Goal: Task Accomplishment & Management: Manage account settings

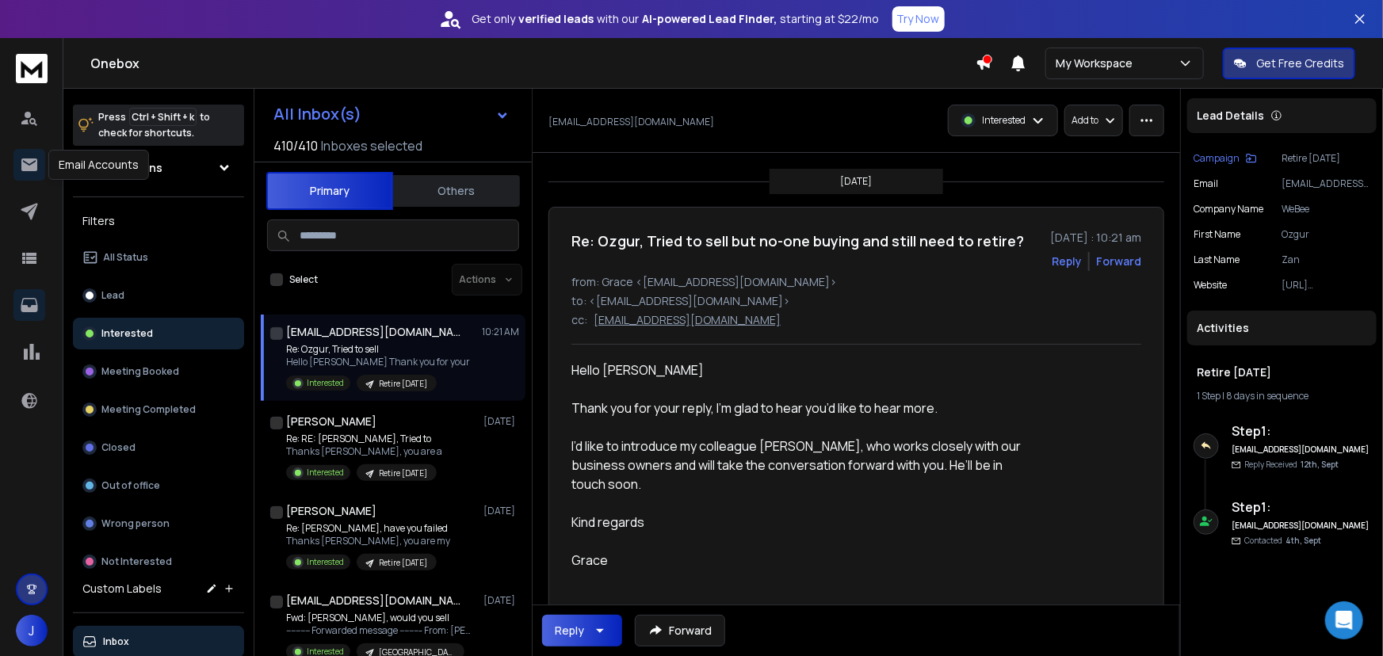
click at [27, 158] on icon at bounding box center [29, 164] width 16 height 13
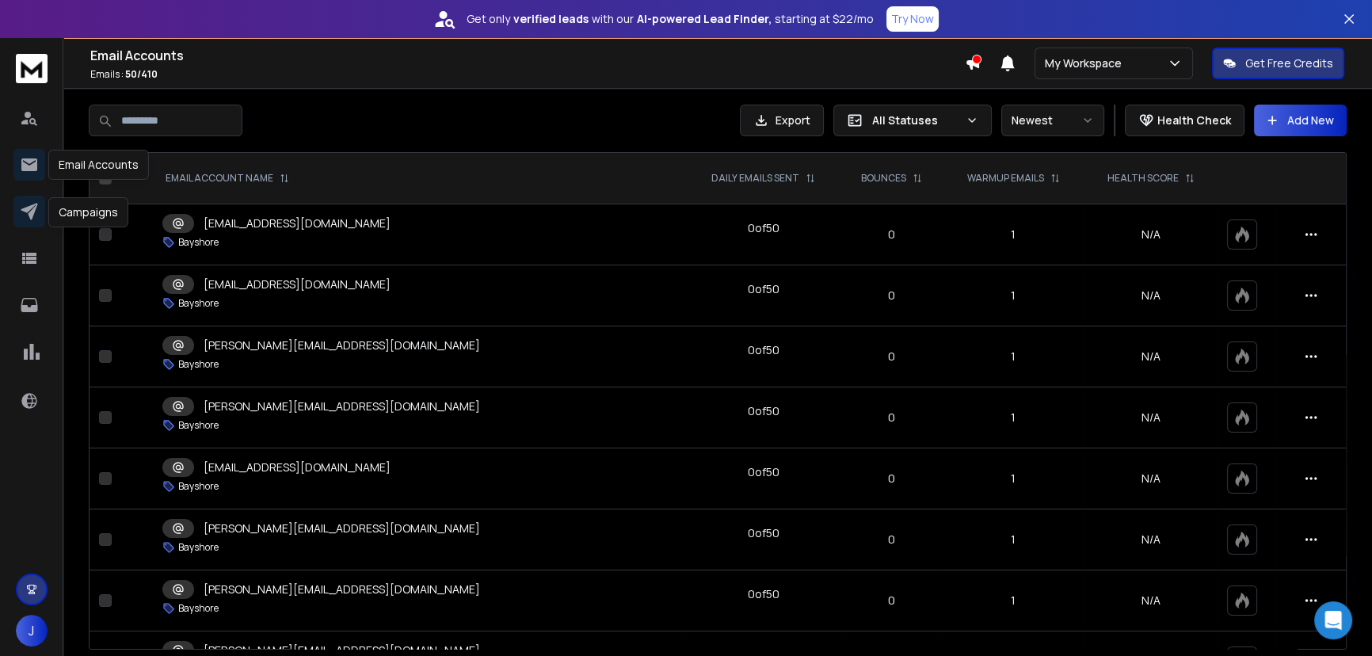
click at [40, 208] on link at bounding box center [29, 212] width 32 height 32
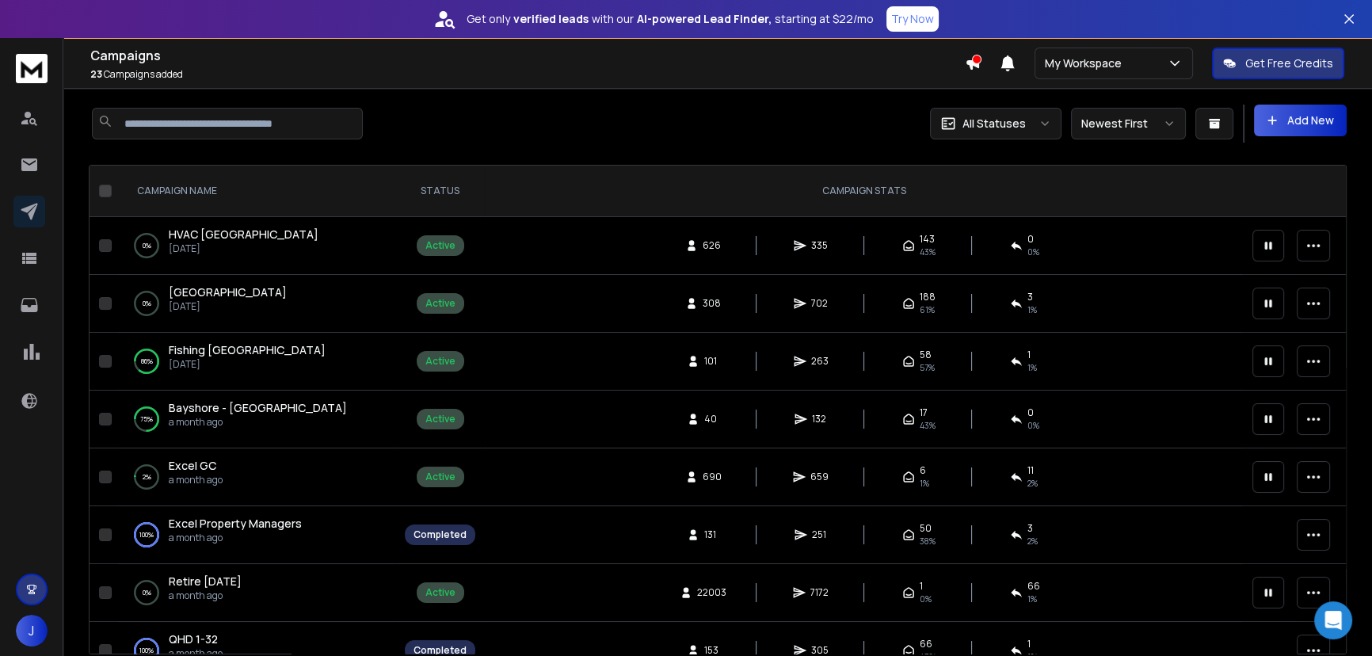
click at [205, 231] on span "HVAC [GEOGRAPHIC_DATA]" at bounding box center [244, 234] width 150 height 15
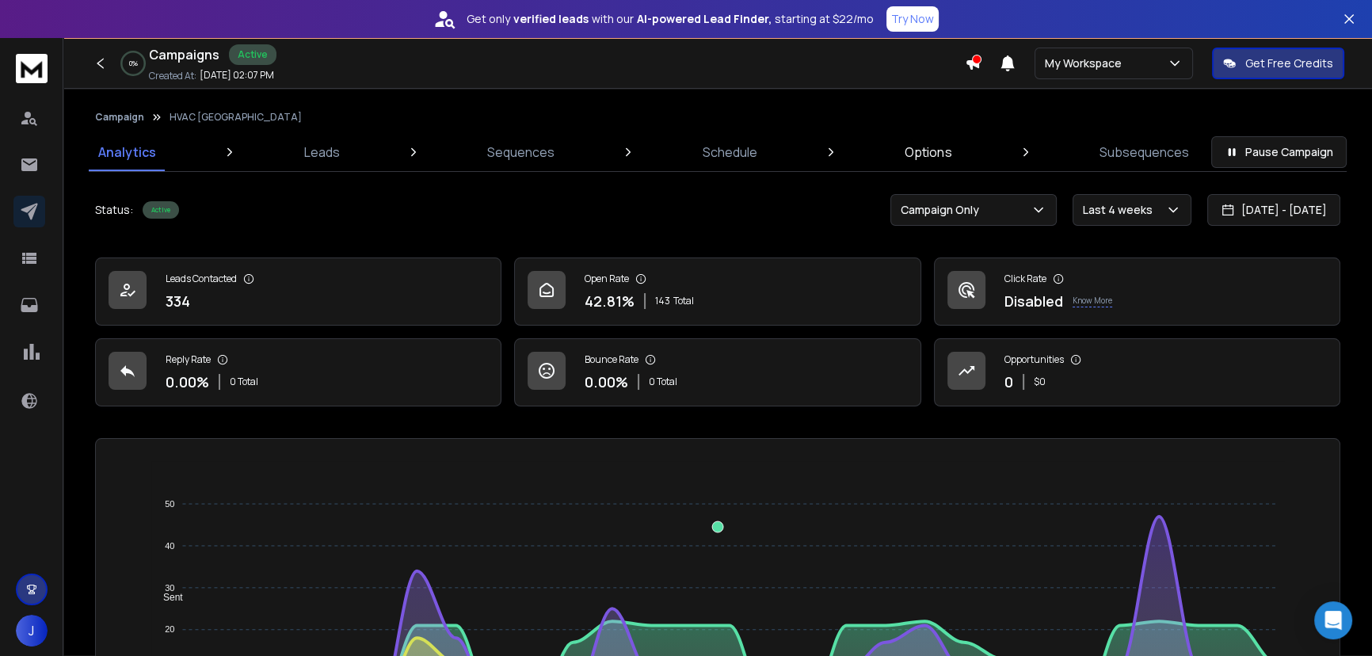
click at [942, 143] on p "Options" at bounding box center [928, 152] width 47 height 19
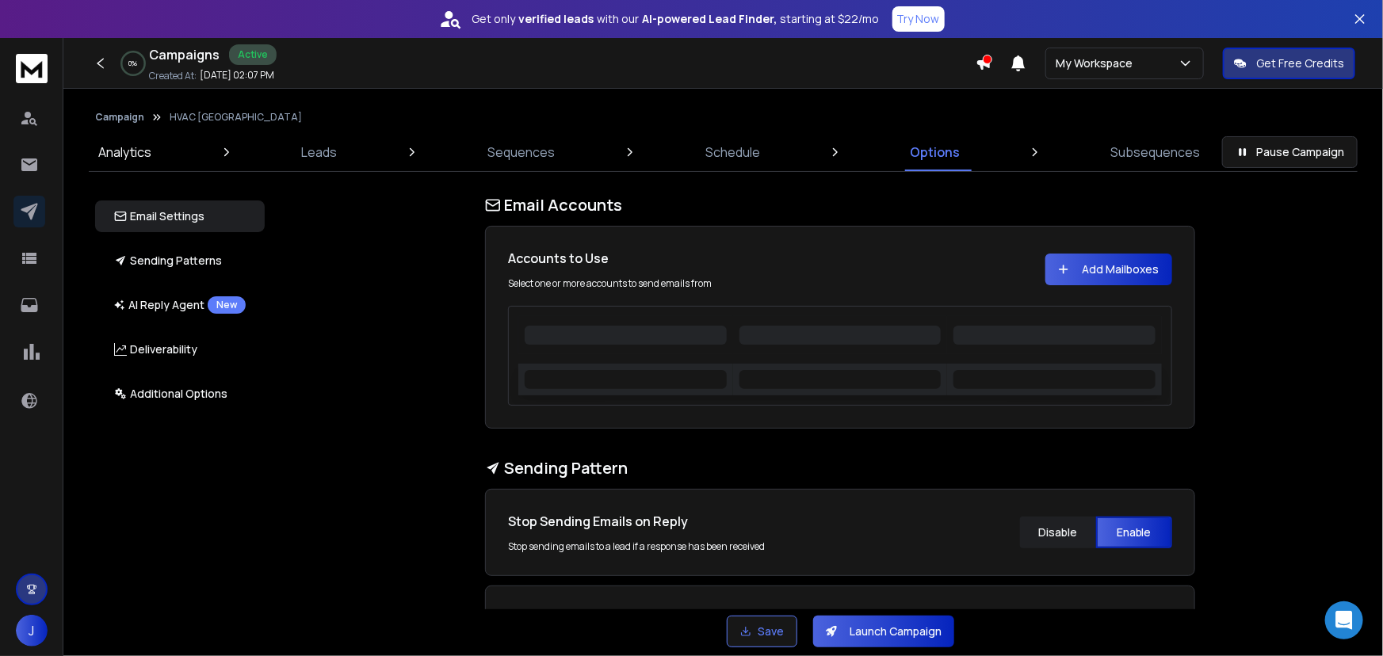
click at [112, 151] on p "Analytics" at bounding box center [124, 152] width 53 height 19
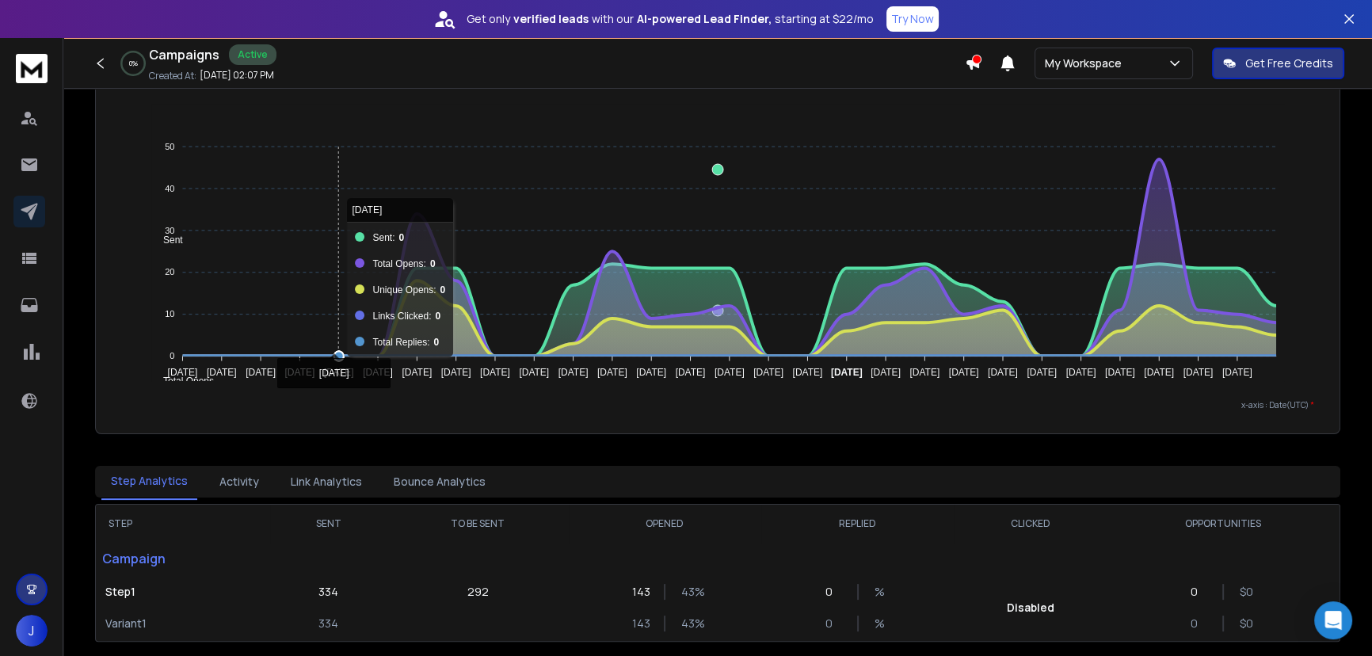
scroll to position [371, 0]
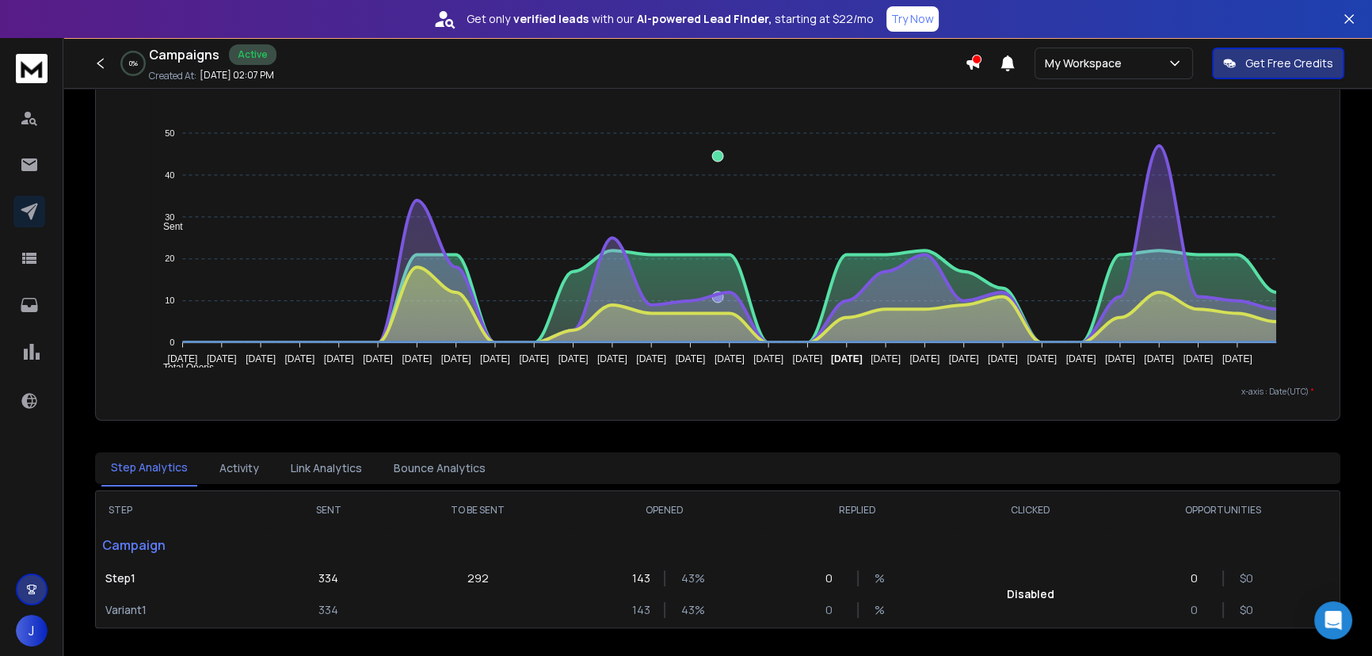
click at [238, 466] on button "Activity" at bounding box center [239, 468] width 59 height 35
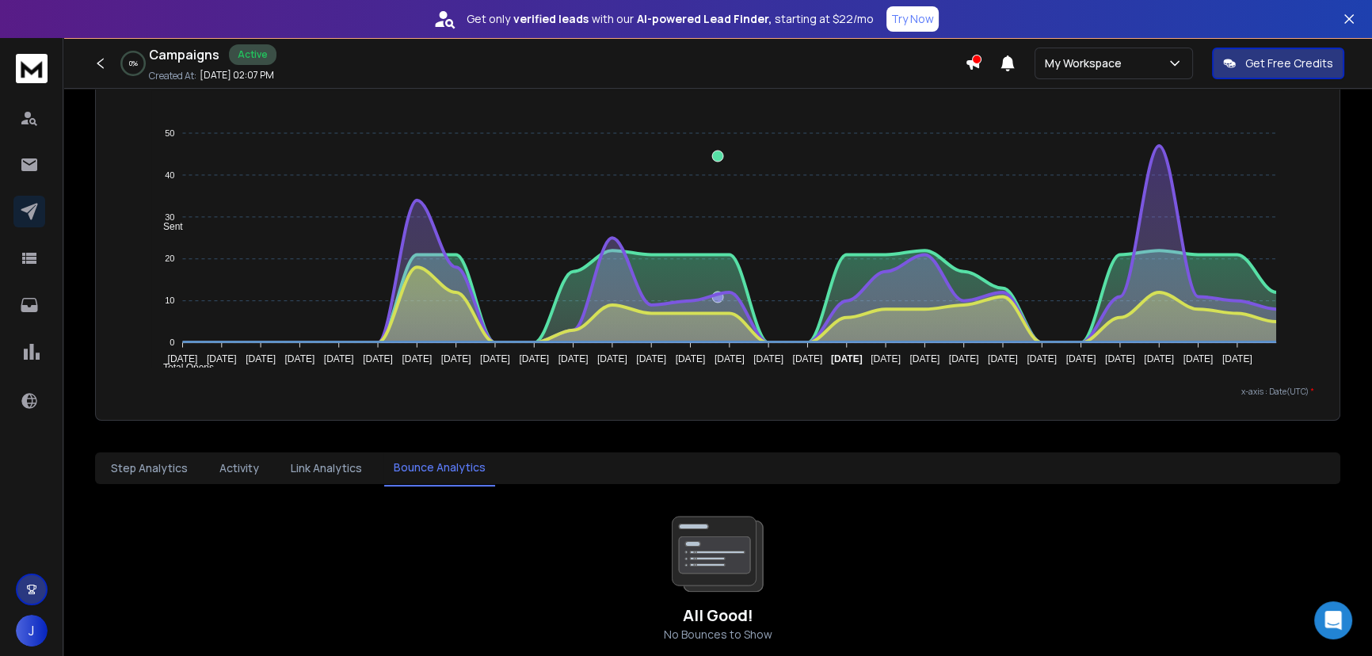
click at [435, 465] on button "Bounce Analytics" at bounding box center [439, 468] width 111 height 36
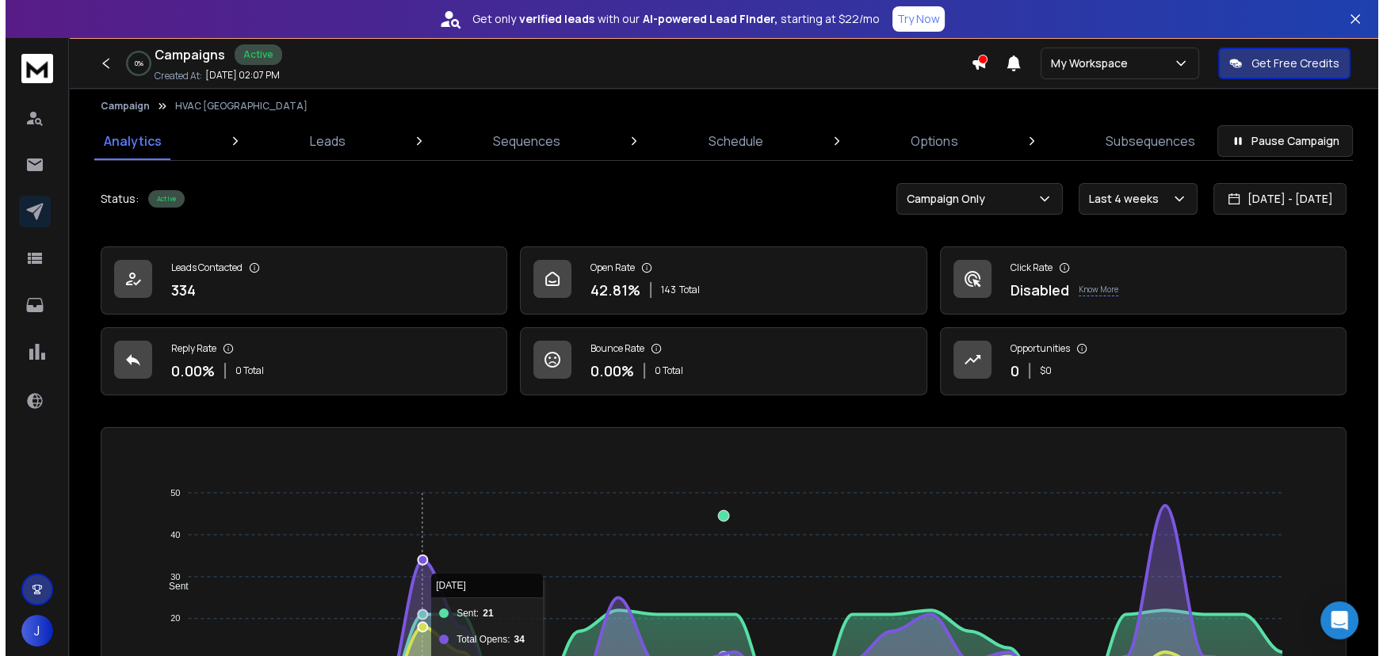
scroll to position [0, 0]
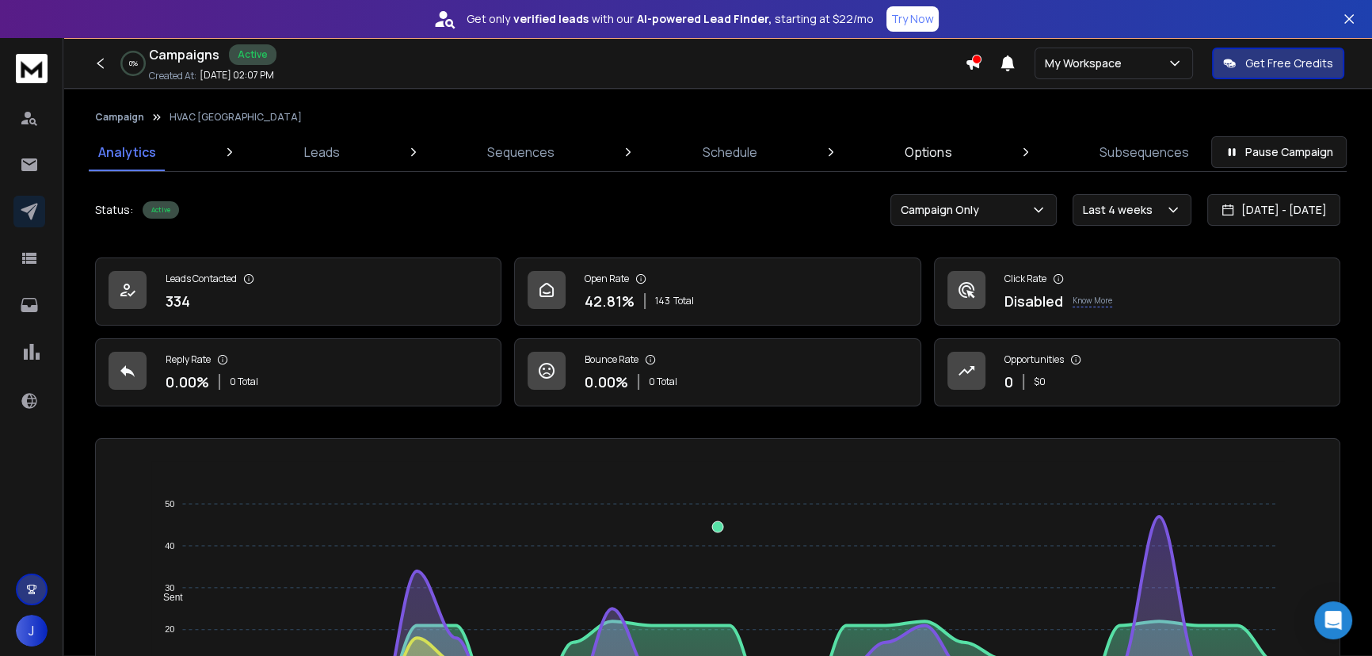
click at [954, 153] on link "Options" at bounding box center [928, 152] width 66 height 38
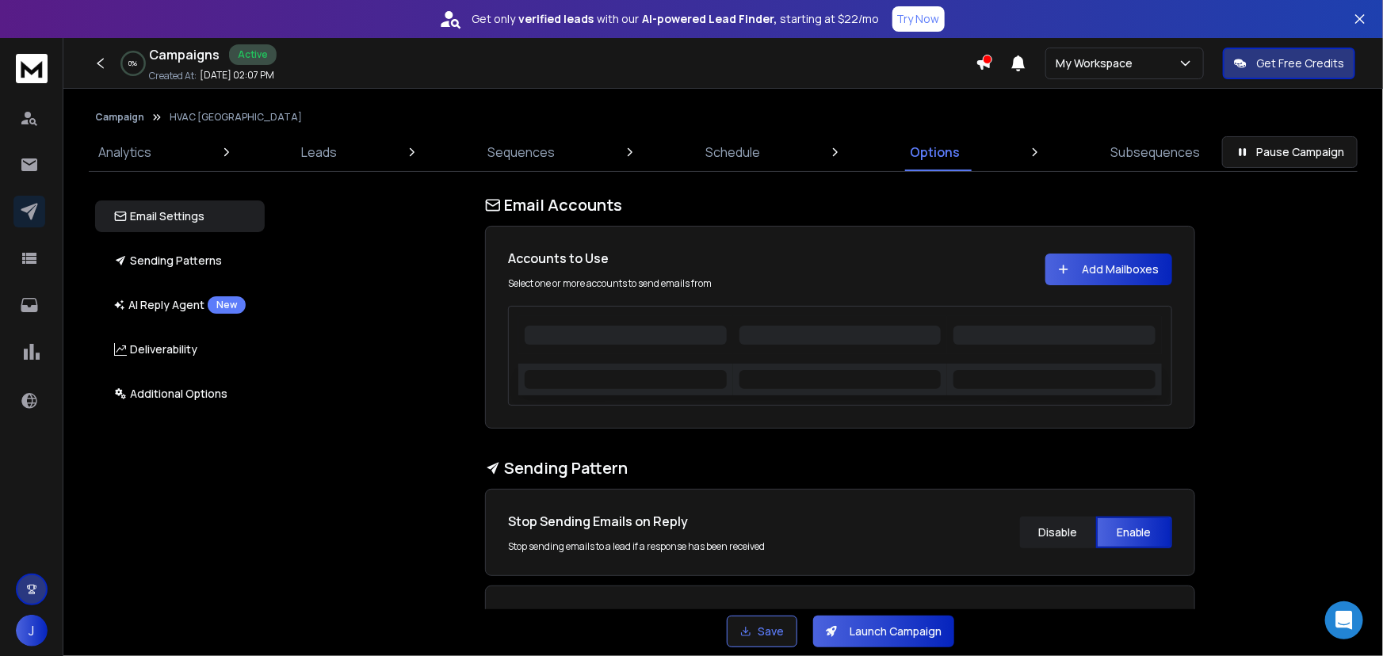
click at [1090, 267] on button "Add Mailboxes" at bounding box center [1108, 270] width 127 height 32
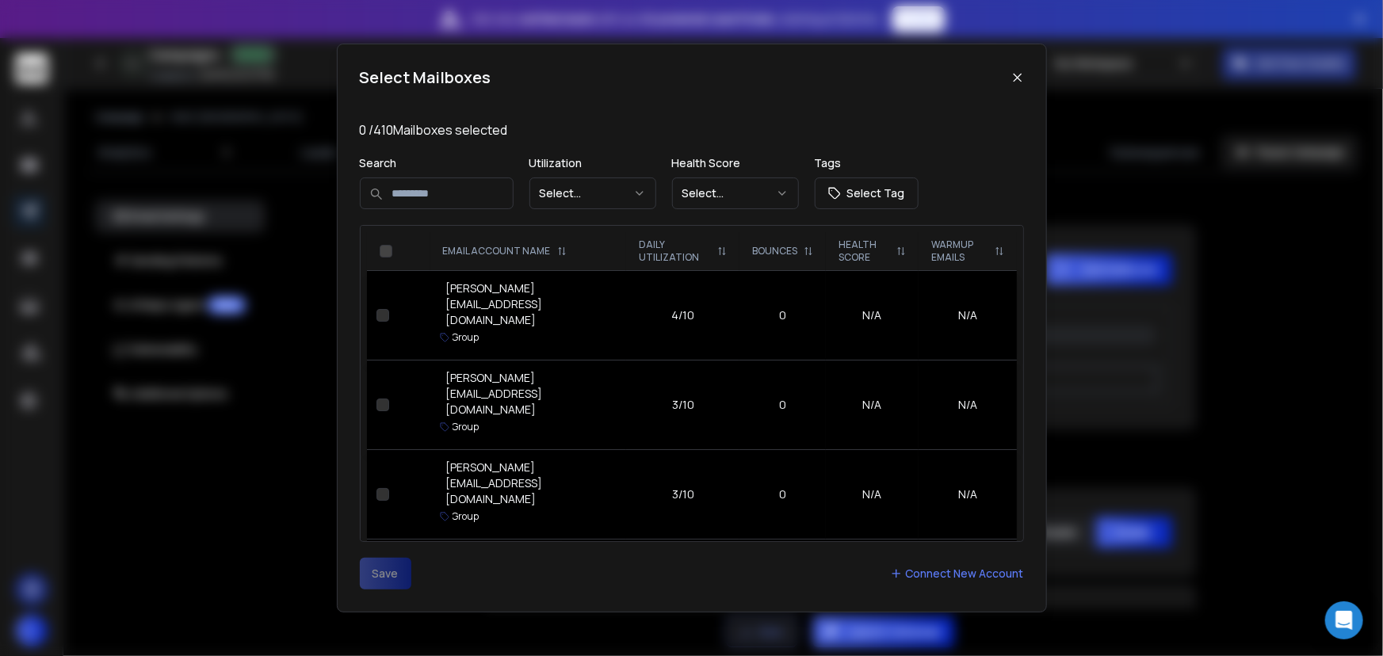
click at [1022, 74] on icon at bounding box center [1017, 77] width 13 height 13
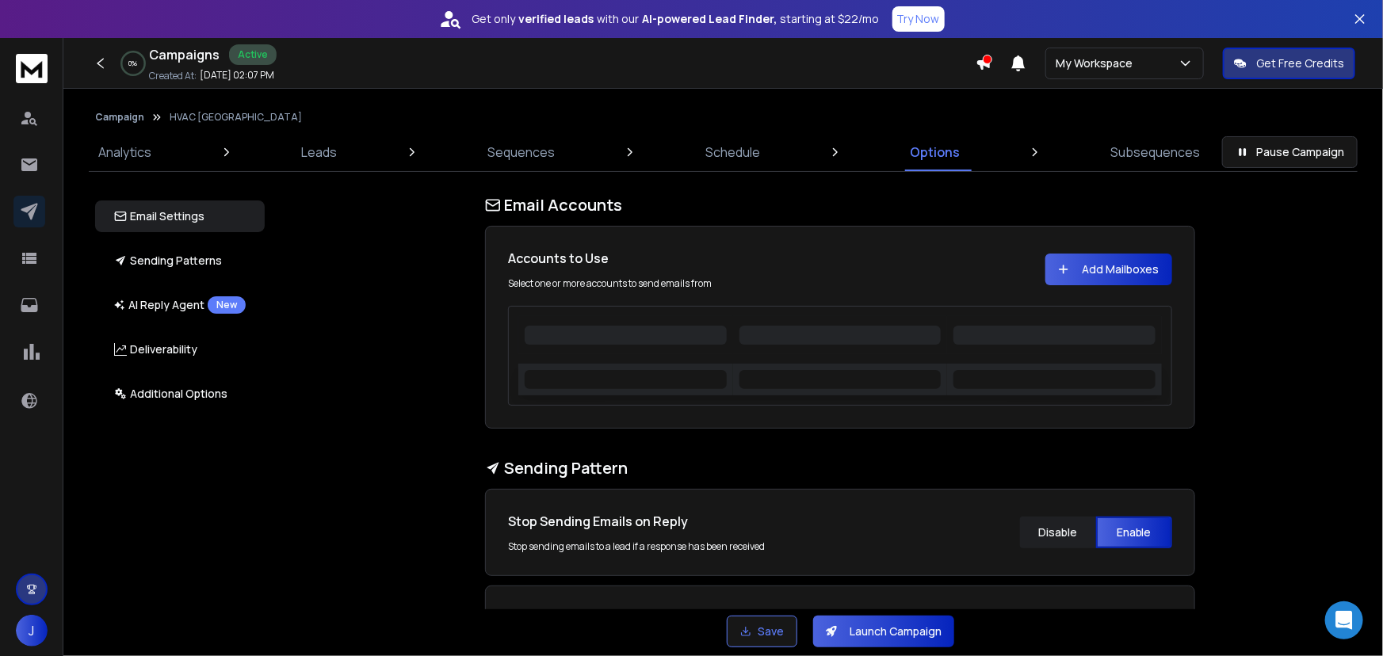
click at [611, 339] on div at bounding box center [626, 335] width 202 height 19
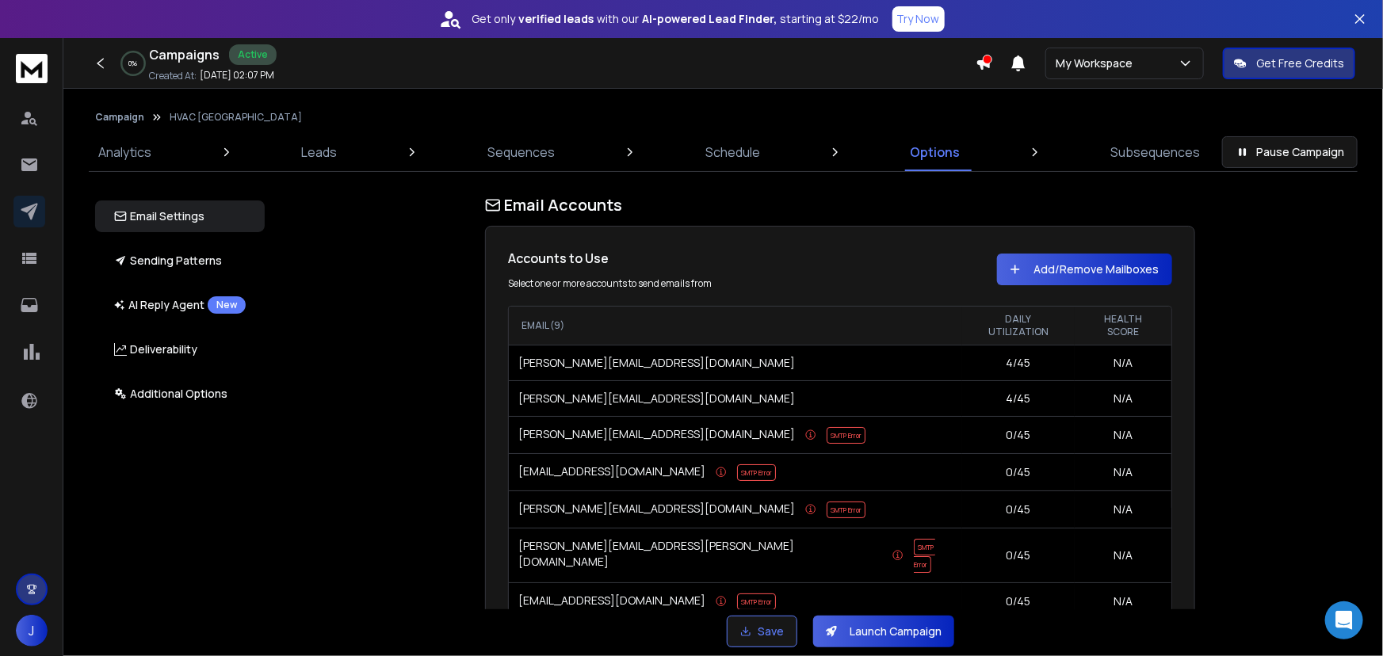
click at [401, 323] on div "Email Accounts Accounts to Use Select one or more accounts to send emails from …" at bounding box center [849, 401] width 1119 height 415
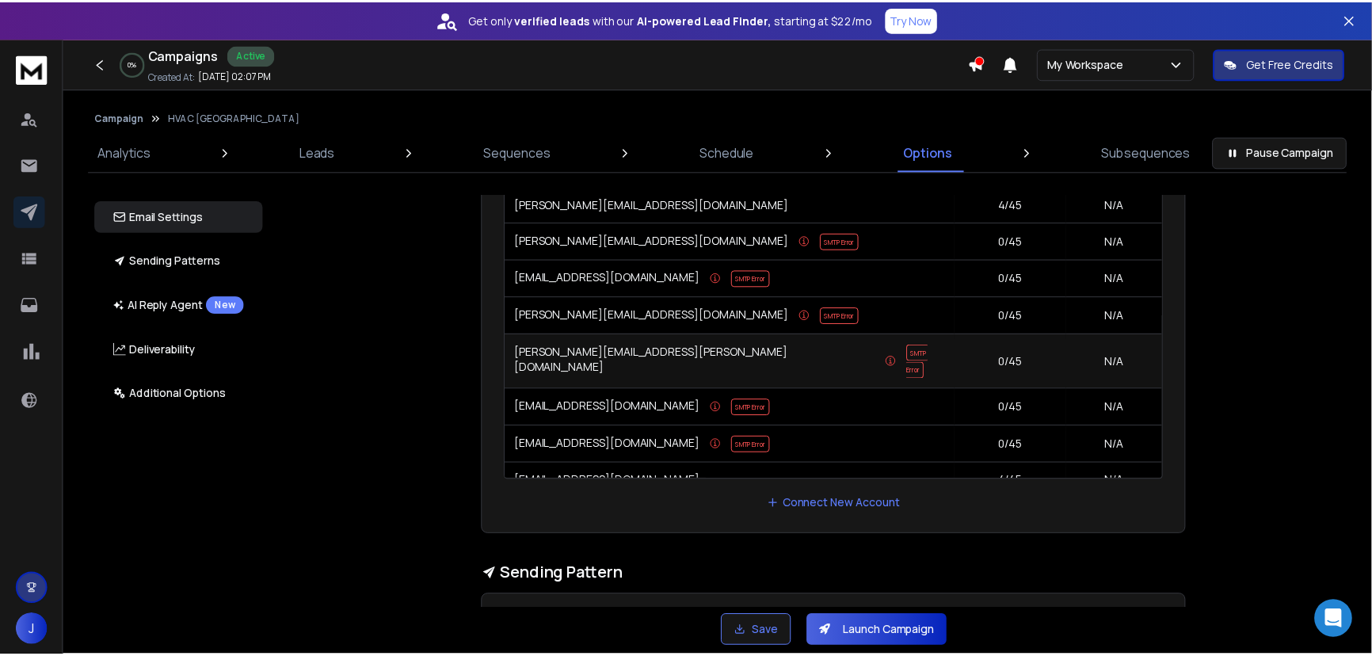
scroll to position [143, 0]
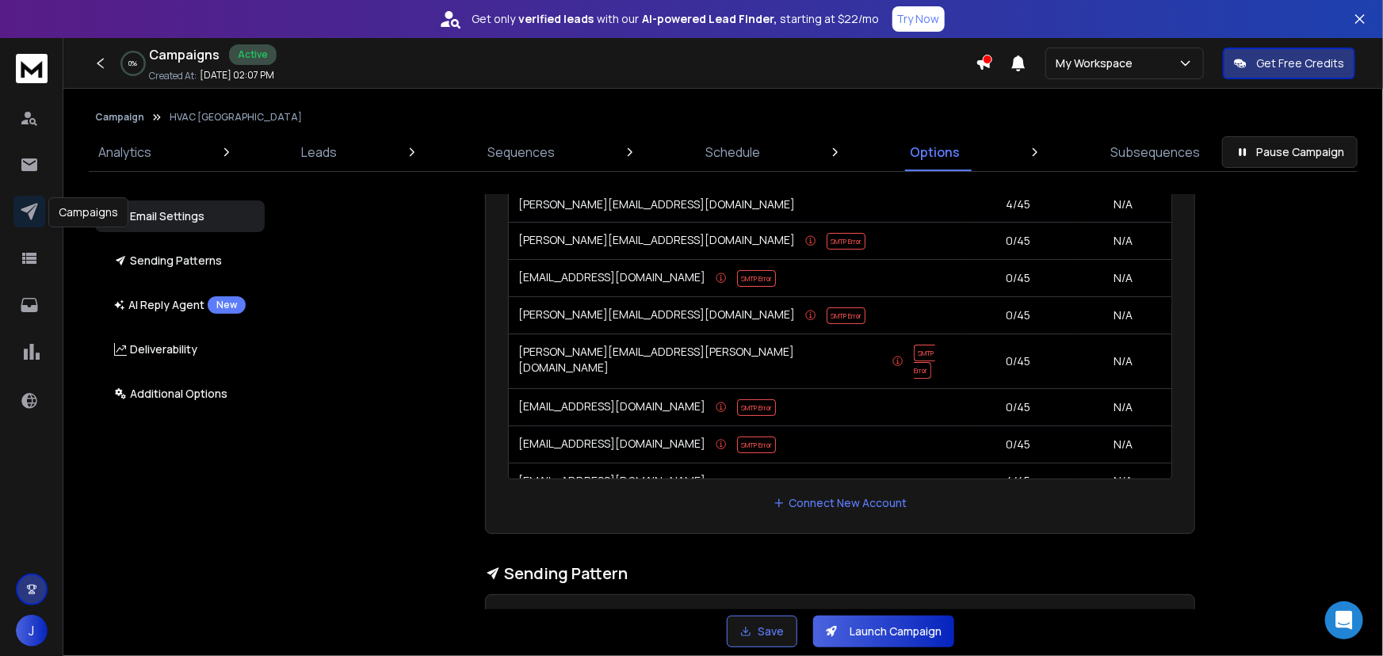
click at [29, 209] on icon at bounding box center [29, 211] width 17 height 17
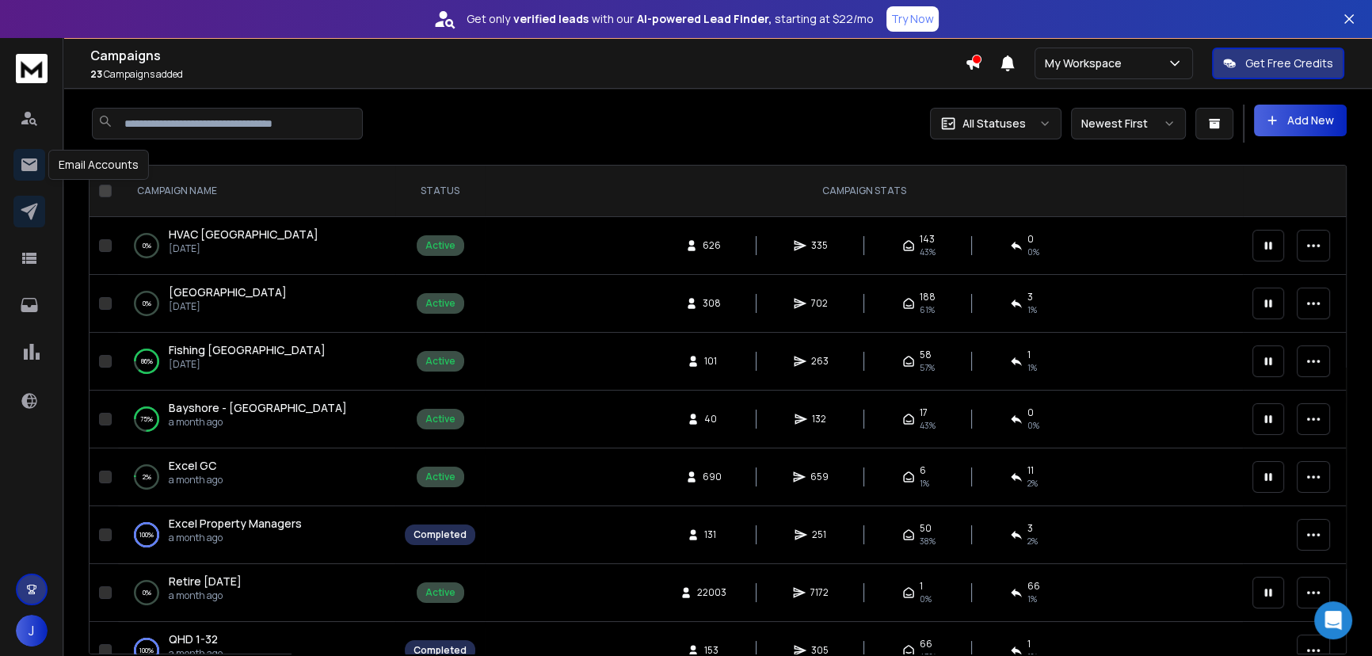
click at [30, 155] on icon at bounding box center [29, 164] width 19 height 19
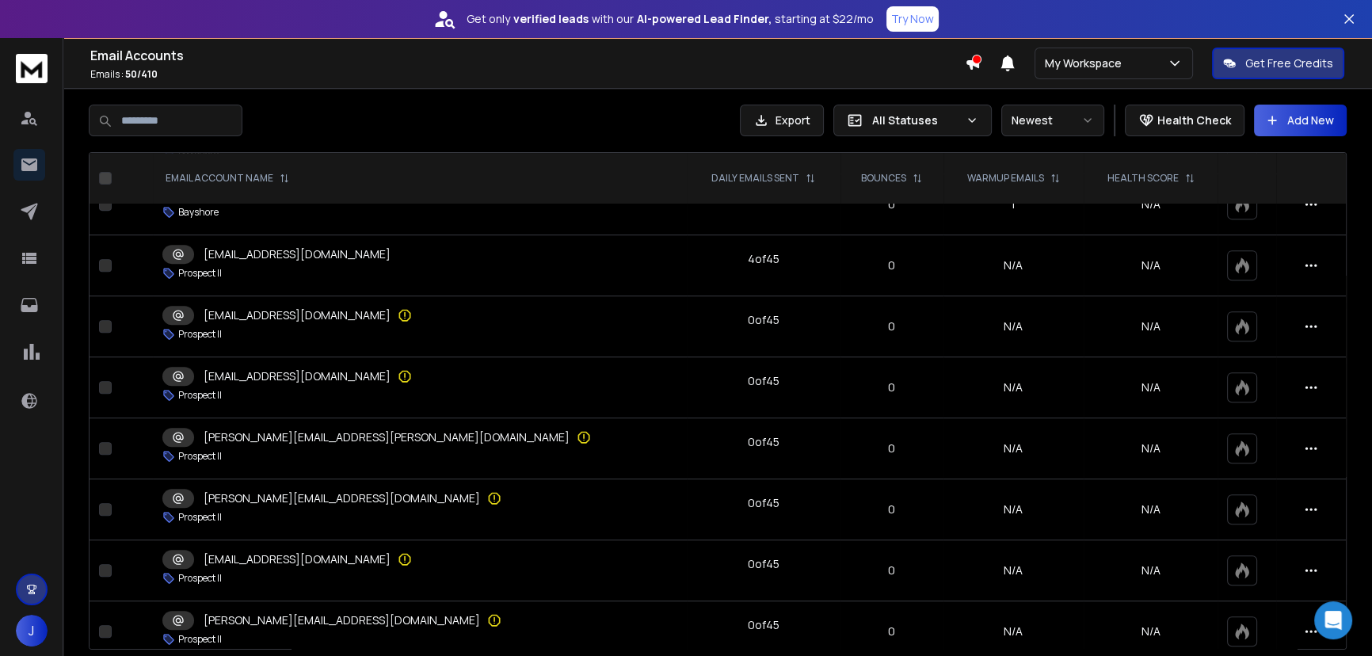
scroll to position [888, 0]
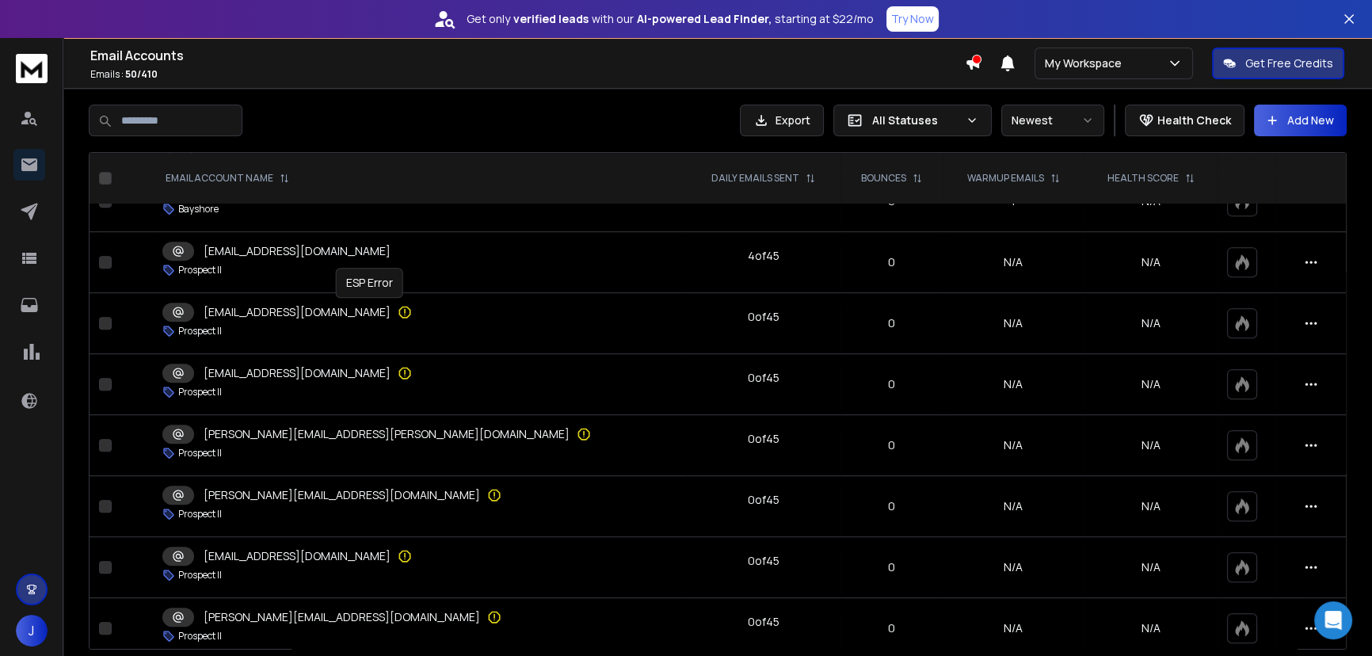
click at [397, 307] on icon at bounding box center [405, 312] width 16 height 16
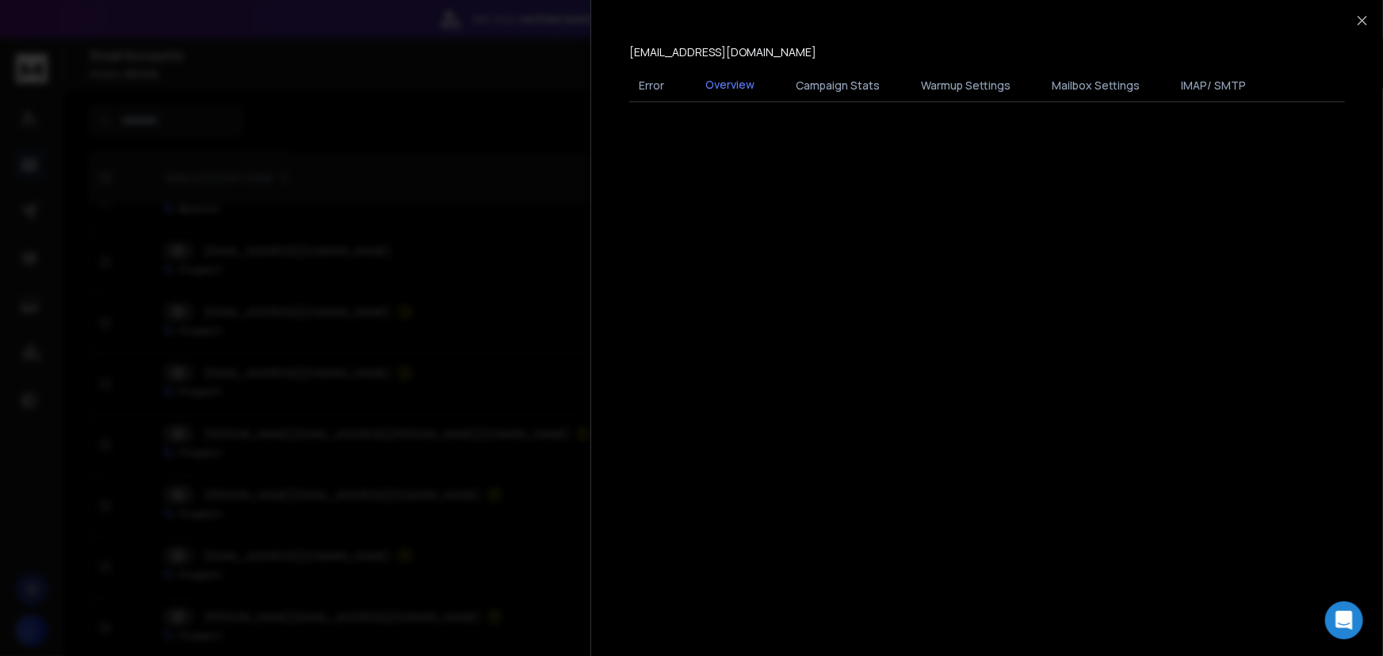
click at [372, 307] on div at bounding box center [691, 328] width 1383 height 656
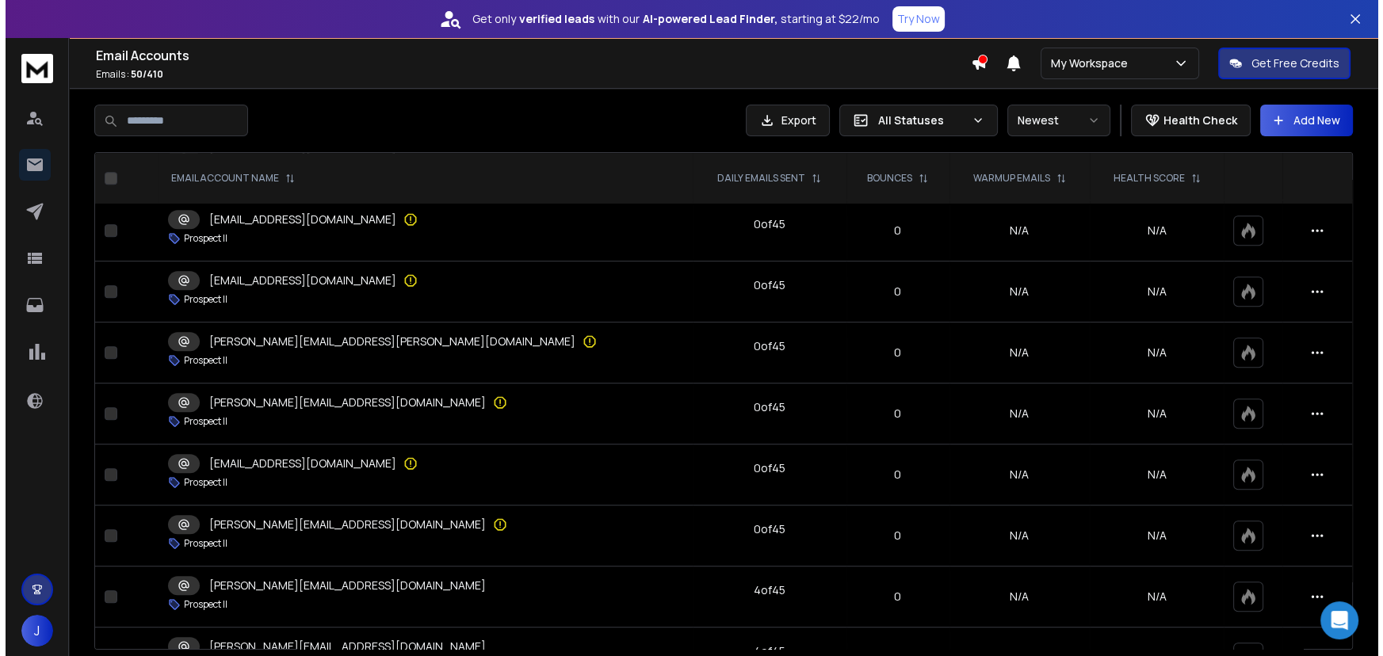
scroll to position [984, 0]
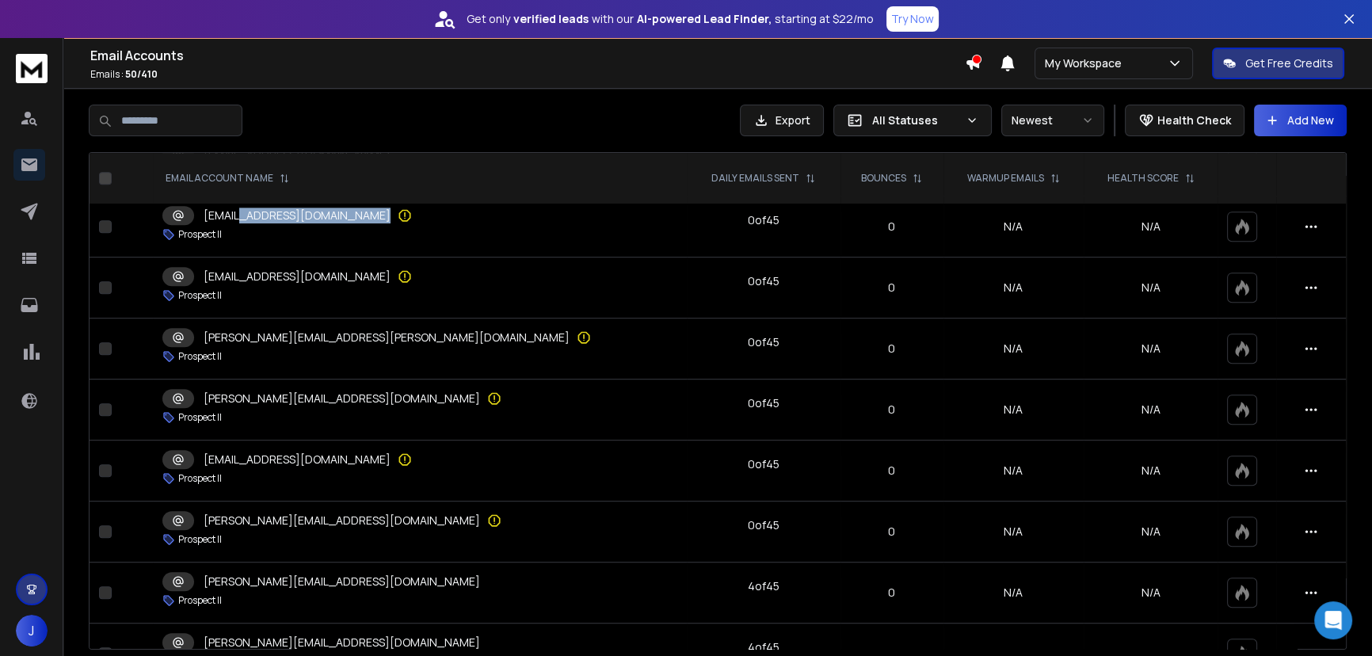
drag, startPoint x: 356, startPoint y: 214, endPoint x: 238, endPoint y: 212, distance: 118.1
click at [238, 212] on div "[EMAIL_ADDRESS][DOMAIN_NAME]" at bounding box center [419, 215] width 515 height 19
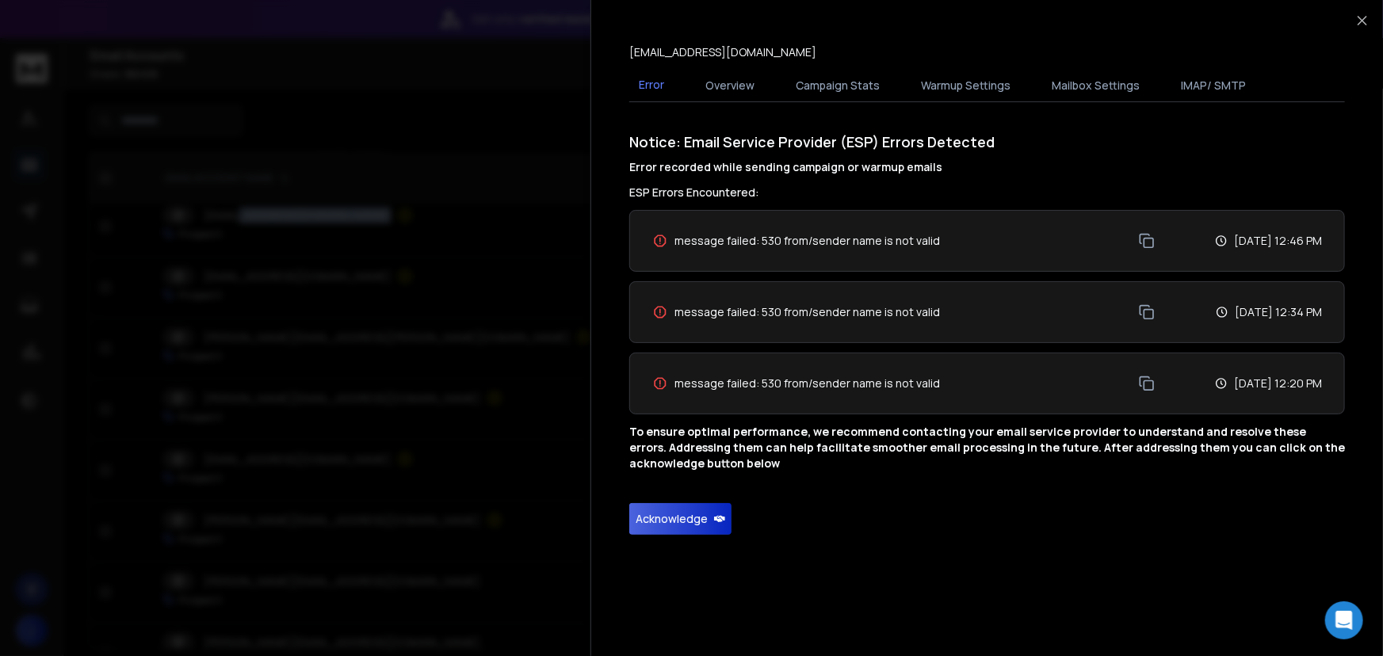
copy p "trusty-transitions.com"
drag, startPoint x: 807, startPoint y: 53, endPoint x: 663, endPoint y: 55, distance: 144.2
click at [663, 55] on div "[EMAIL_ADDRESS][DOMAIN_NAME]" at bounding box center [987, 52] width 716 height 16
copy p "trusty-transitions.com"
click at [361, 65] on div at bounding box center [691, 328] width 1383 height 656
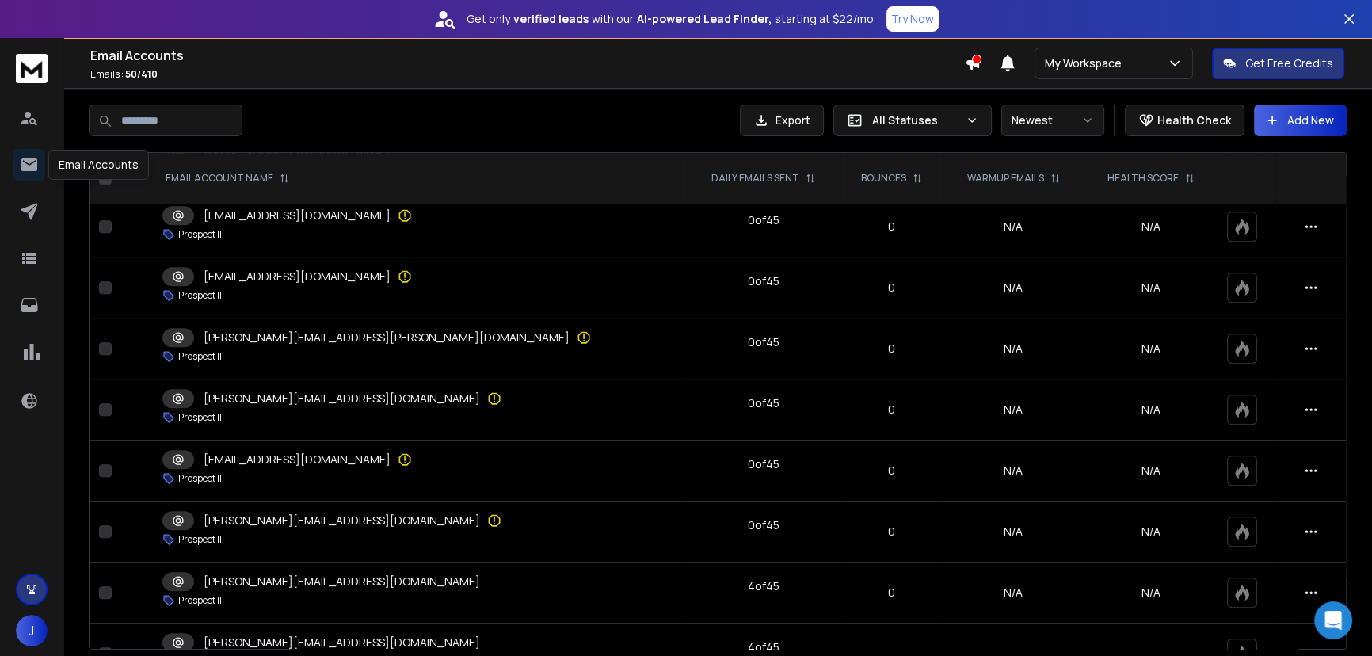
click at [21, 162] on icon at bounding box center [29, 164] width 16 height 13
click at [208, 116] on input at bounding box center [166, 121] width 154 height 32
paste input "**********"
type input "**********"
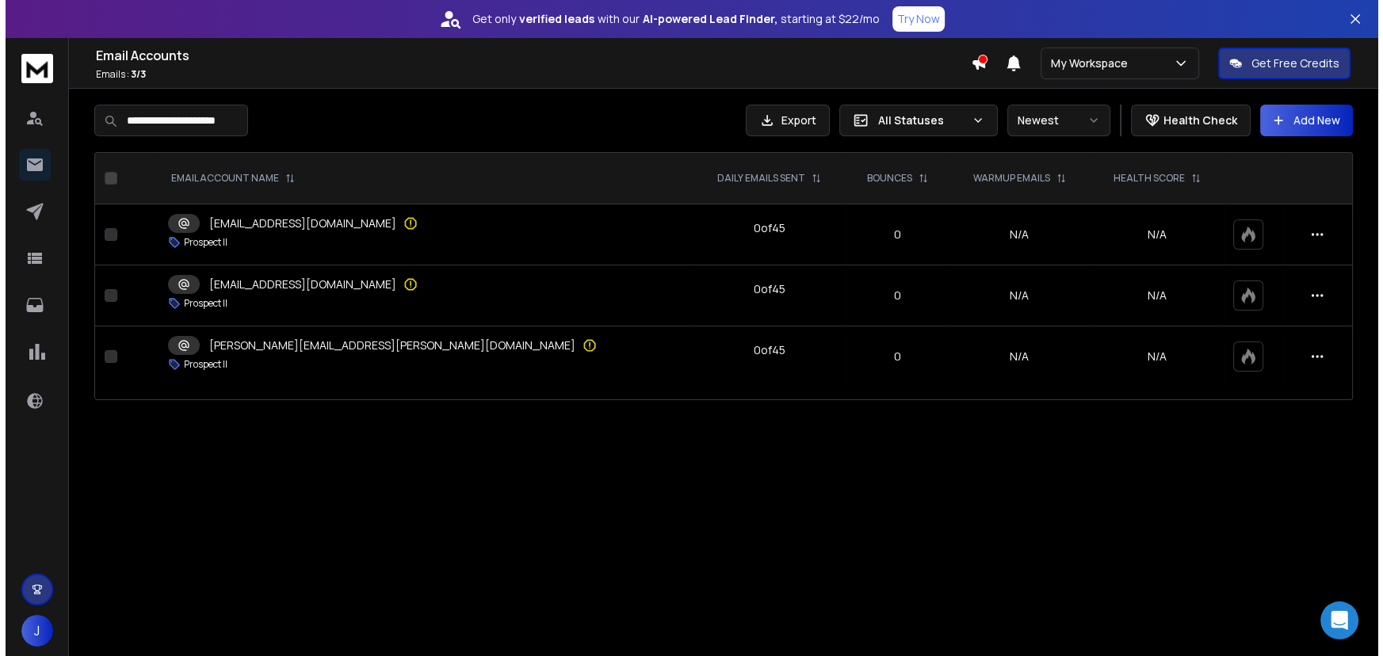
scroll to position [0, 0]
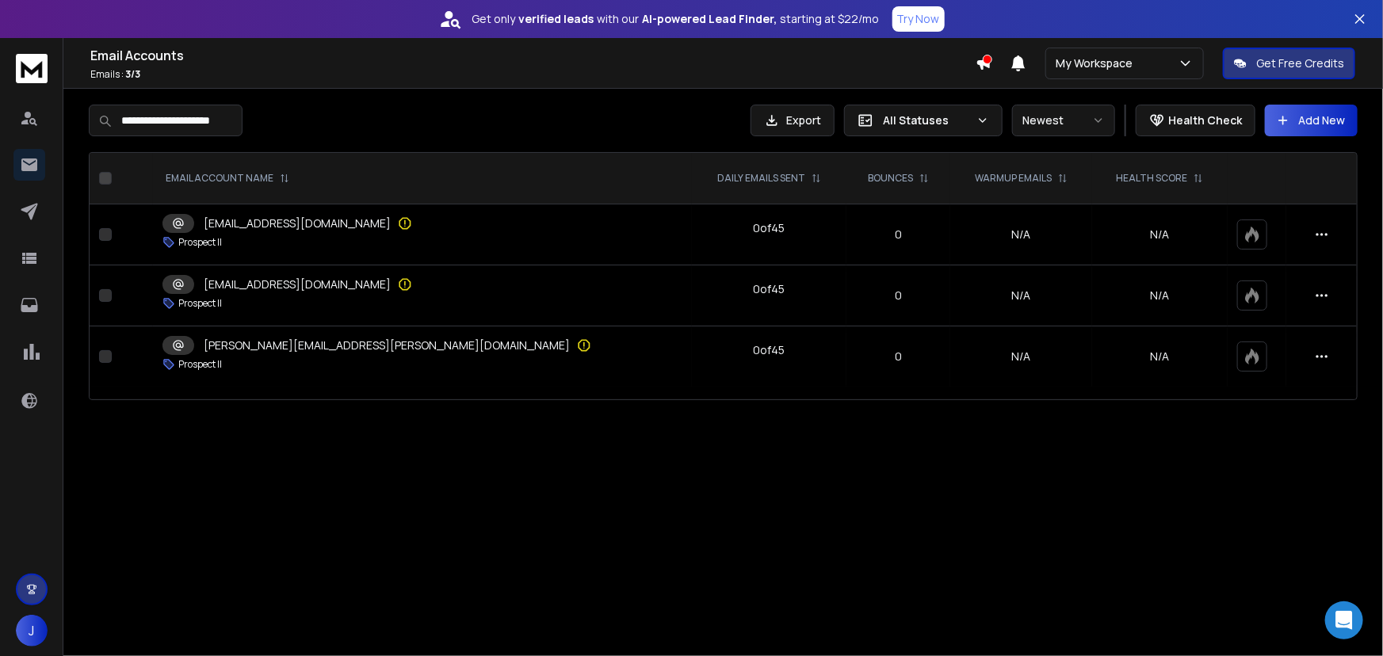
click at [301, 221] on p "[EMAIL_ADDRESS][DOMAIN_NAME]" at bounding box center [297, 224] width 187 height 16
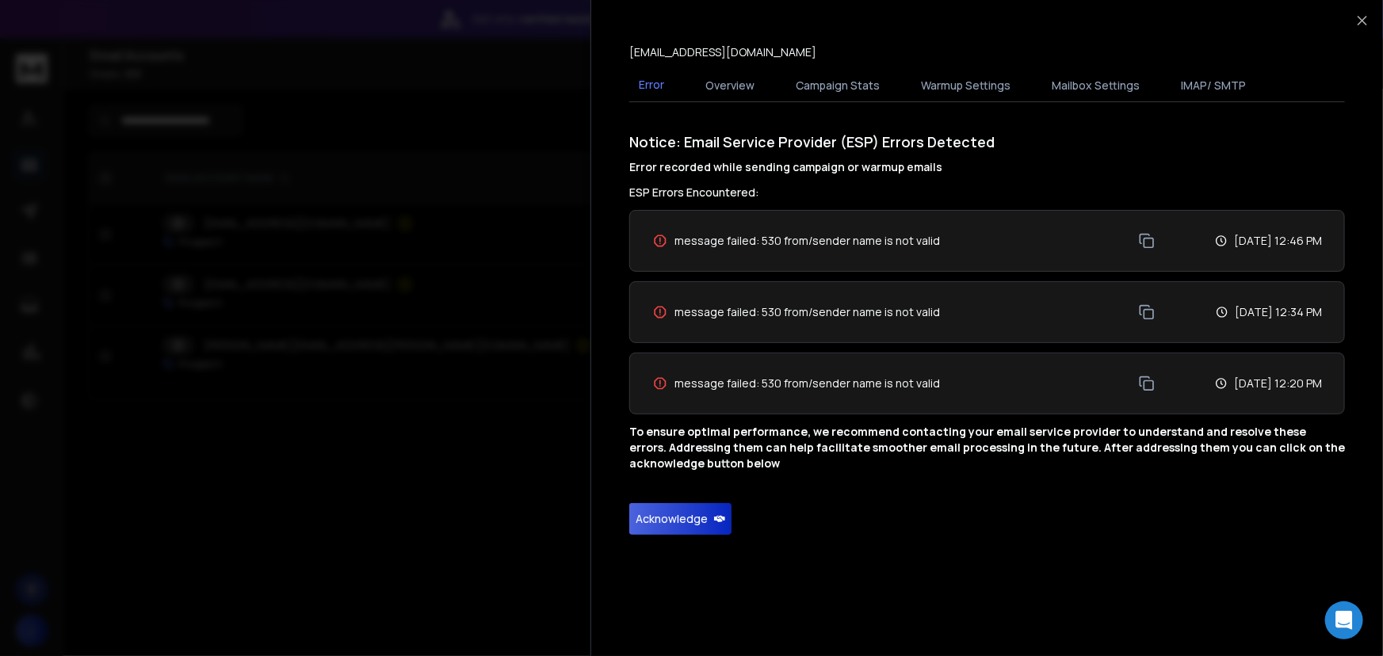
click at [1221, 81] on button "IMAP/ SMTP" at bounding box center [1213, 85] width 84 height 35
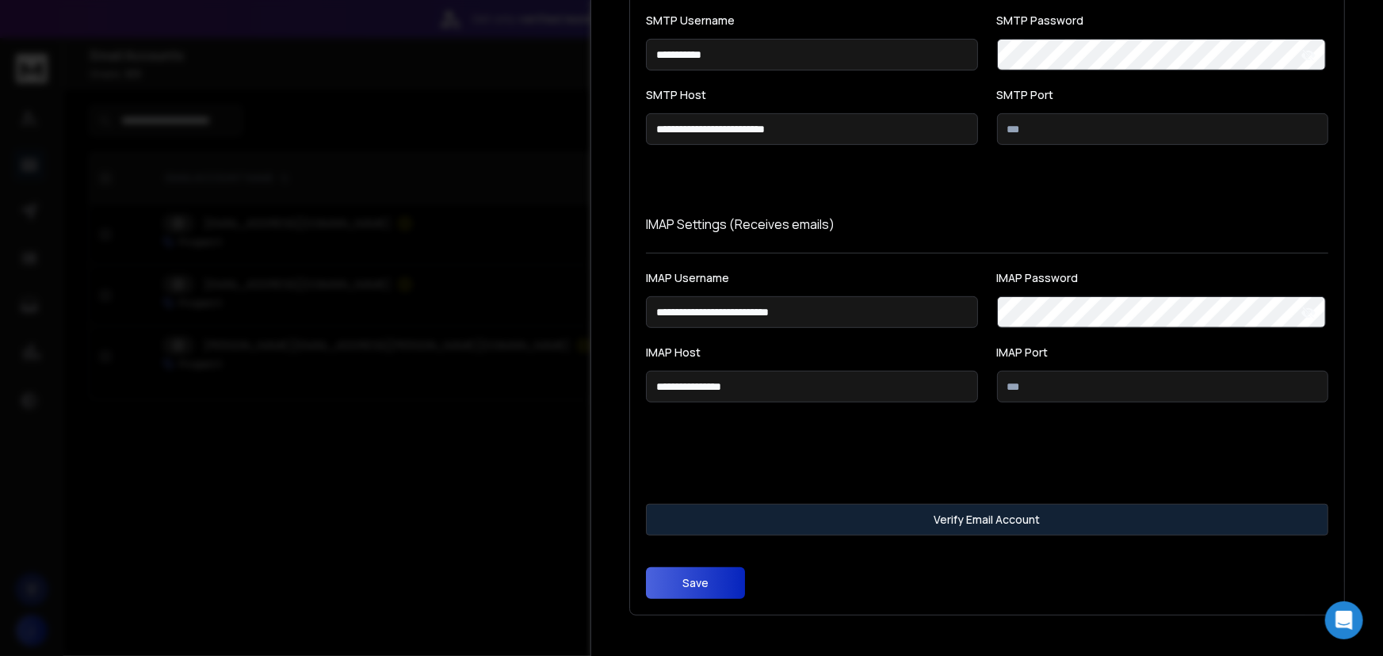
scroll to position [252, 0]
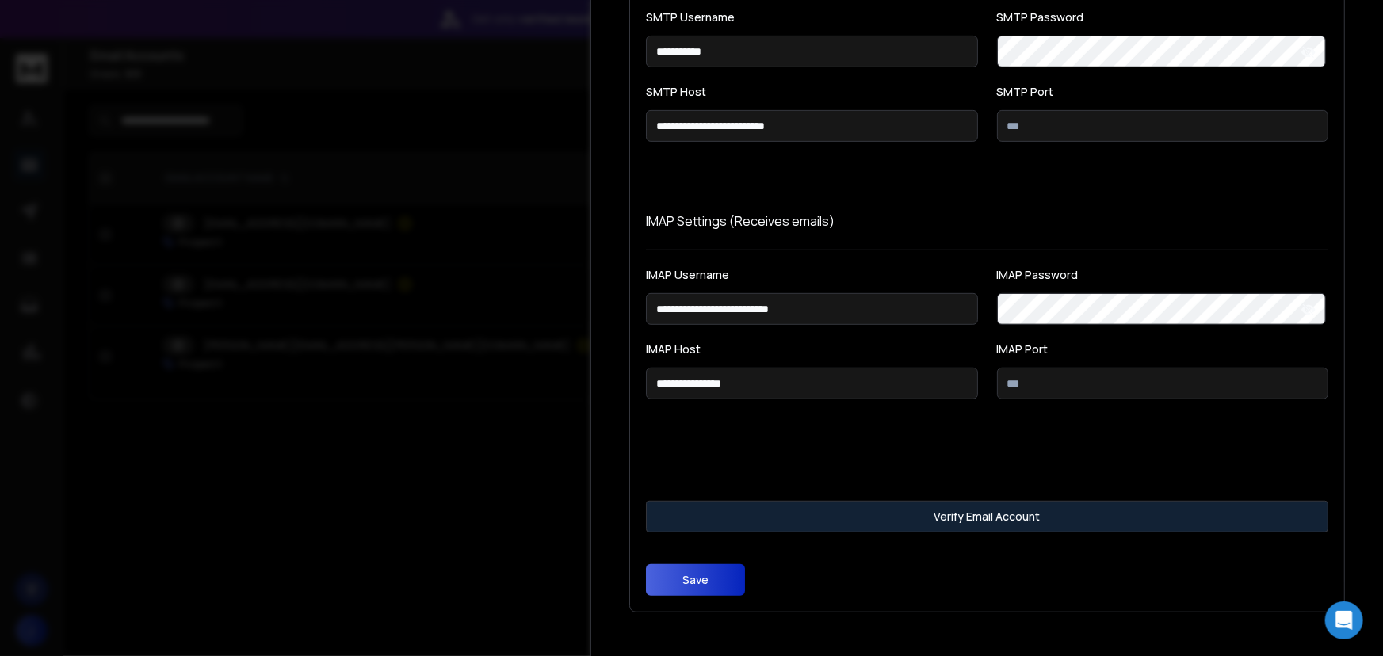
click at [958, 517] on button "Verify Email Account" at bounding box center [987, 517] width 682 height 32
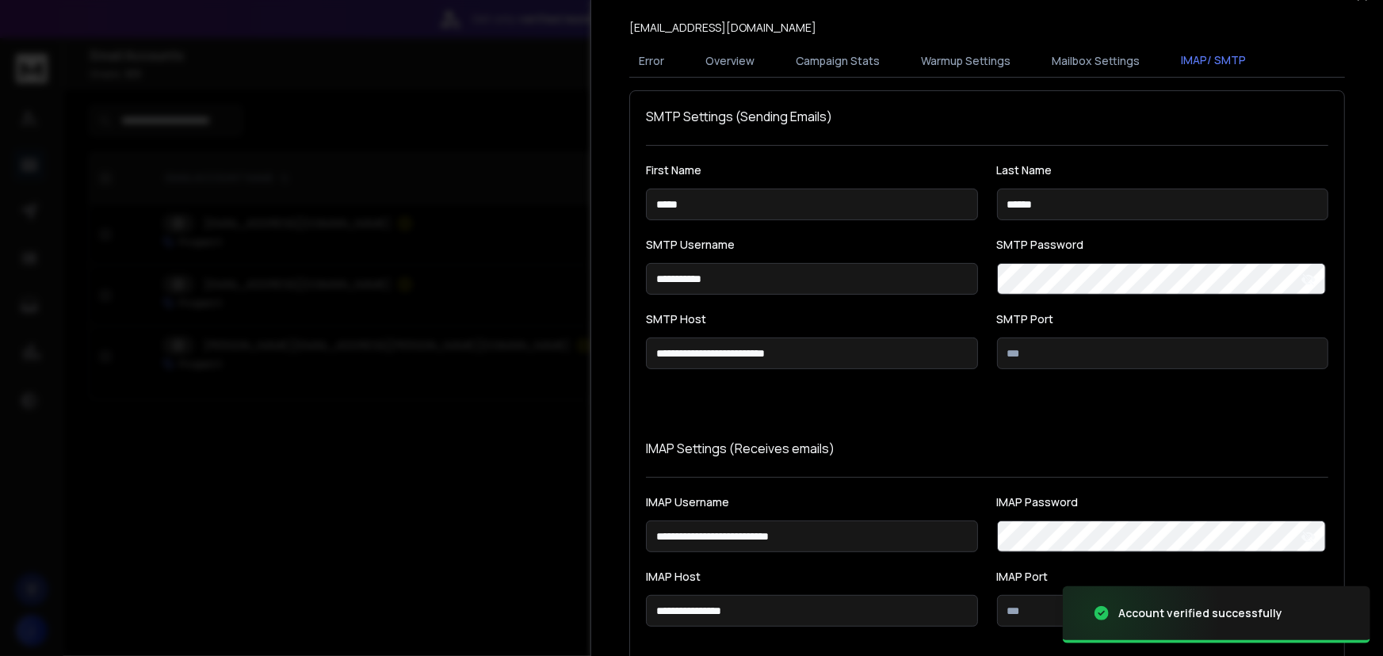
scroll to position [0, 0]
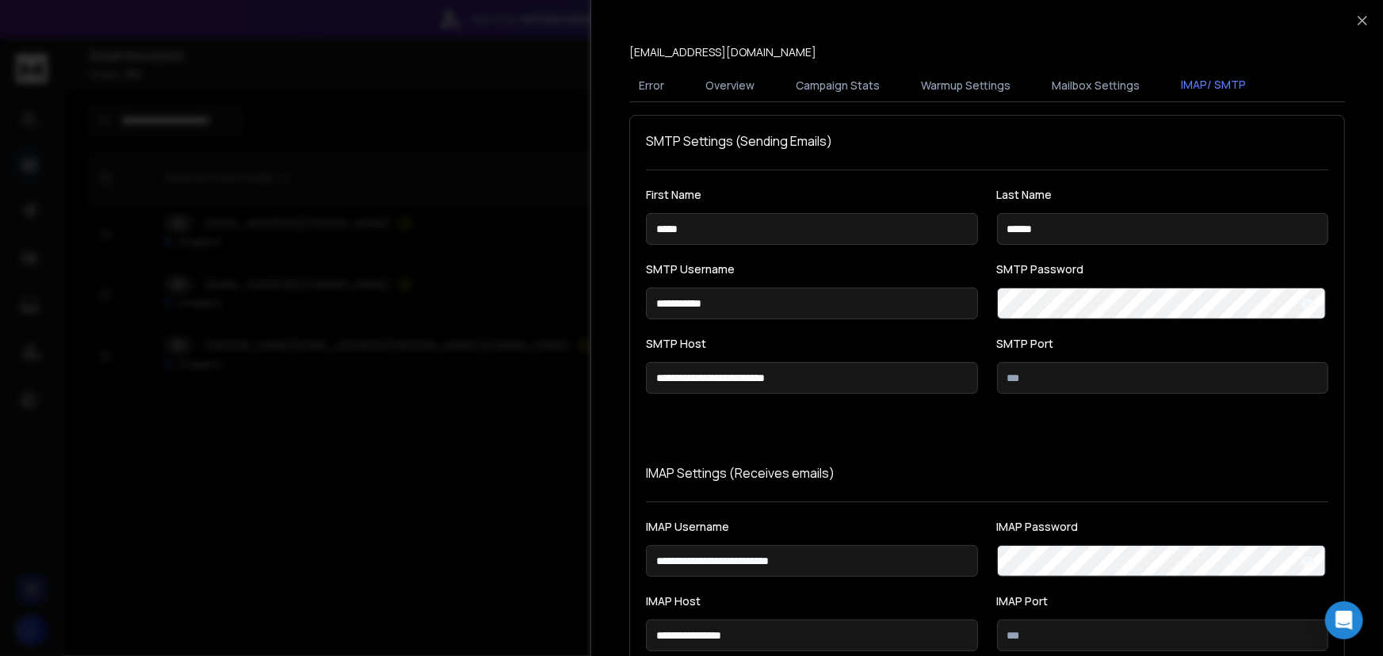
click at [1101, 83] on button "Mailbox Settings" at bounding box center [1095, 85] width 107 height 35
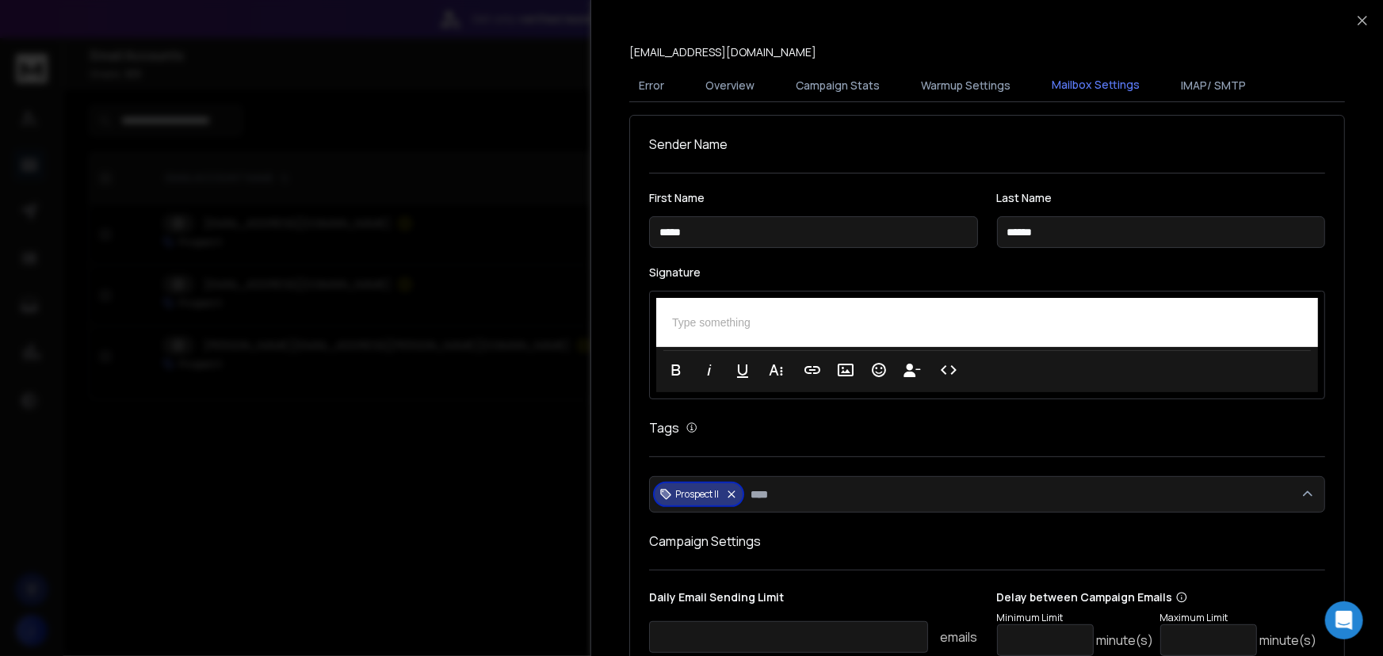
click at [1216, 79] on button "IMAP/ SMTP" at bounding box center [1213, 85] width 84 height 35
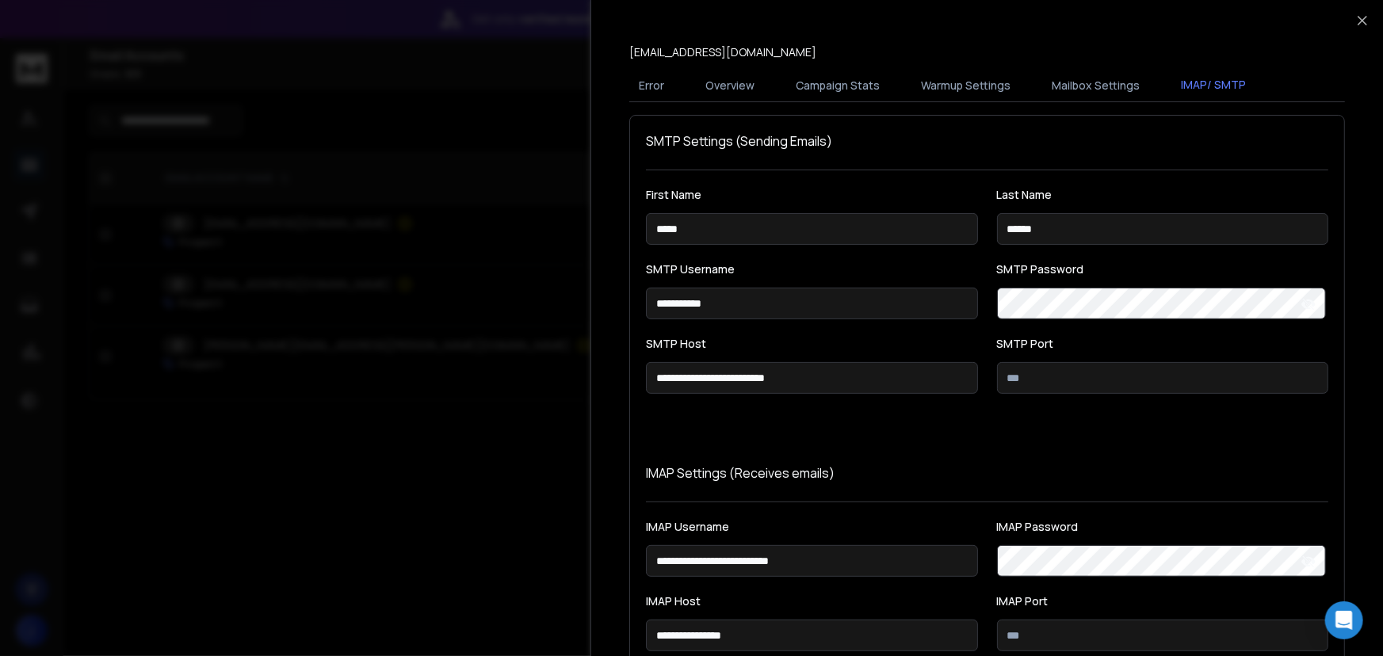
click at [1304, 303] on icon at bounding box center [1308, 304] width 14 height 14
click at [473, 312] on div at bounding box center [691, 328] width 1383 height 656
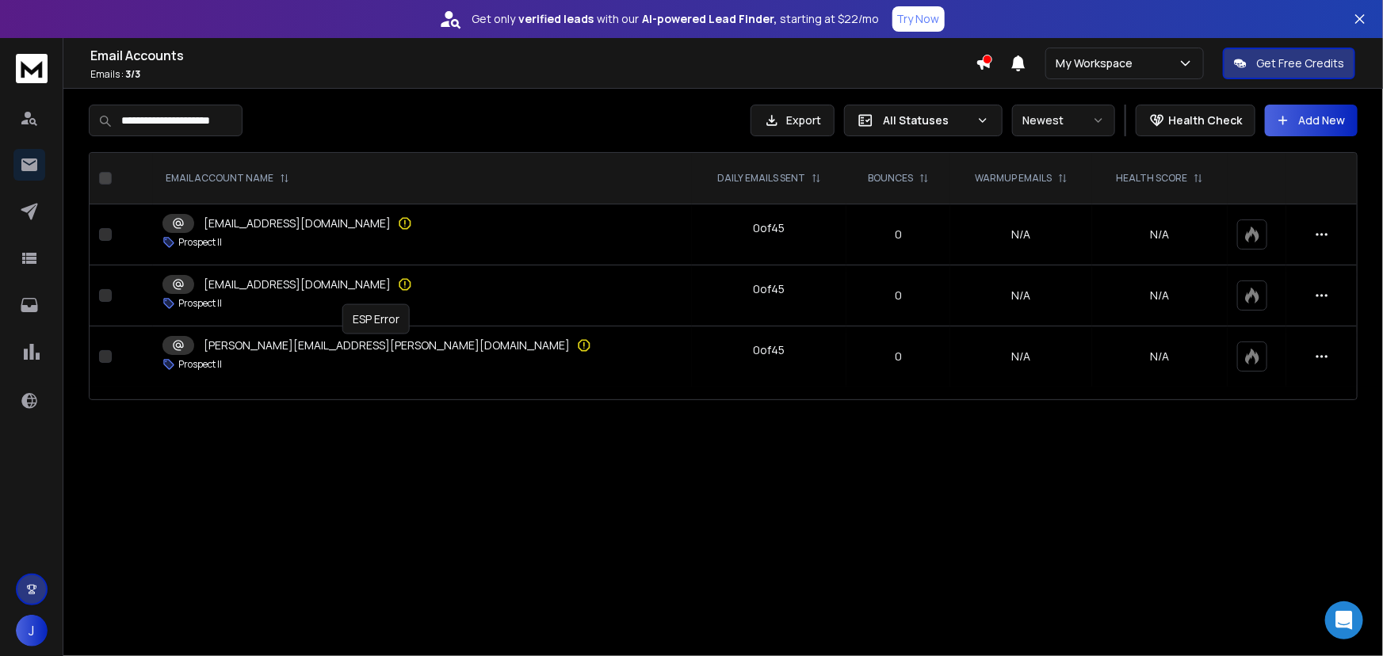
click at [576, 348] on icon at bounding box center [584, 346] width 16 height 16
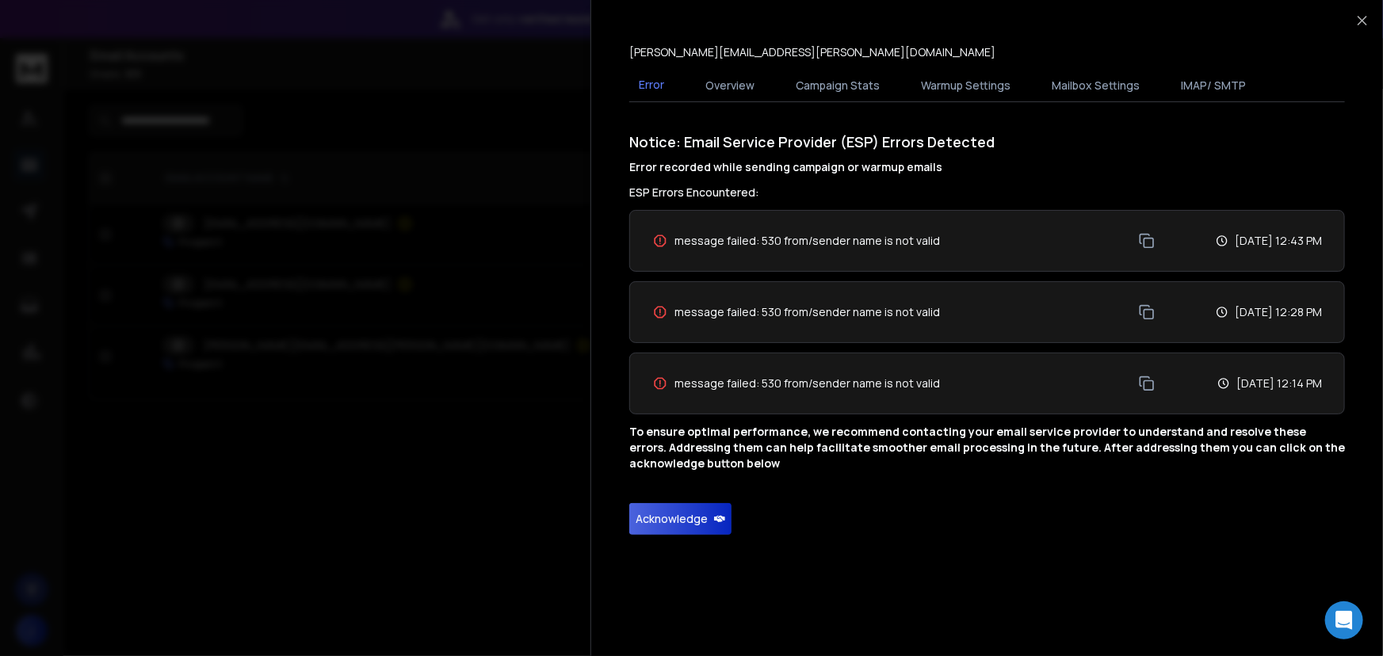
drag, startPoint x: 622, startPoint y: 139, endPoint x: 1334, endPoint y: 372, distance: 749.3
click at [1334, 372] on div "rachel@trusty-transitions.com Error Overview Campaign Stats Warmup Settings Mai…" at bounding box center [987, 289] width 754 height 541
copy div "Notice: Email Service Provider (ESP) Errors Detected Error recorded while sendi…"
click at [820, 48] on div "[PERSON_NAME][EMAIL_ADDRESS][PERSON_NAME][DOMAIN_NAME]" at bounding box center [987, 52] width 716 height 16
drag, startPoint x: 816, startPoint y: 54, endPoint x: 593, endPoint y: 43, distance: 223.7
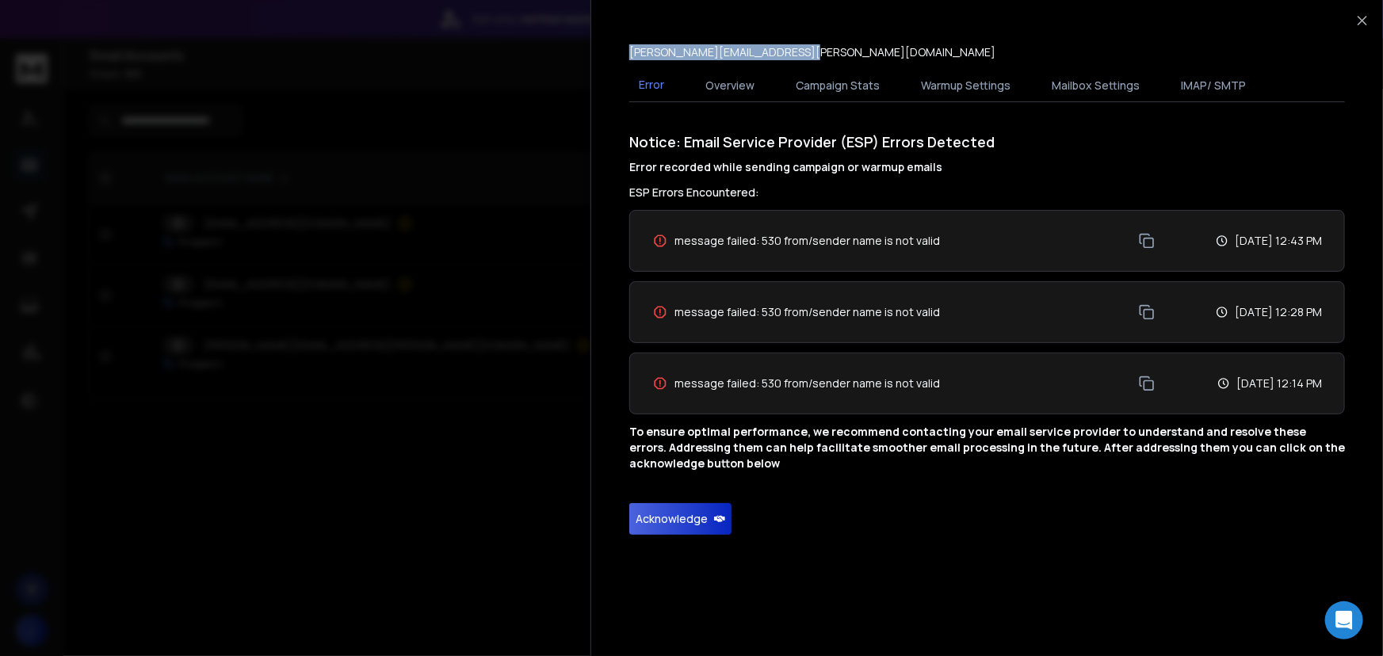
click at [593, 43] on div "Multi Select Table Sheet rachel@trusty-transitions.com Error Overview Campaign …" at bounding box center [986, 328] width 792 height 656
copy p "[PERSON_NAME][EMAIL_ADDRESS][PERSON_NAME][DOMAIN_NAME]"
click at [1201, 77] on button "IMAP/ SMTP" at bounding box center [1213, 85] width 84 height 35
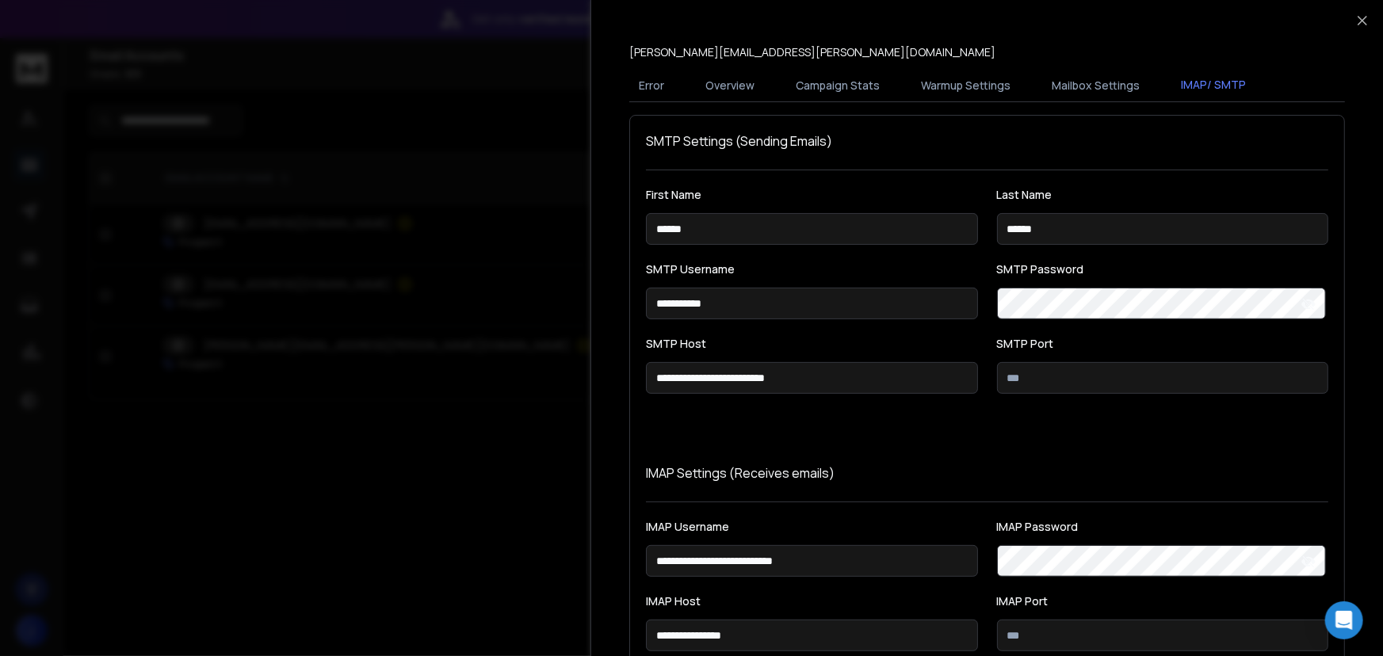
click at [1314, 567] on div at bounding box center [1313, 562] width 24 height 14
click at [1084, 72] on button "Mailbox Settings" at bounding box center [1095, 85] width 107 height 35
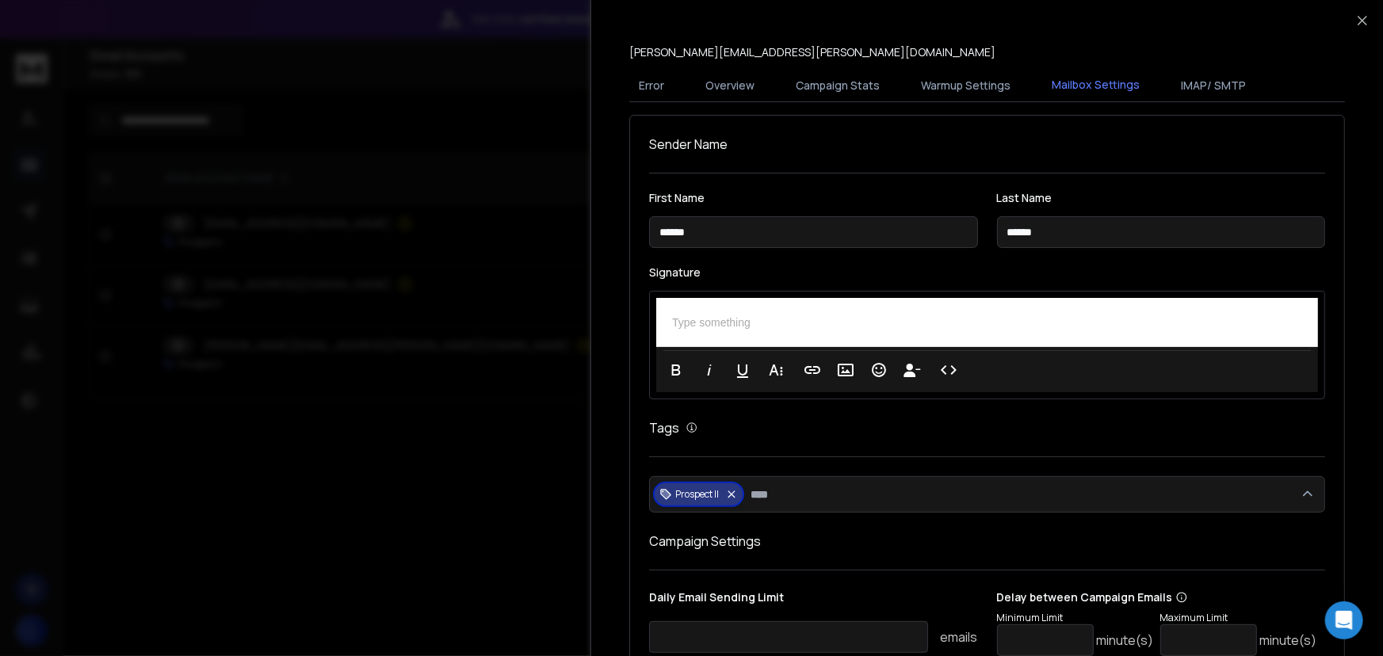
click at [974, 76] on button "Warmup Settings" at bounding box center [965, 85] width 109 height 35
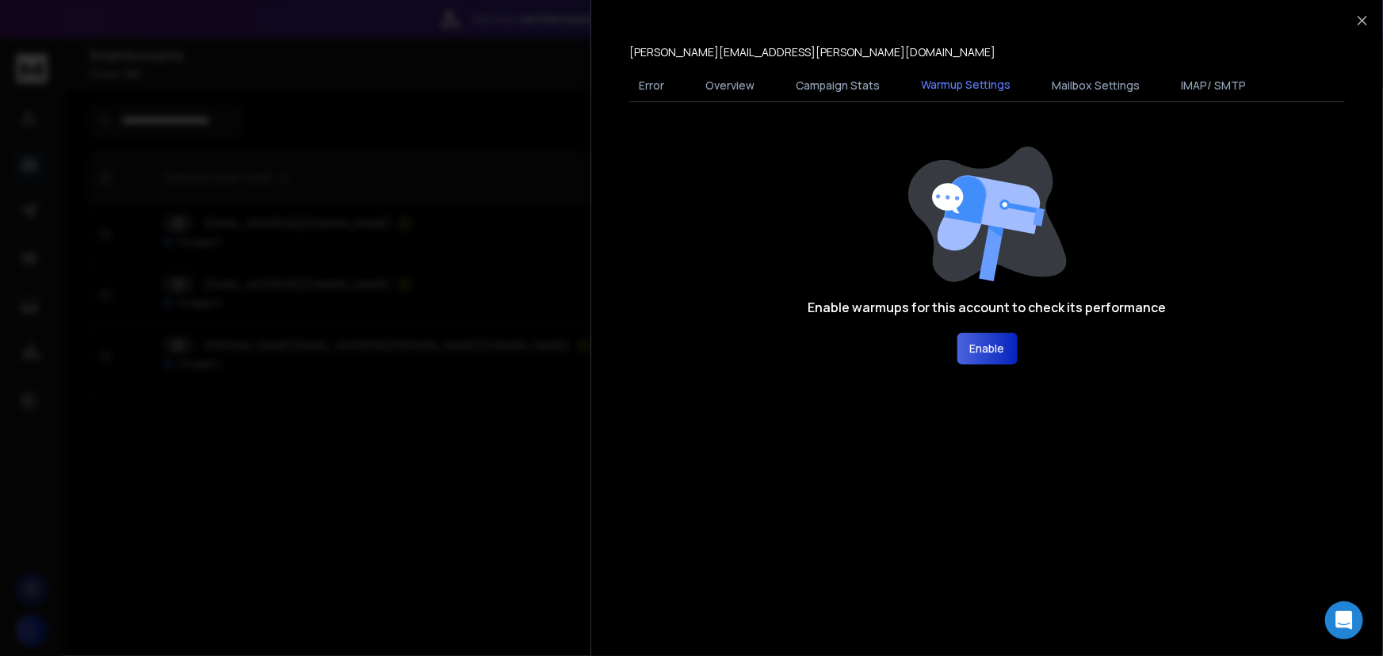
click at [846, 72] on button "Campaign Stats" at bounding box center [837, 85] width 103 height 35
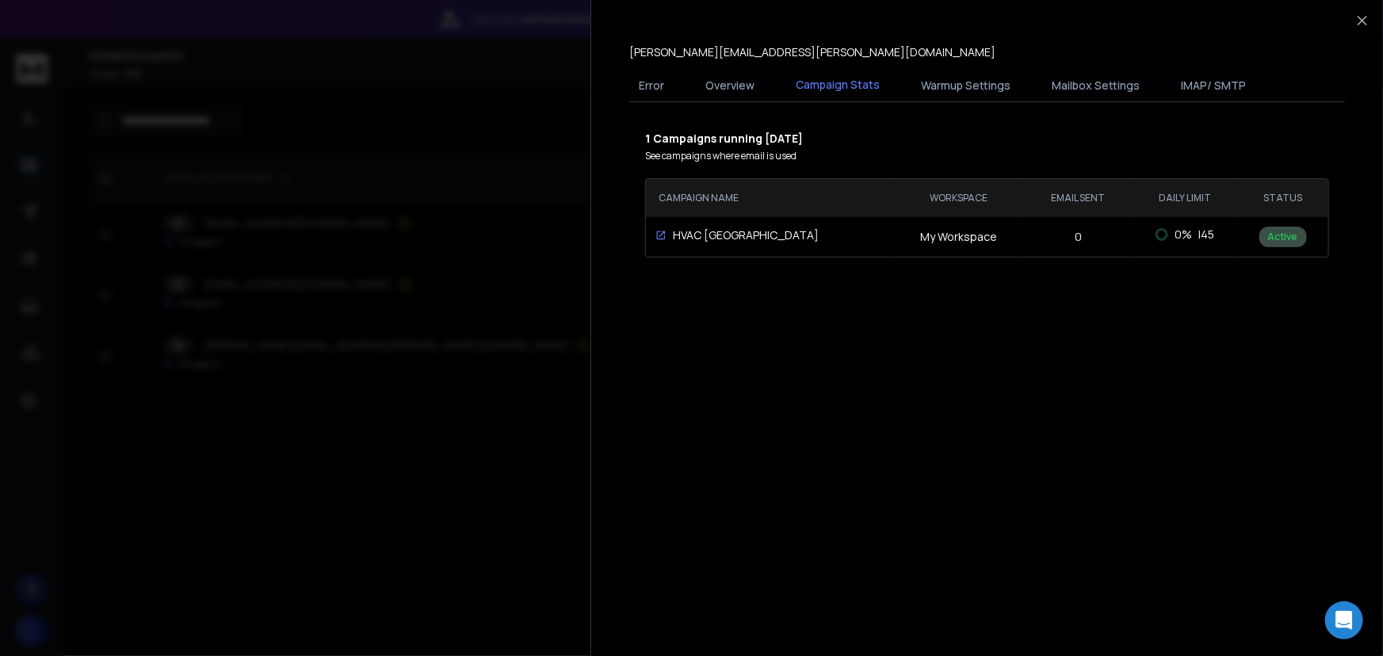
click at [651, 82] on button "Error" at bounding box center [651, 85] width 44 height 35
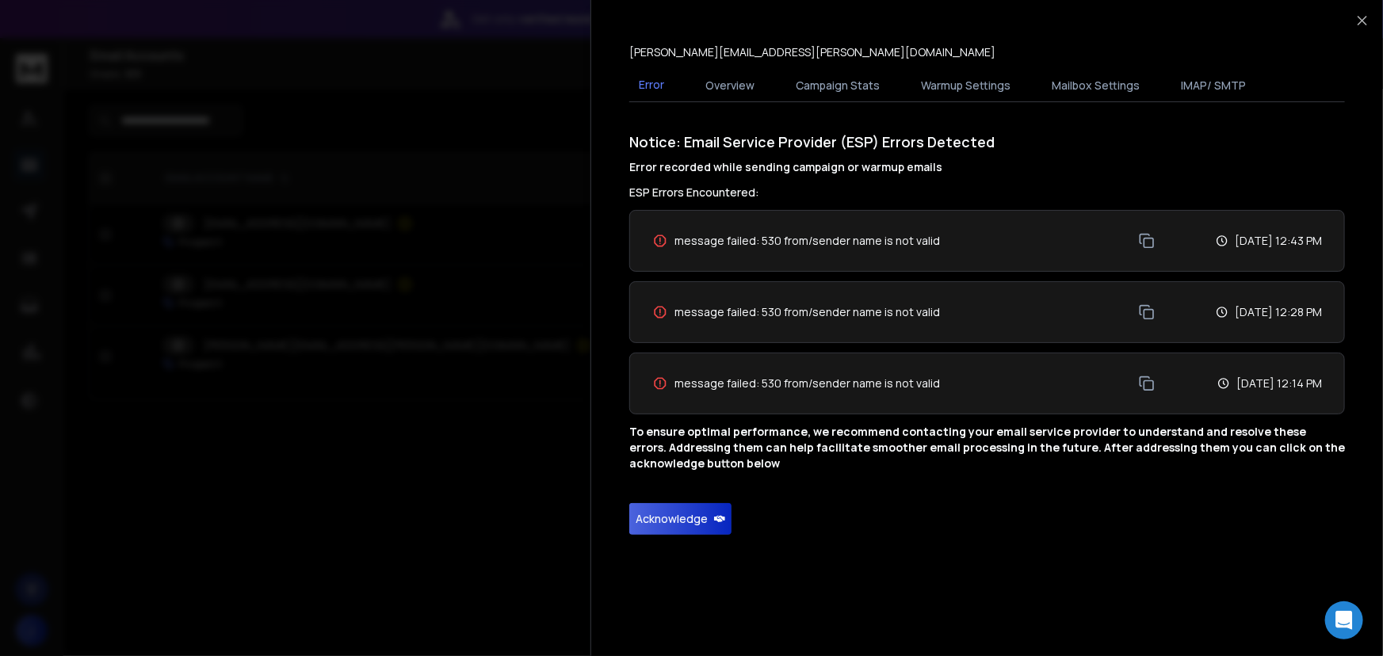
click at [468, 216] on div at bounding box center [691, 328] width 1383 height 656
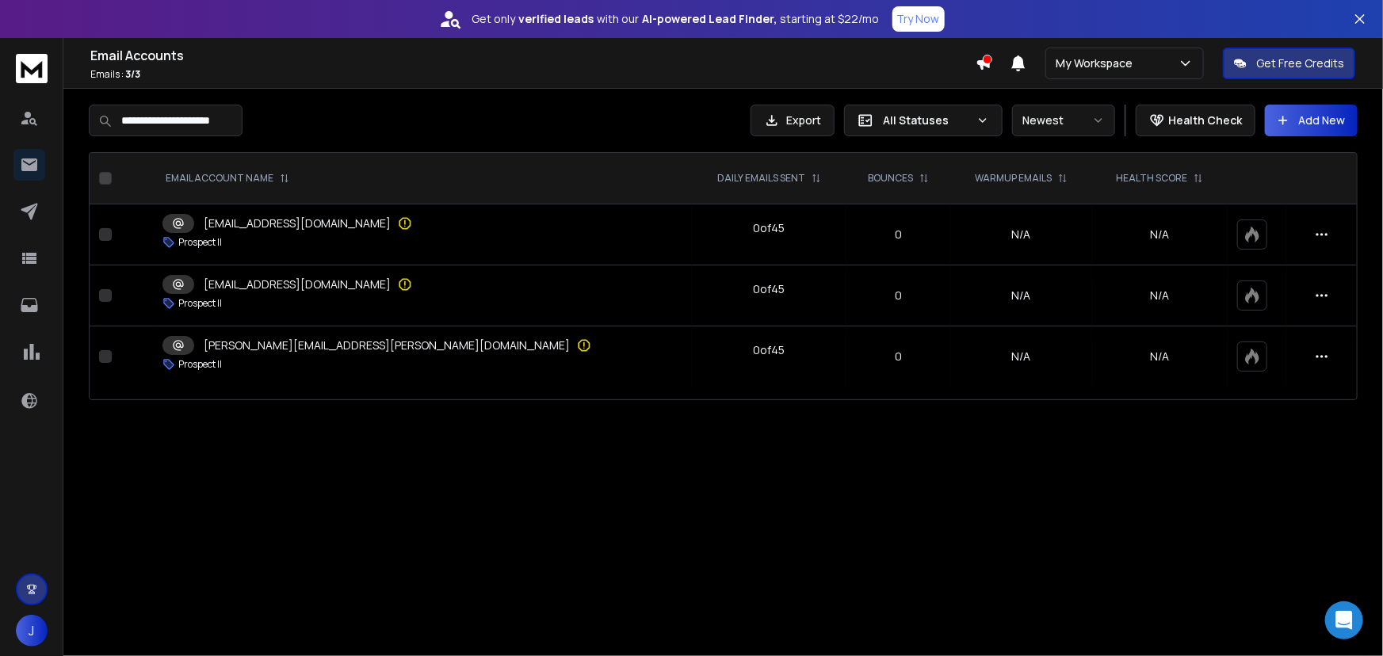
click at [242, 120] on input "**********" at bounding box center [166, 121] width 154 height 32
type input "*"
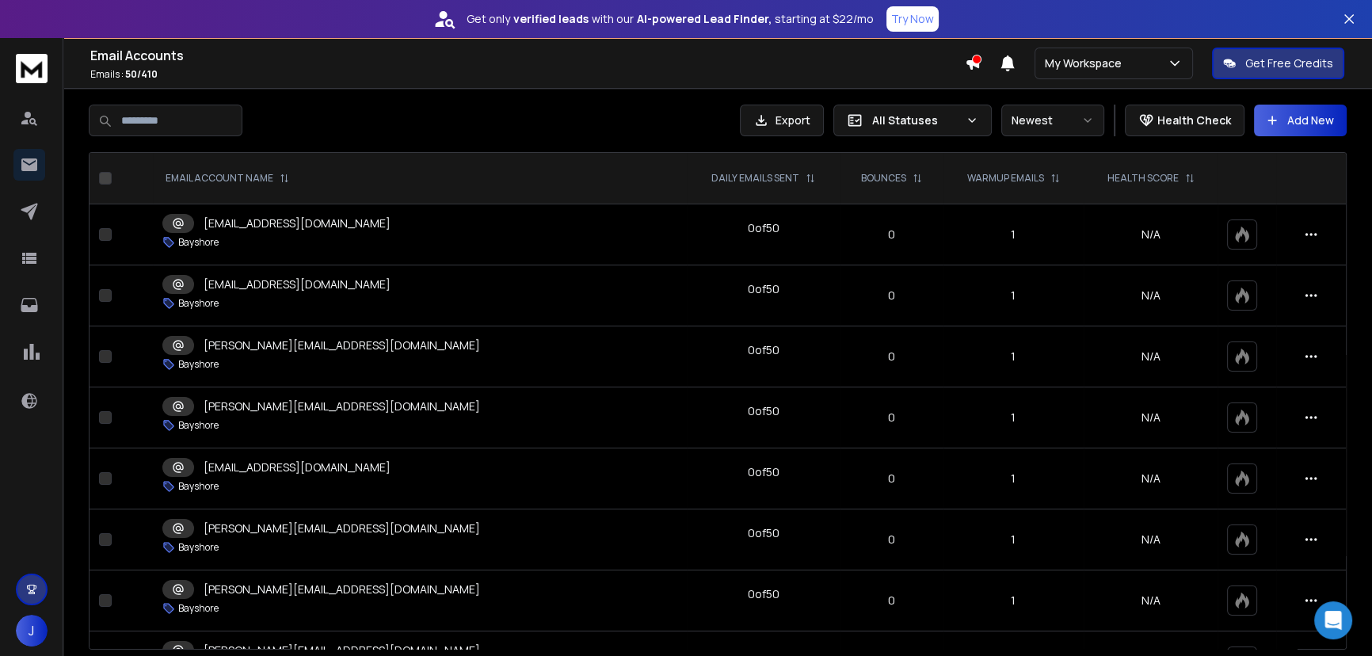
click at [965, 116] on div "All Statuses" at bounding box center [913, 121] width 158 height 32
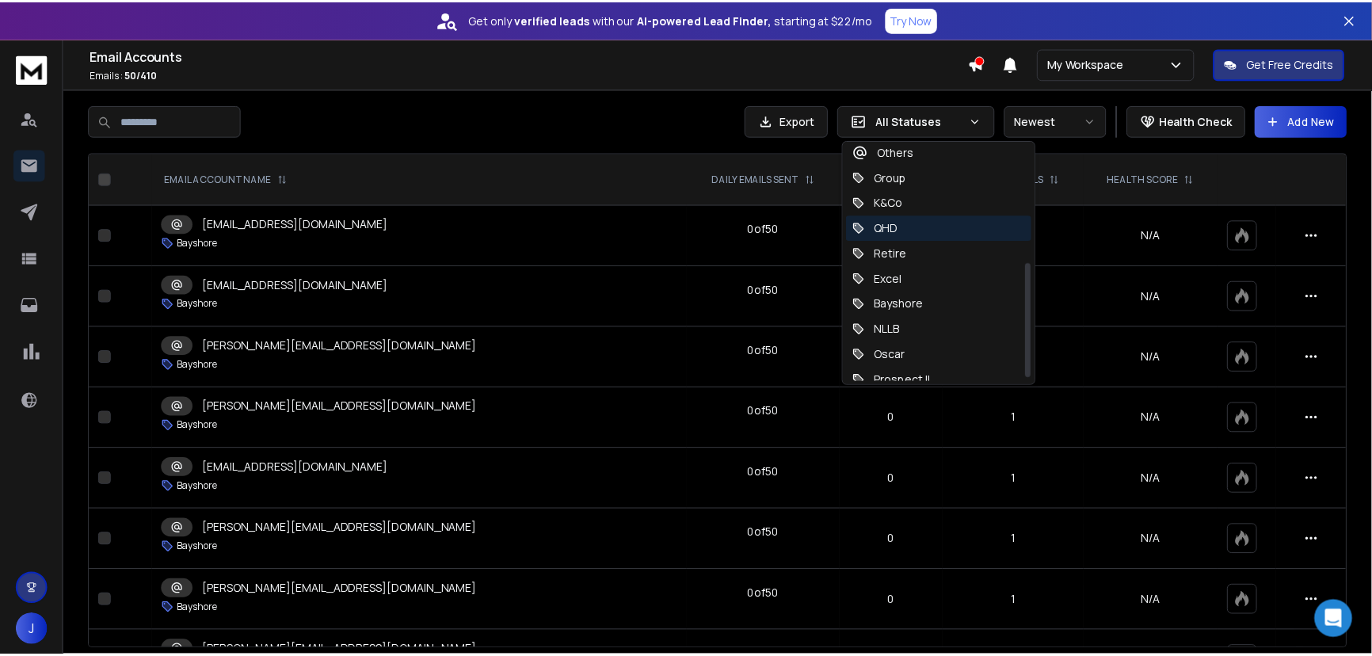
scroll to position [250, 0]
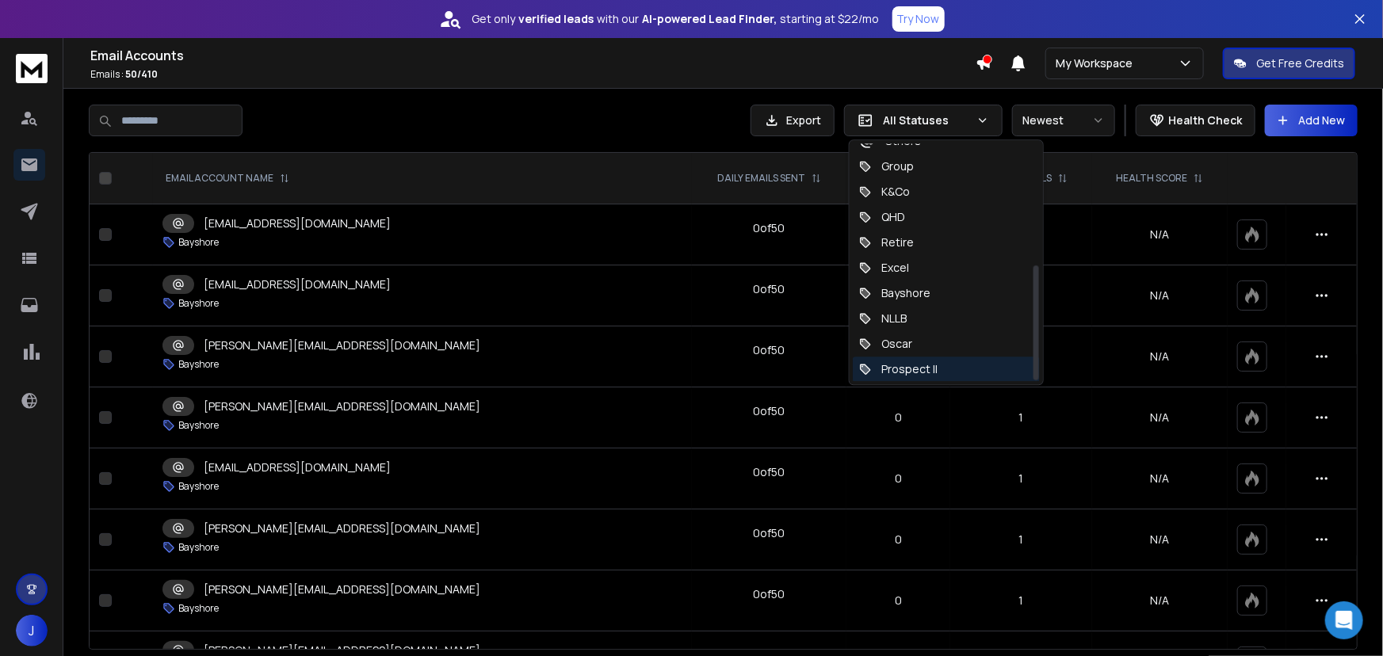
click at [922, 365] on div "Prospect II" at bounding box center [898, 369] width 78 height 16
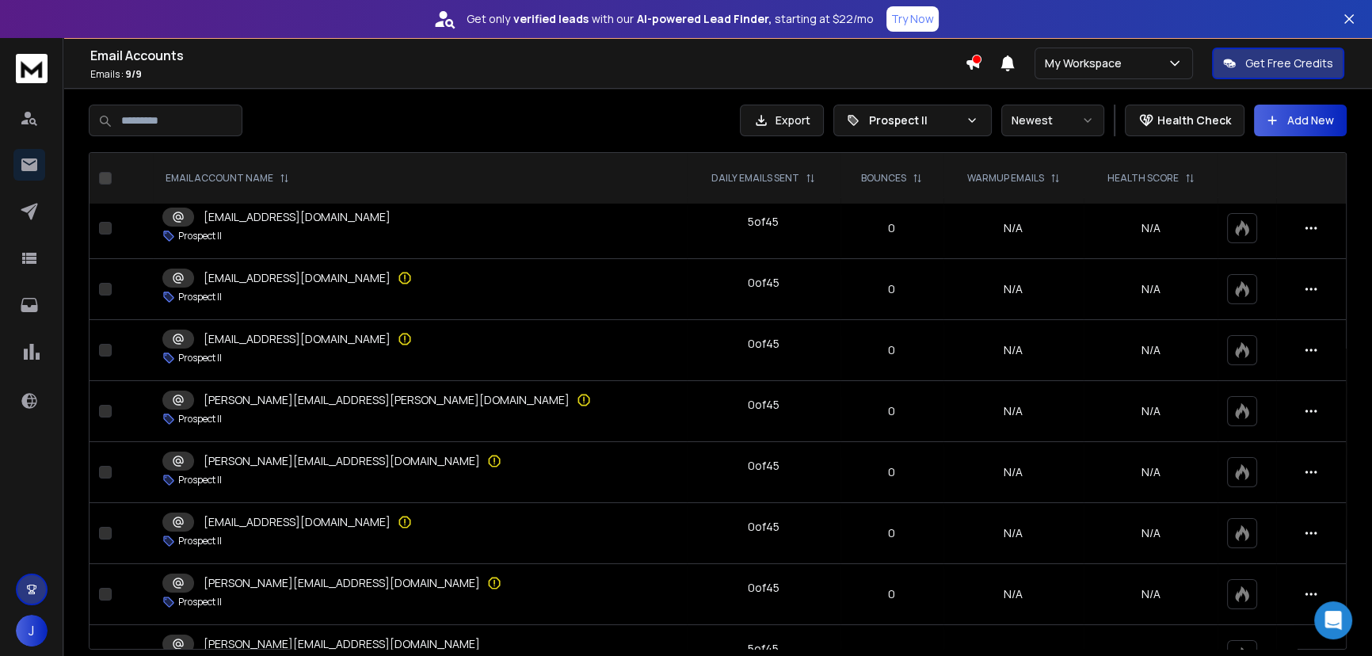
scroll to position [0, 0]
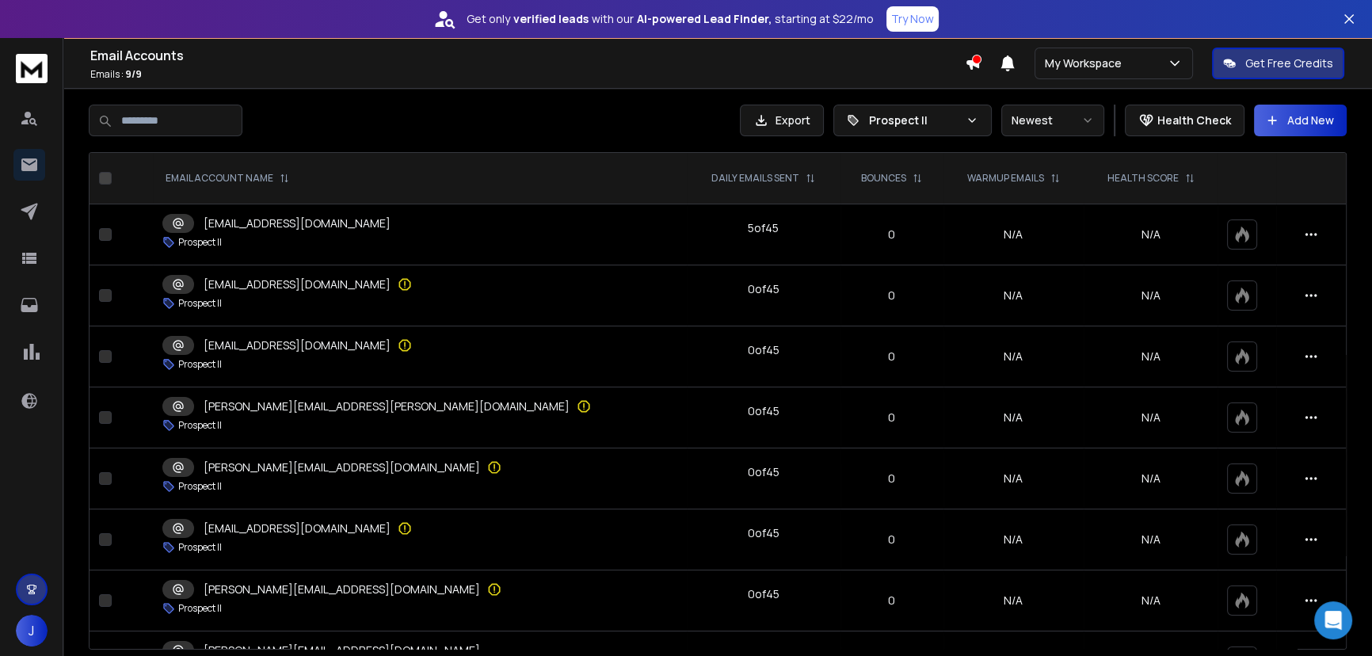
click at [407, 301] on div "Prospect II" at bounding box center [419, 303] width 515 height 13
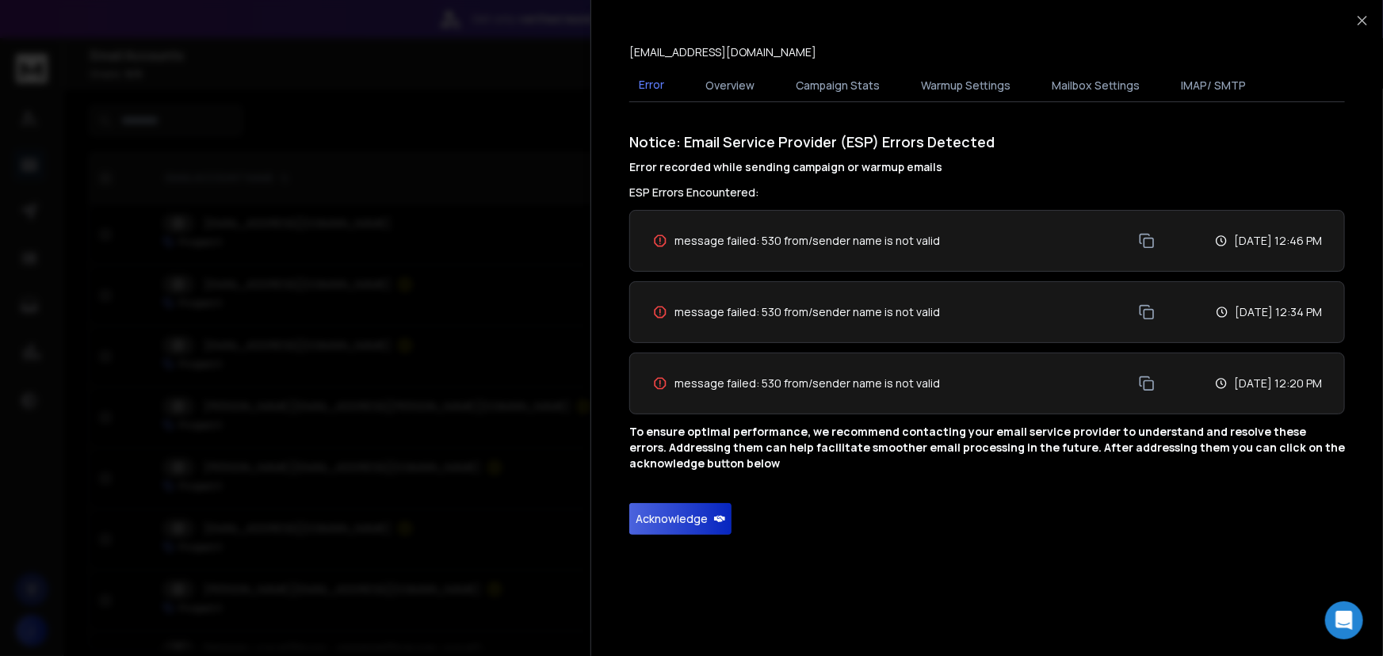
click at [1209, 80] on button "IMAP/ SMTP" at bounding box center [1213, 85] width 84 height 35
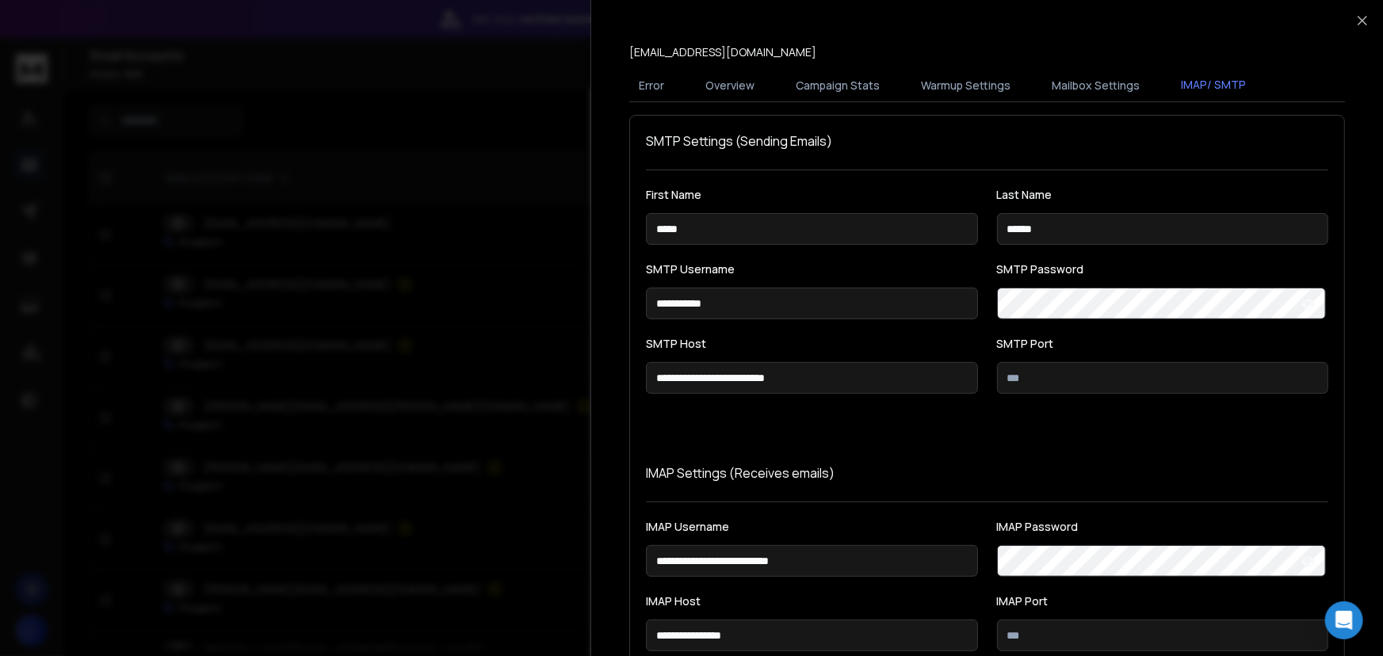
drag, startPoint x: 636, startPoint y: 301, endPoint x: 516, endPoint y: 301, distance: 119.7
click at [516, 301] on body "Get only verified leads with our AI-powered Lead Finder, starting at $22/mo Try…" at bounding box center [686, 328] width 1372 height 656
paste input "**********"
type input "**********"
click at [825, 303] on div "**********" at bounding box center [987, 291] width 682 height 55
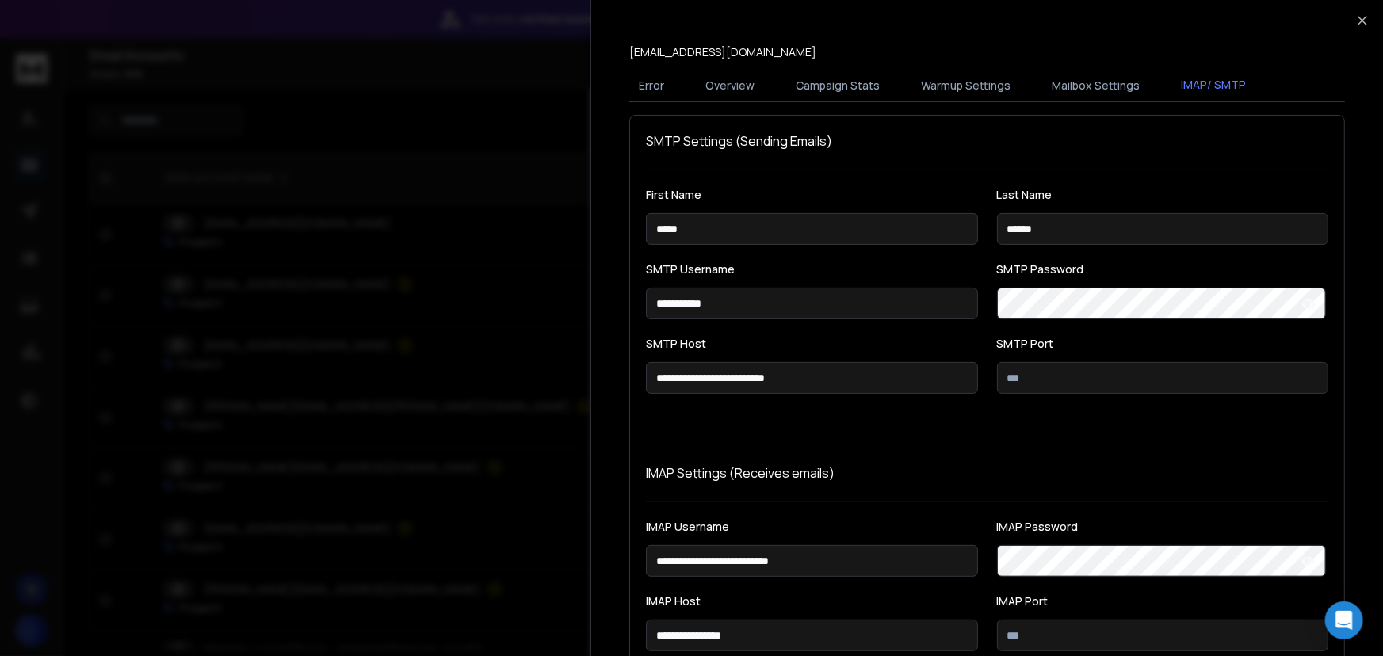
click at [769, 300] on input "**********" at bounding box center [812, 304] width 332 height 32
click at [1354, 19] on icon "button" at bounding box center [1362, 21] width 16 height 16
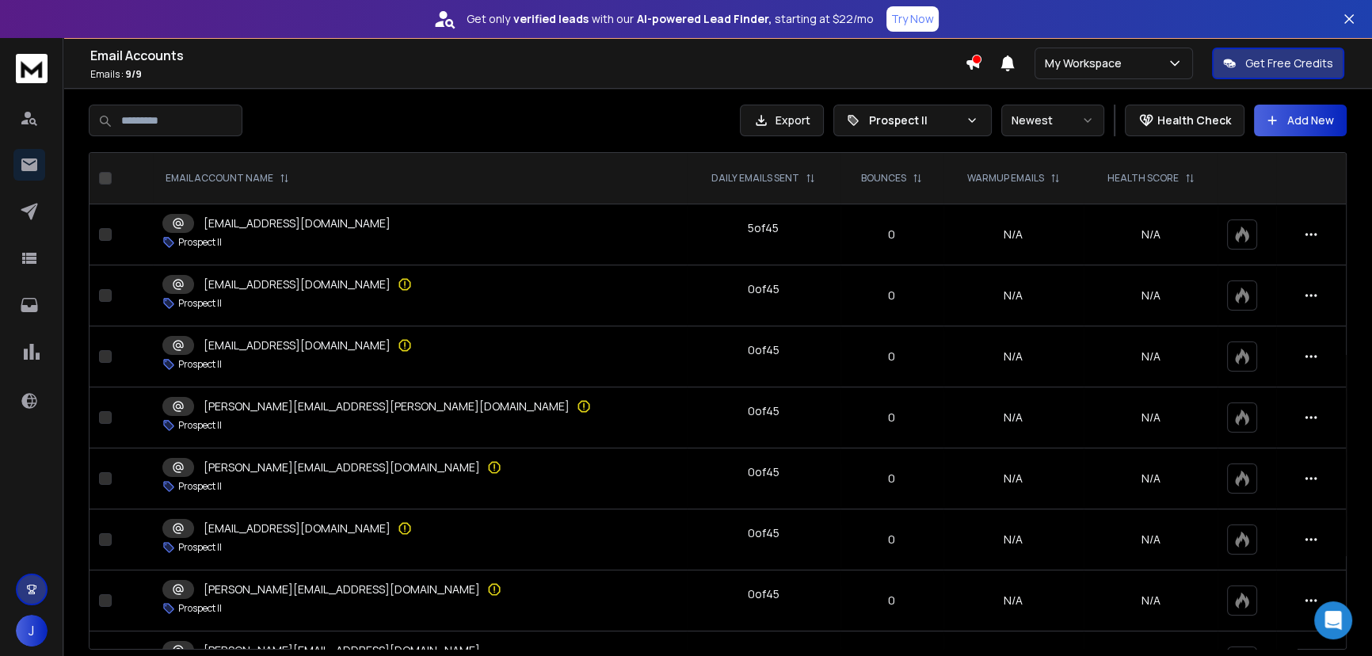
click at [102, 293] on button "button" at bounding box center [105, 295] width 13 height 13
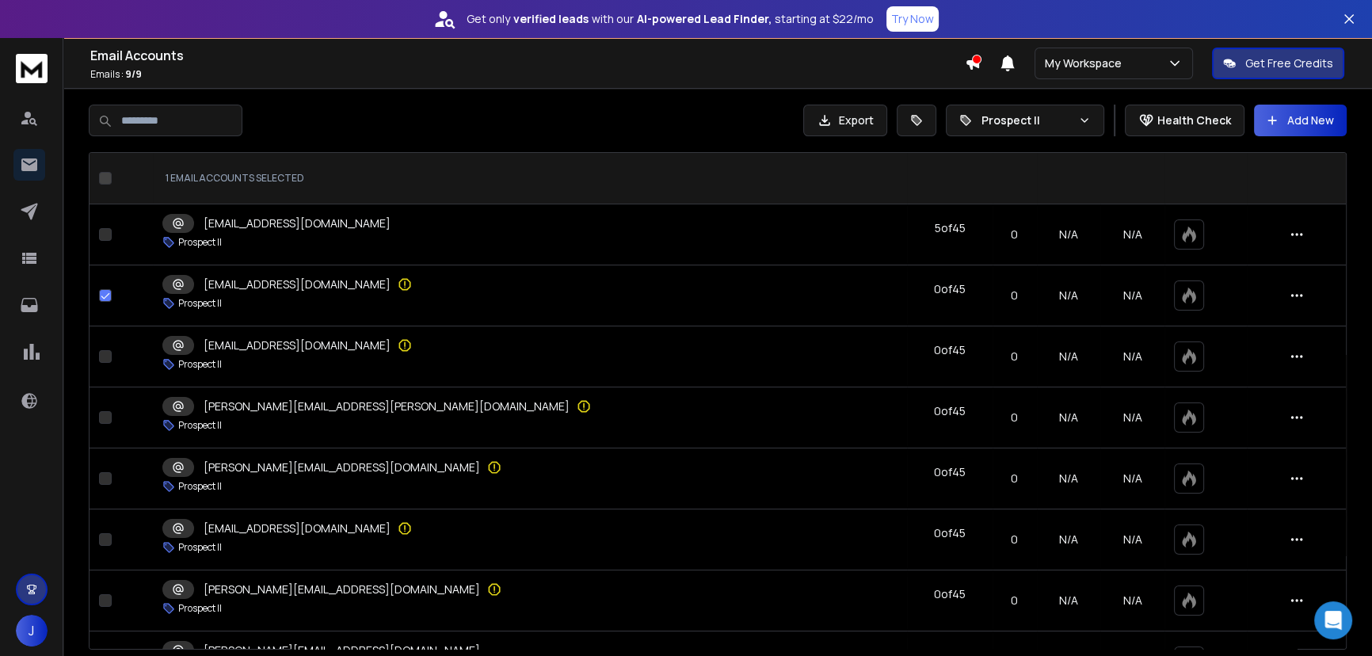
click at [104, 362] on button "button" at bounding box center [105, 356] width 13 height 13
click at [106, 422] on button "button" at bounding box center [105, 417] width 13 height 13
click at [101, 474] on button "button" at bounding box center [105, 478] width 13 height 13
click at [103, 547] on td at bounding box center [121, 540] width 63 height 61
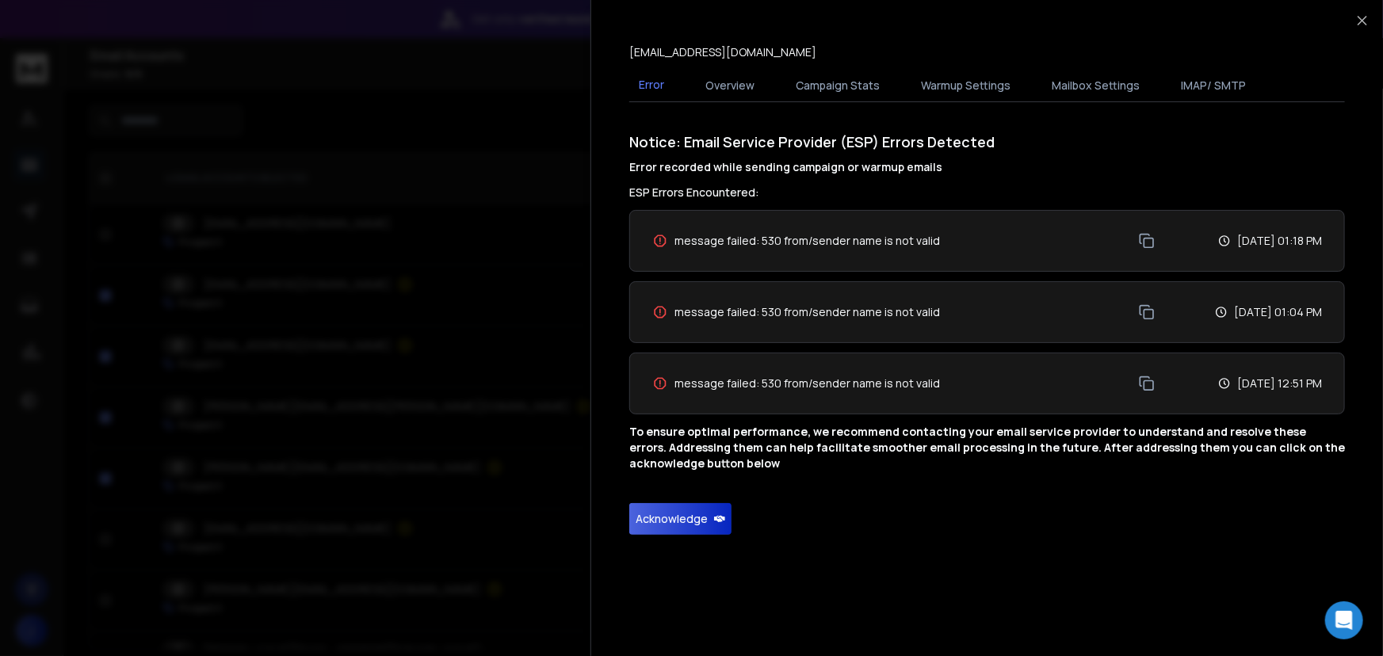
click at [254, 354] on div at bounding box center [691, 328] width 1383 height 656
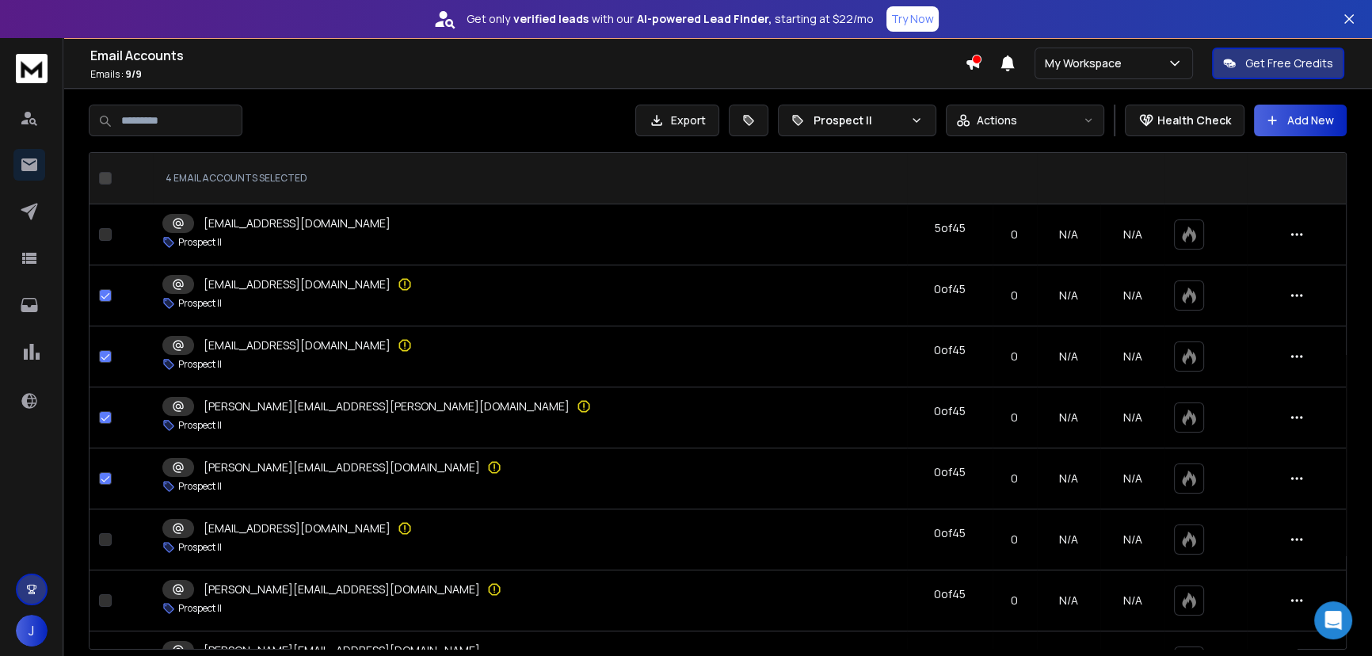
click at [109, 534] on button "button" at bounding box center [105, 539] width 13 height 13
click at [102, 605] on button "button" at bounding box center [105, 600] width 13 height 13
click at [1076, 119] on div "Actions" at bounding box center [1016, 121] width 120 height 16
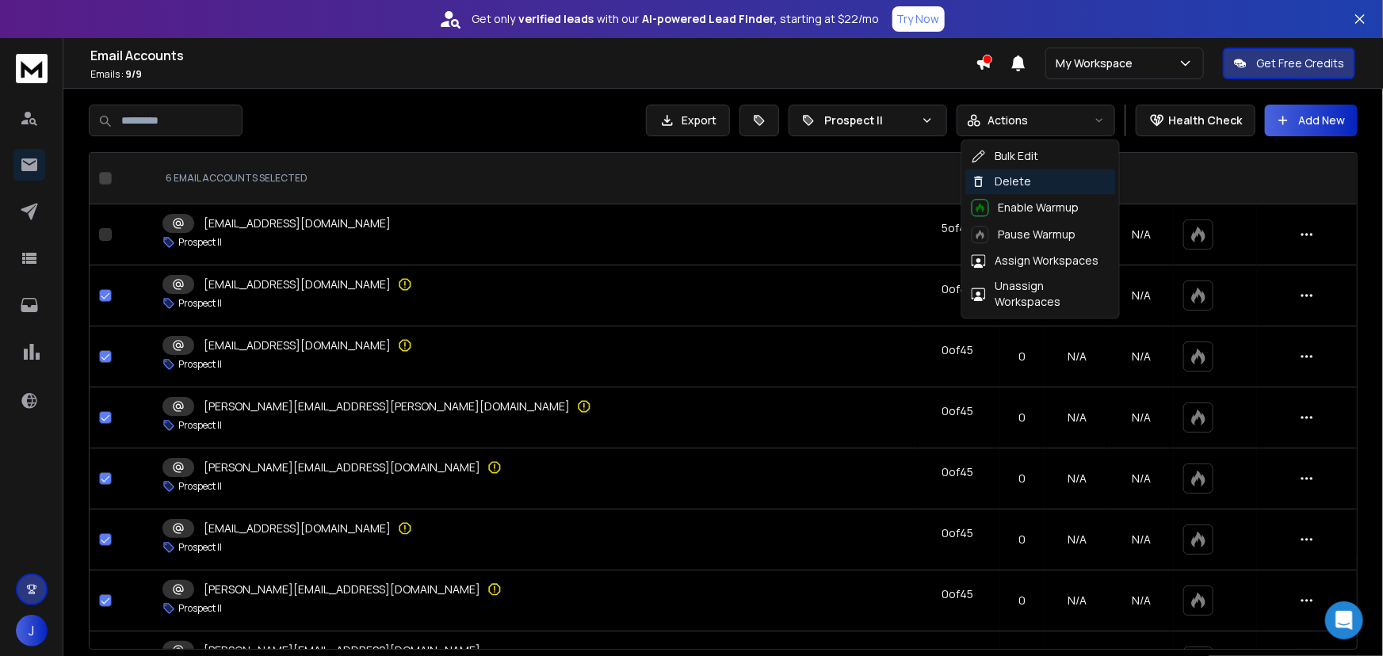
click at [1024, 180] on div "Delete" at bounding box center [1002, 182] width 60 height 16
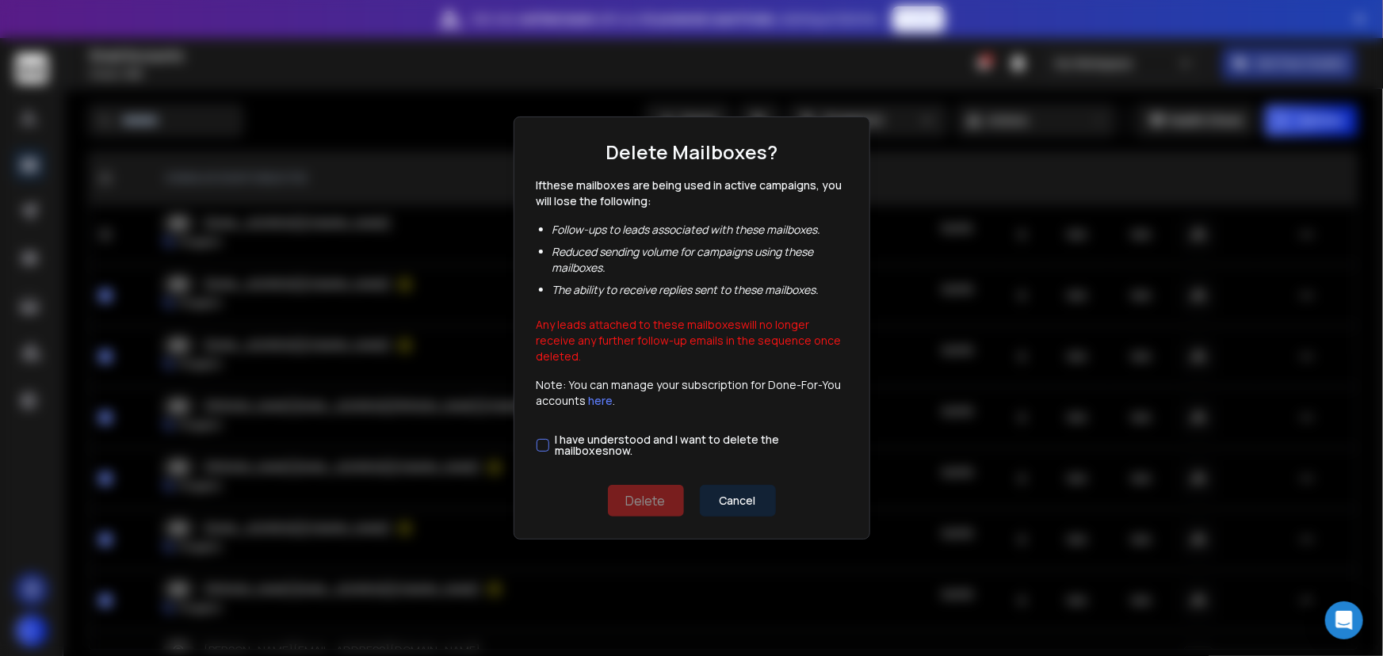
click at [540, 439] on button "I have understood and I want to delete the mailbox es now." at bounding box center [542, 445] width 13 height 13
click at [640, 498] on button "Delete" at bounding box center [646, 501] width 76 height 32
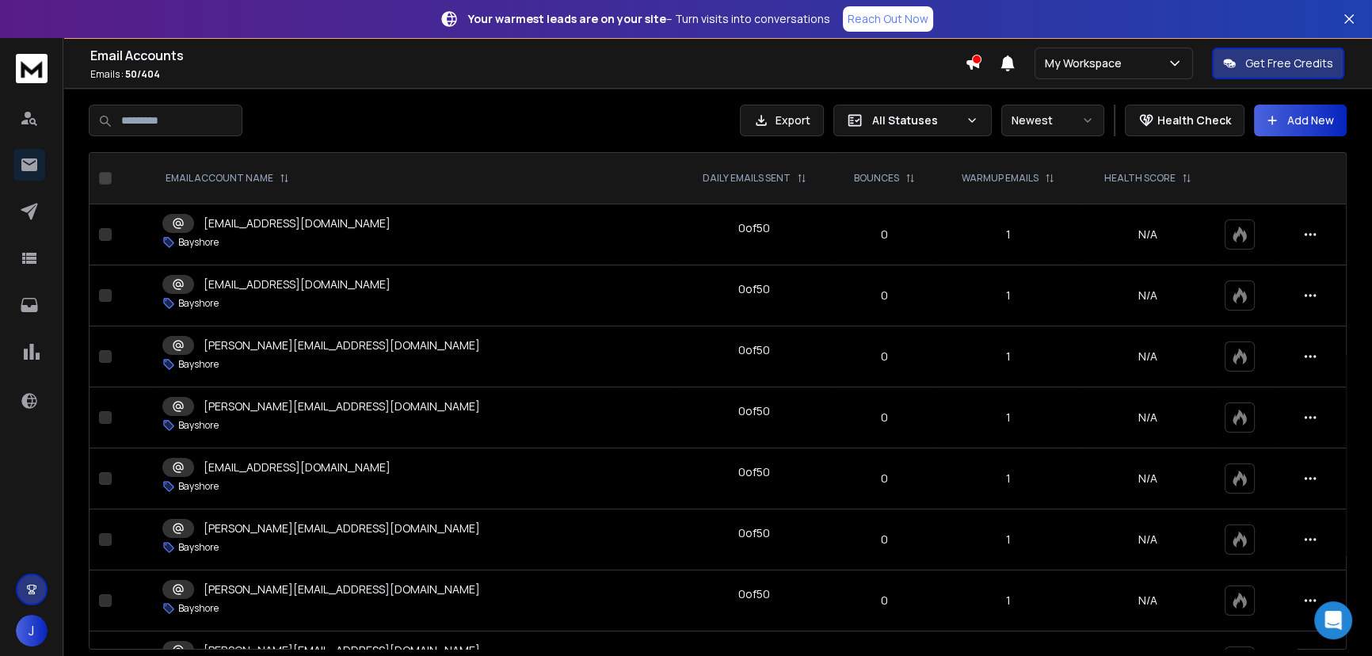
click at [1075, 124] on button "Newest" at bounding box center [1053, 121] width 103 height 32
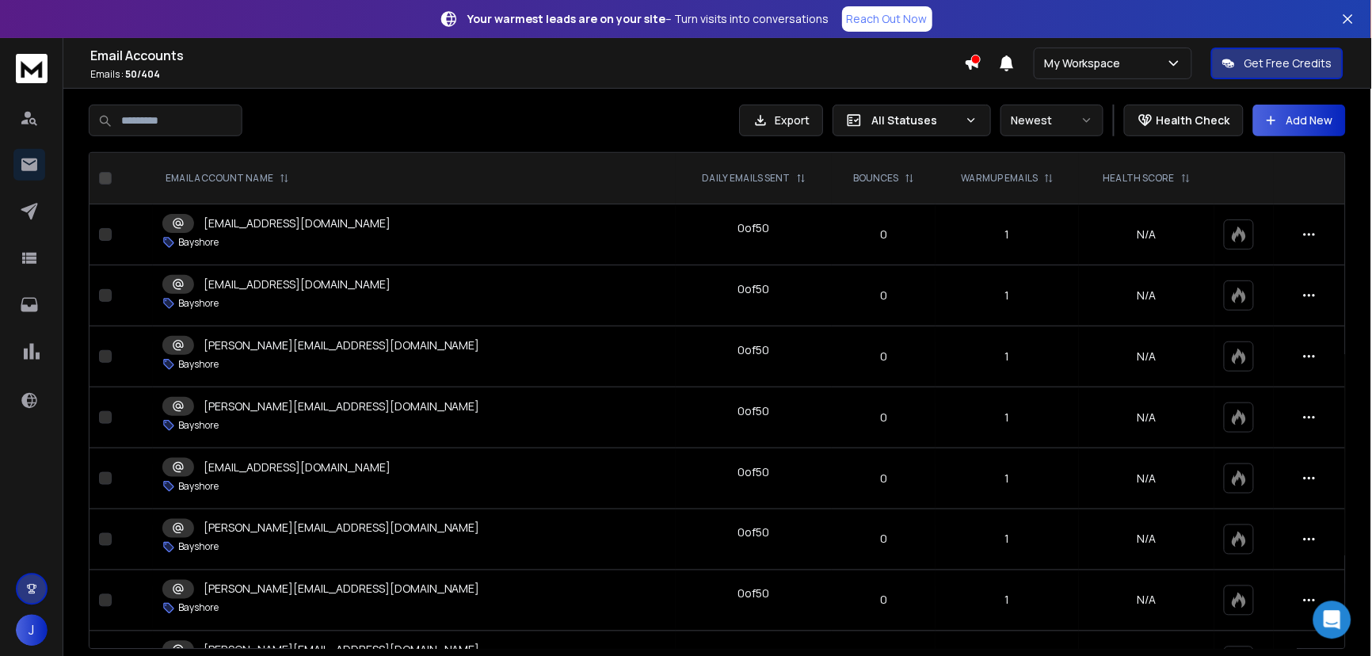
click at [964, 116] on div "All Statuses" at bounding box center [913, 121] width 158 height 32
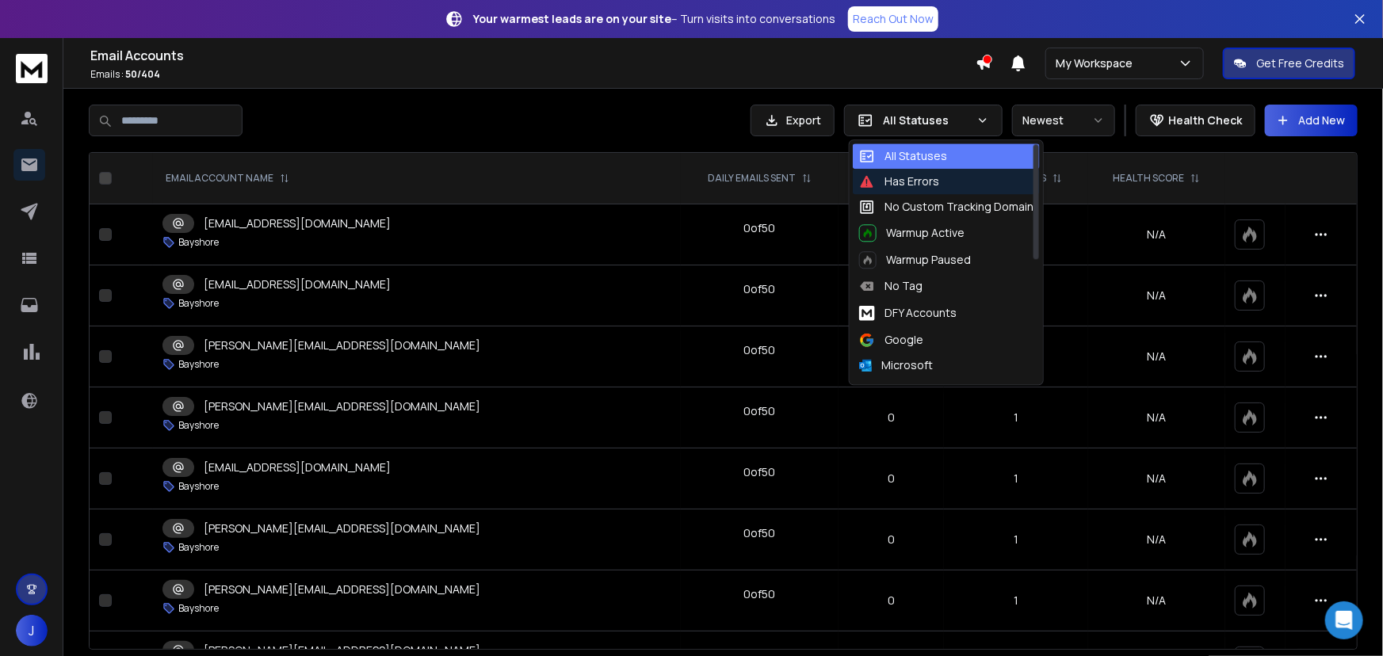
click at [914, 180] on div "Has Errors" at bounding box center [899, 182] width 80 height 16
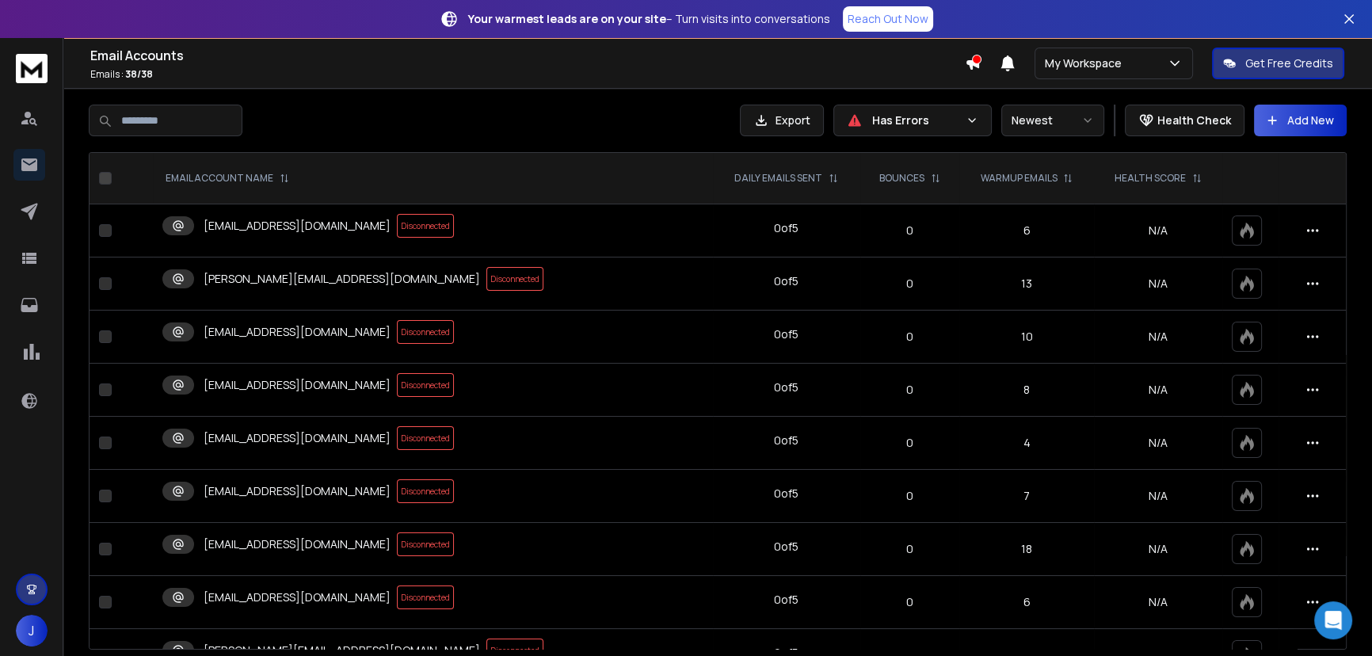
drag, startPoint x: 422, startPoint y: 228, endPoint x: 291, endPoint y: 235, distance: 131.7
click at [291, 235] on div "[PERSON_NAME][EMAIL_ADDRESS][DOMAIN_NAME] Disconnected" at bounding box center [432, 226] width 541 height 24
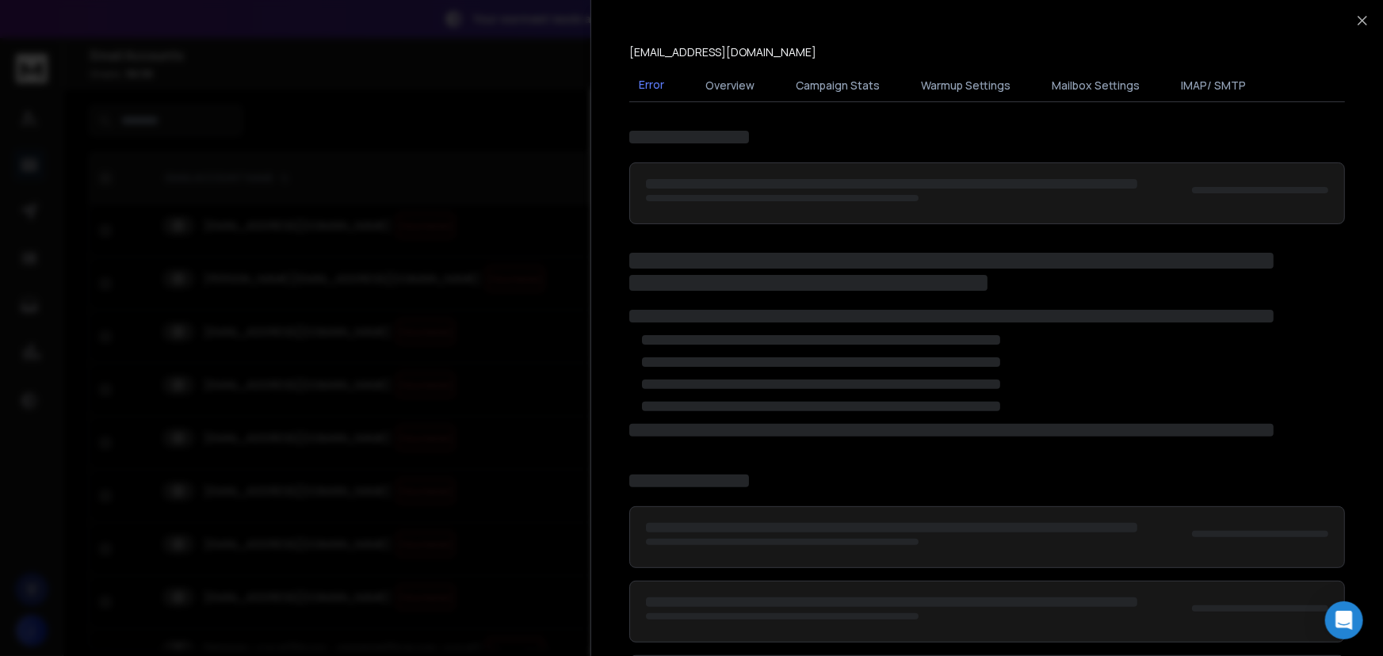
copy p "[DOMAIN_NAME]"
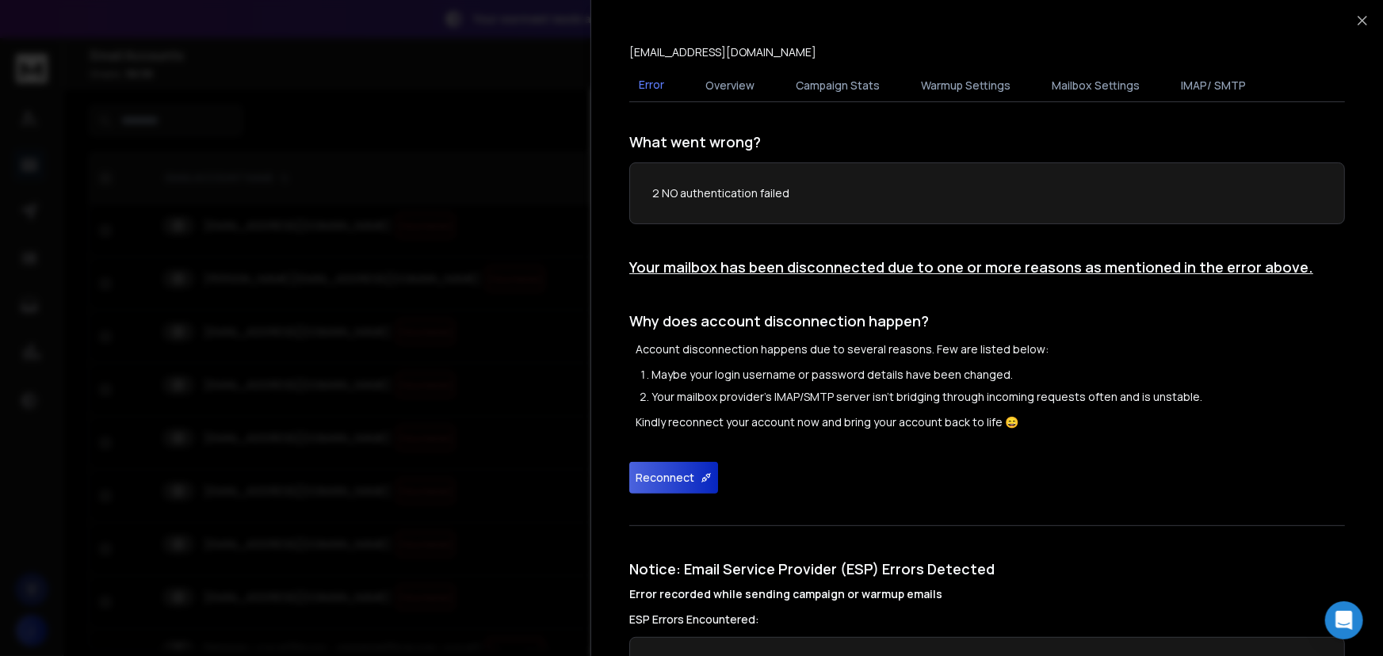
drag, startPoint x: 872, startPoint y: 55, endPoint x: 716, endPoint y: 55, distance: 156.1
click at [716, 55] on div "[EMAIL_ADDRESS][DOMAIN_NAME]" at bounding box center [987, 52] width 716 height 16
copy p "[DOMAIN_NAME]"
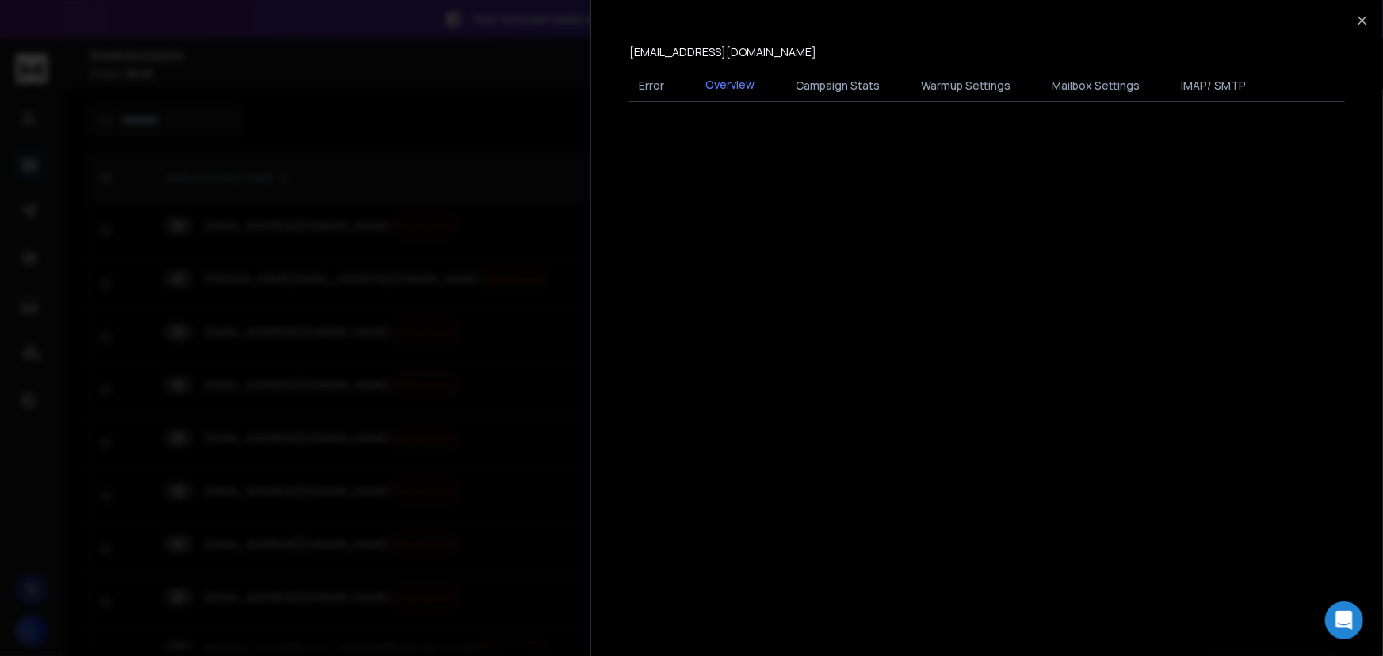
click at [370, 101] on div at bounding box center [691, 328] width 1383 height 656
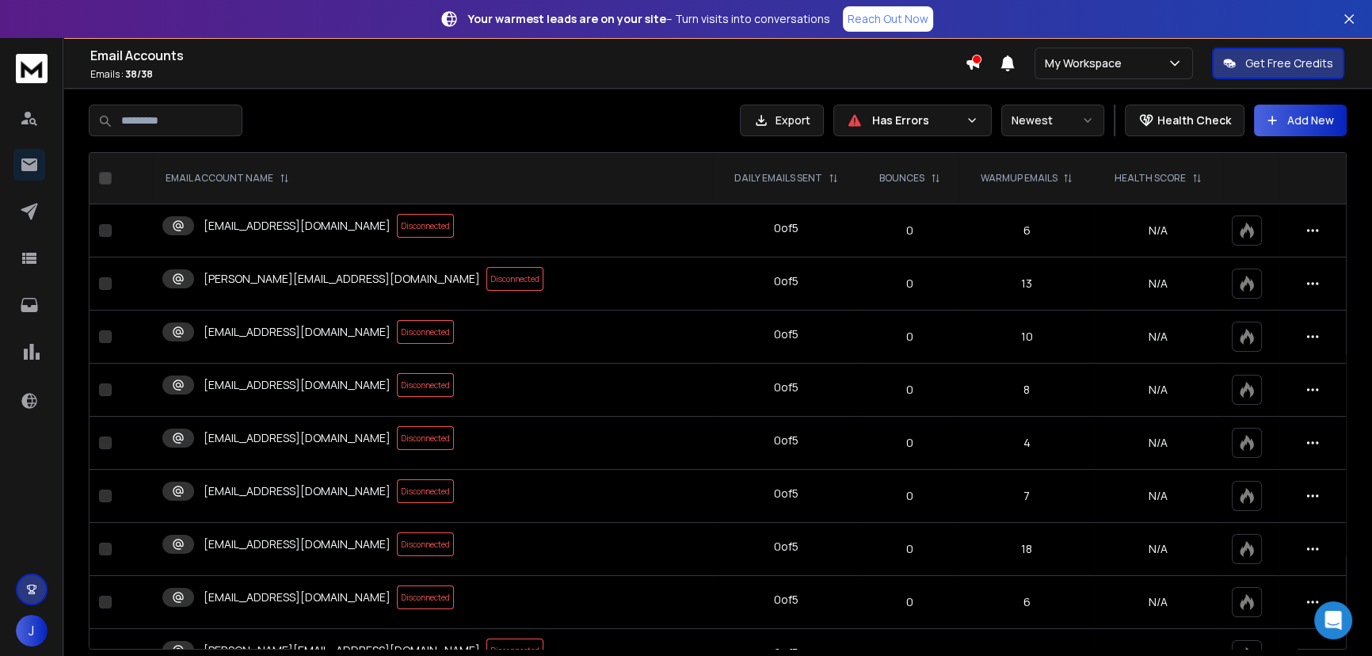
click at [185, 128] on input at bounding box center [166, 121] width 154 height 32
paste input "**********"
type input "**********"
click at [103, 177] on button "Select this Page" at bounding box center [105, 178] width 13 height 13
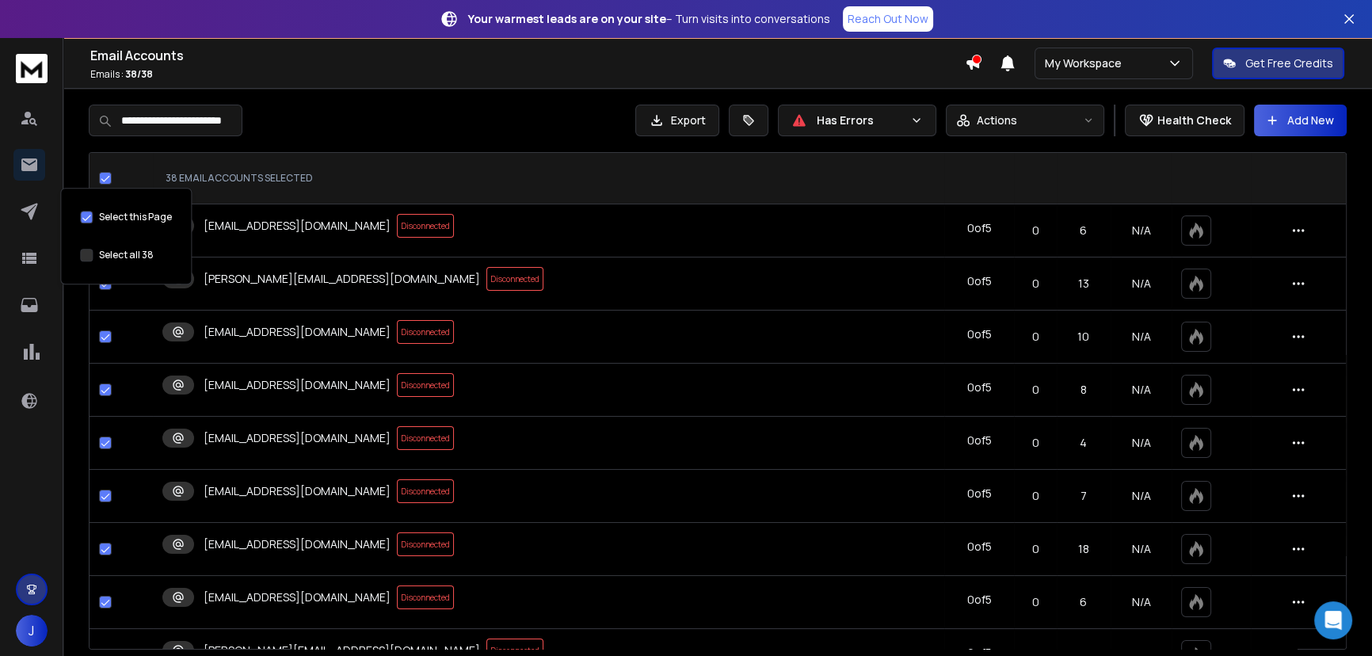
click at [86, 257] on button "Select this Page" at bounding box center [86, 255] width 13 height 13
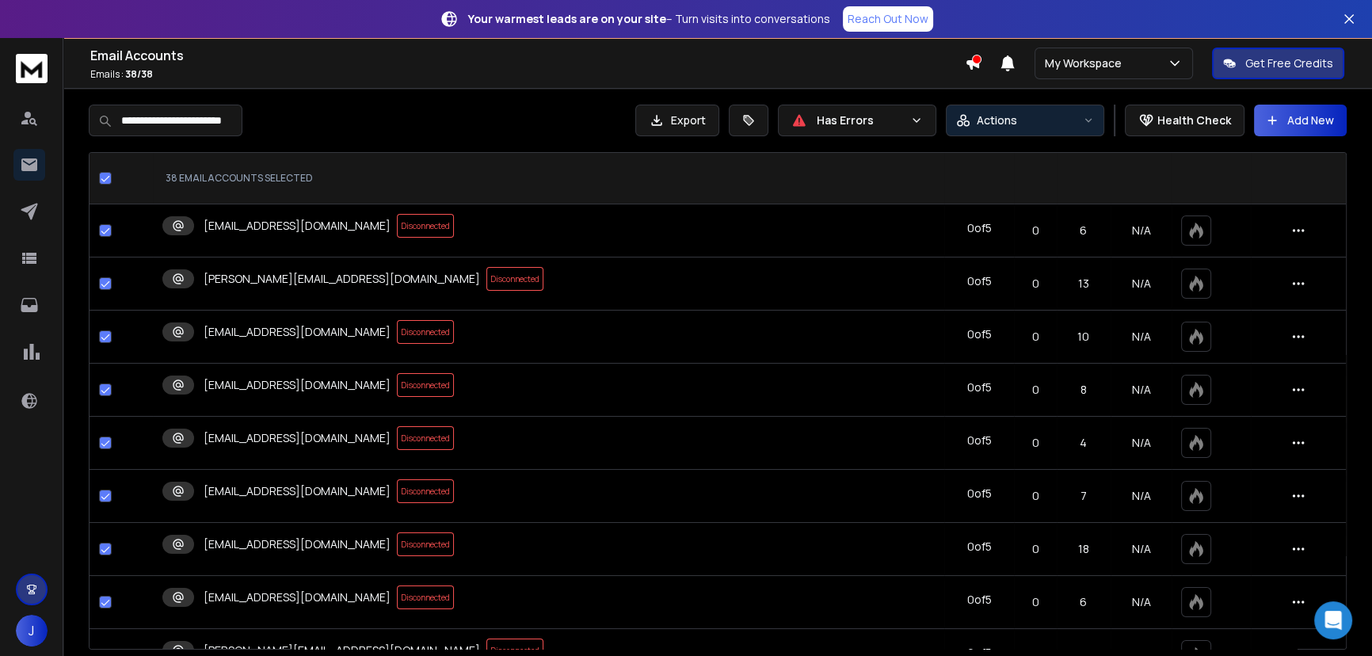
click at [1083, 122] on button "Actions" at bounding box center [1025, 121] width 158 height 32
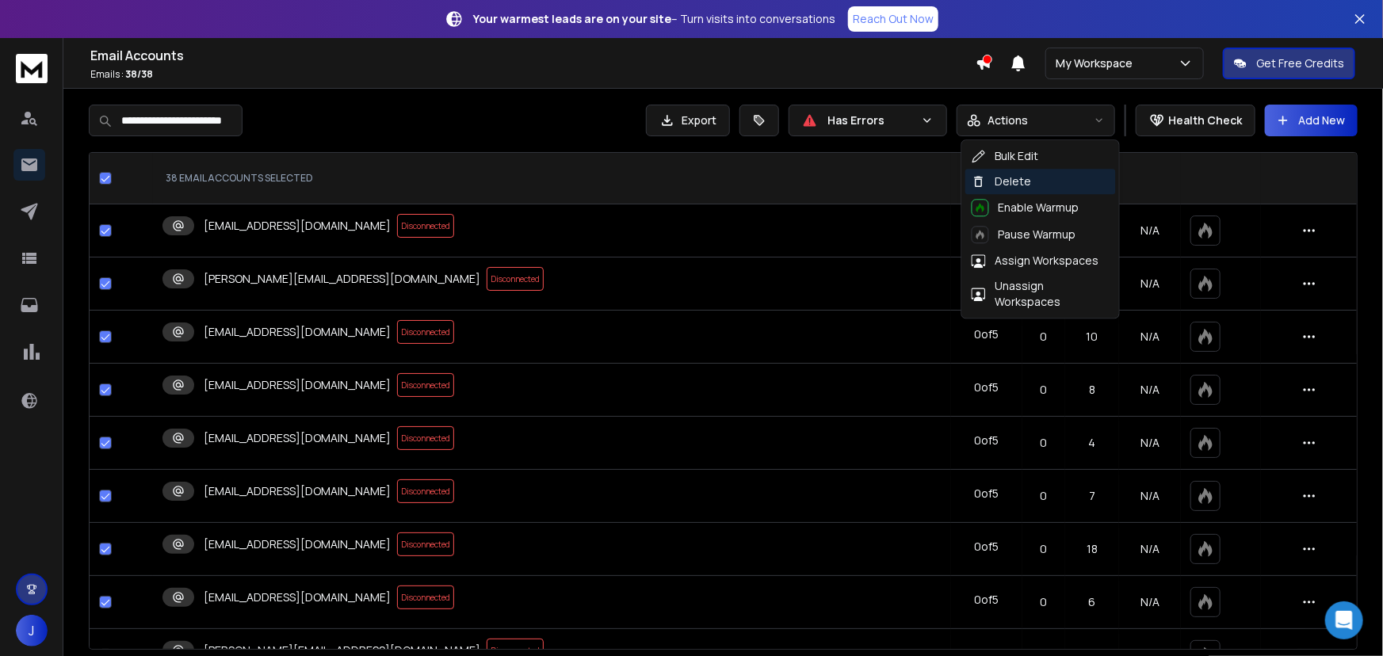
click at [1021, 178] on div "Delete" at bounding box center [1002, 182] width 60 height 16
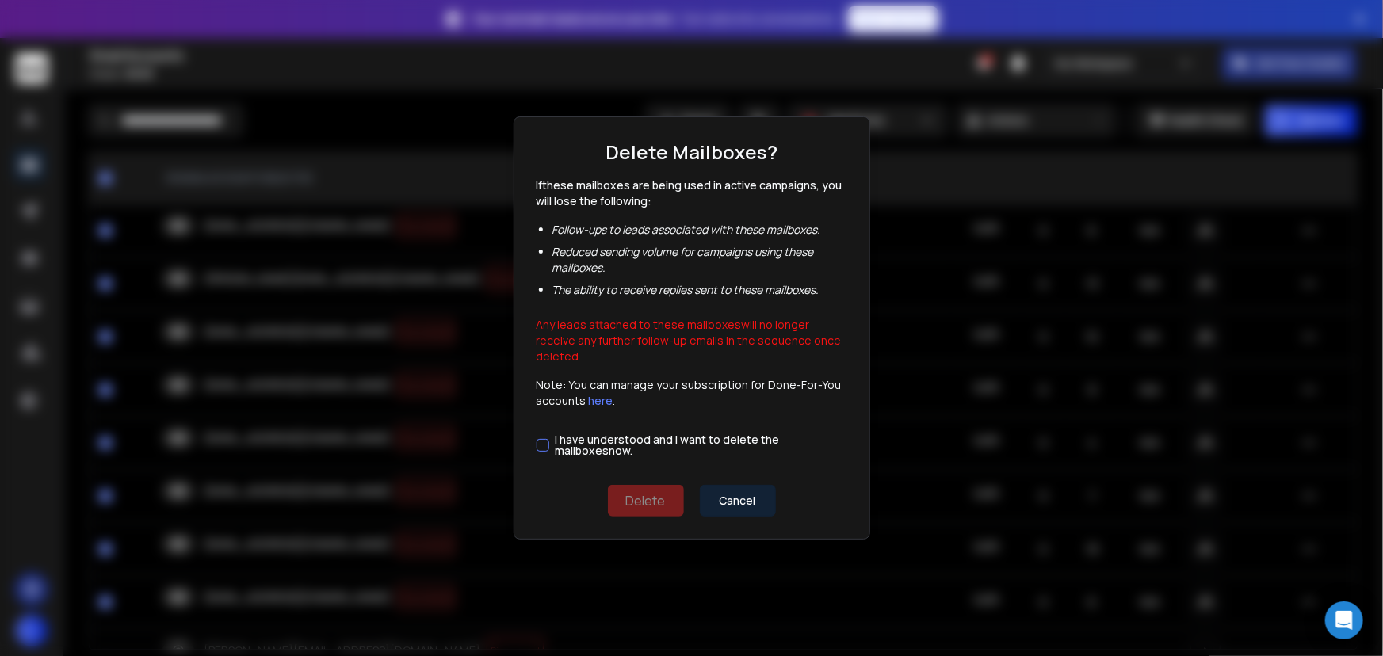
click at [537, 429] on div "I have understood and I want to delete the mailbox es now." at bounding box center [691, 439] width 311 height 35
click at [541, 439] on button "I have understood and I want to delete the mailbox es now." at bounding box center [542, 445] width 13 height 13
click at [640, 496] on button "Delete" at bounding box center [646, 501] width 76 height 32
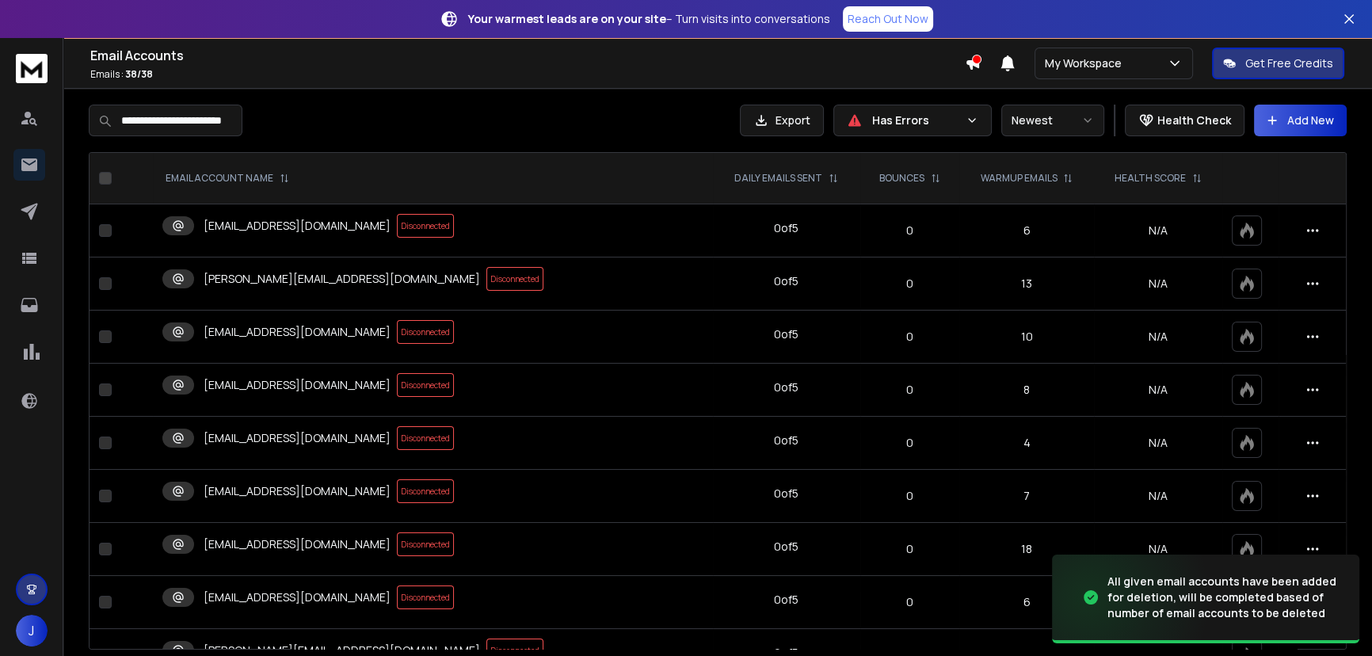
click at [959, 124] on p "Has Errors" at bounding box center [915, 121] width 87 height 16
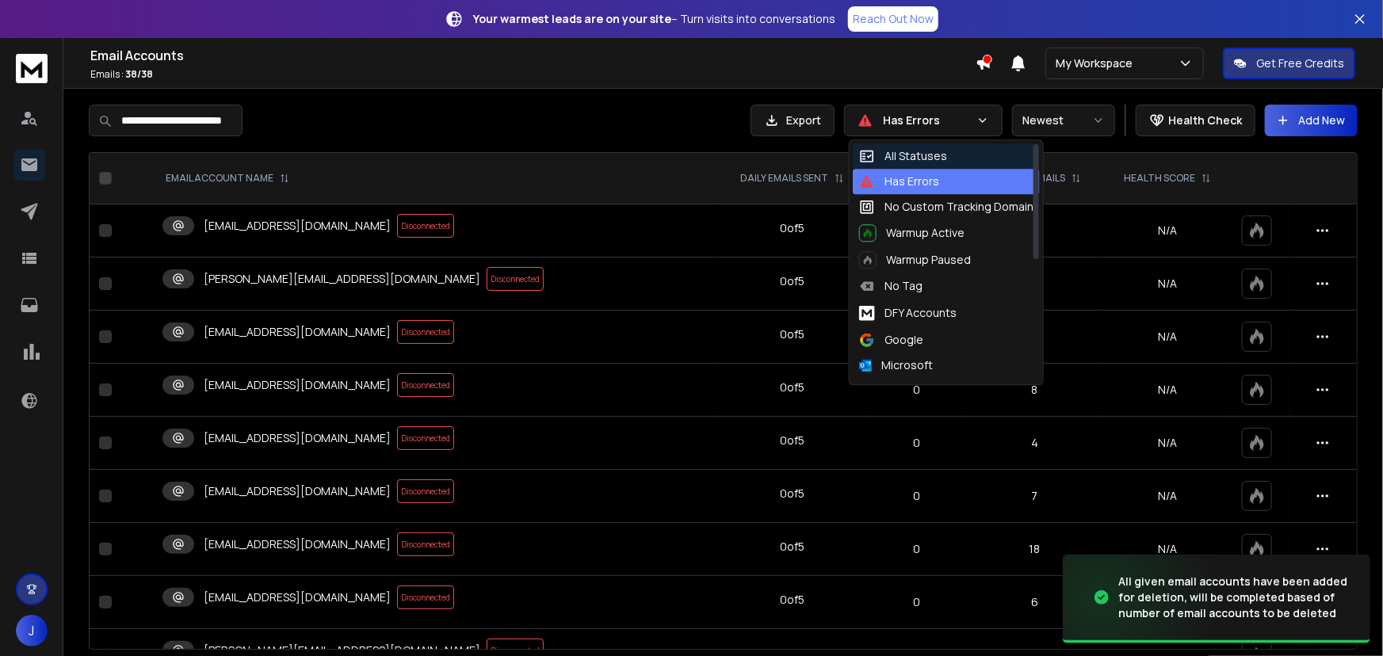
click at [940, 151] on div "All Statuses" at bounding box center [903, 156] width 88 height 16
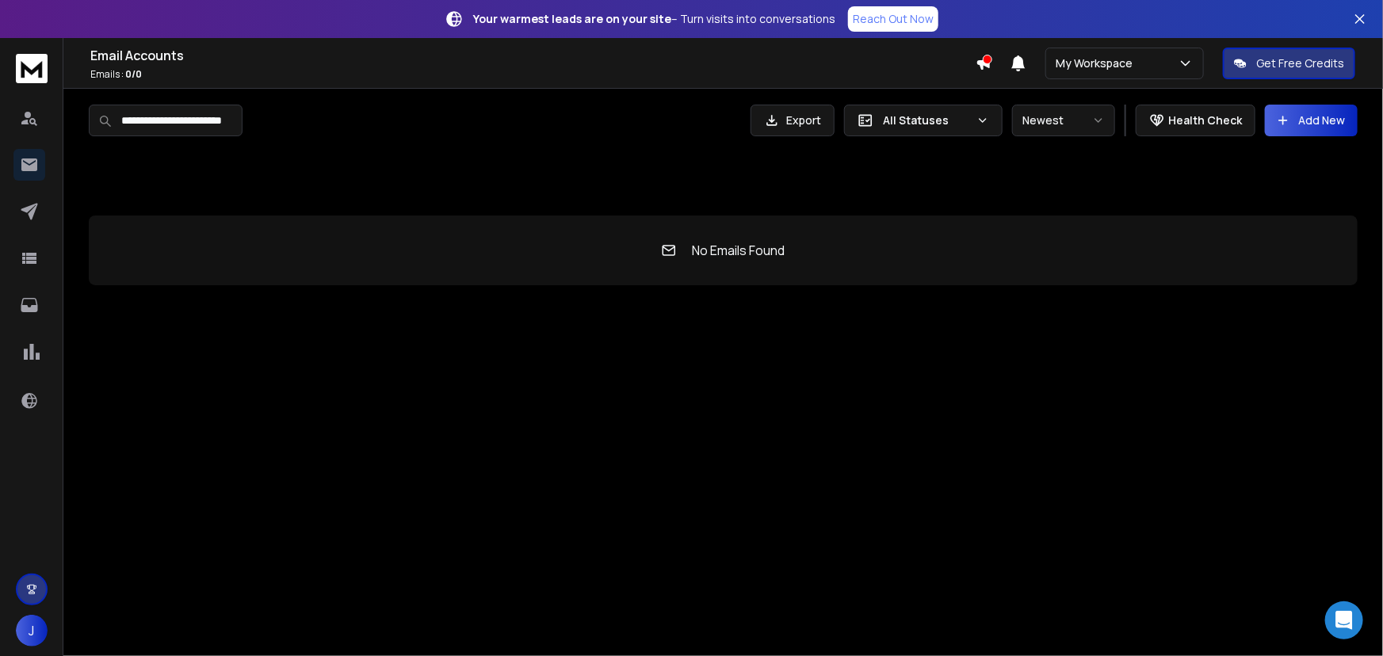
click at [185, 128] on input "**********" at bounding box center [166, 121] width 154 height 32
click at [189, 127] on input "**********" at bounding box center [166, 121] width 154 height 32
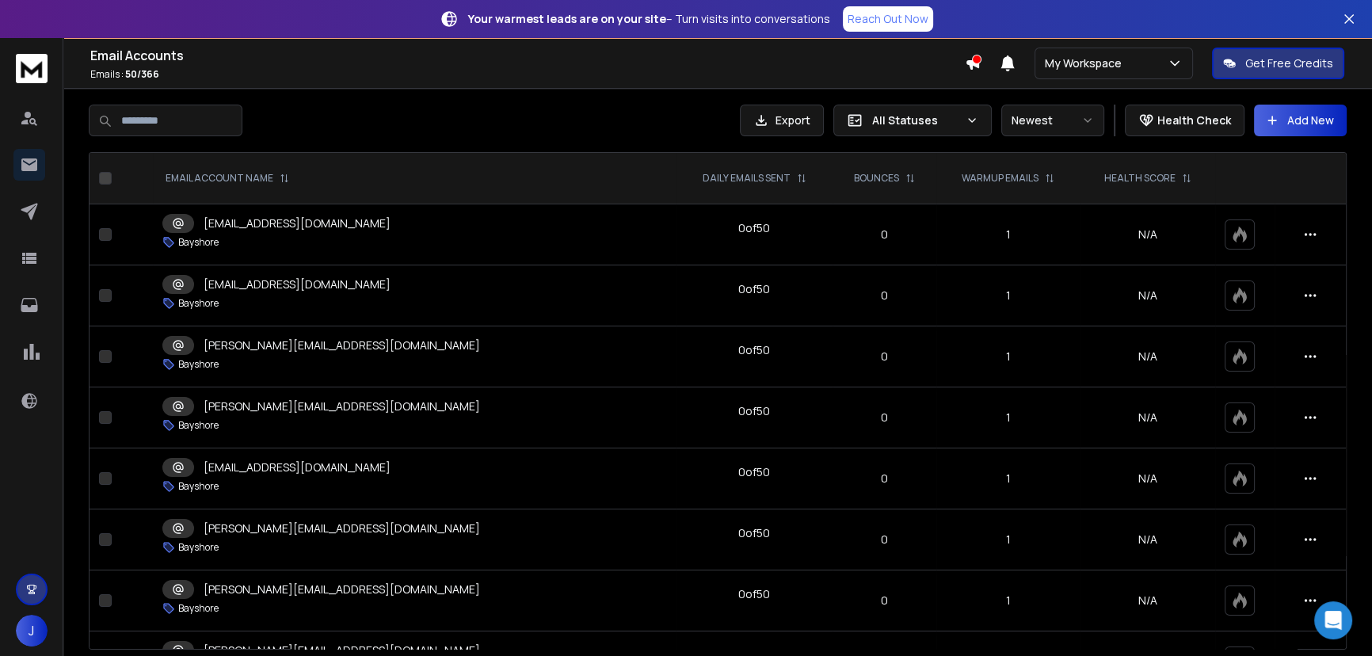
click at [888, 132] on div "All Statuses" at bounding box center [913, 121] width 158 height 32
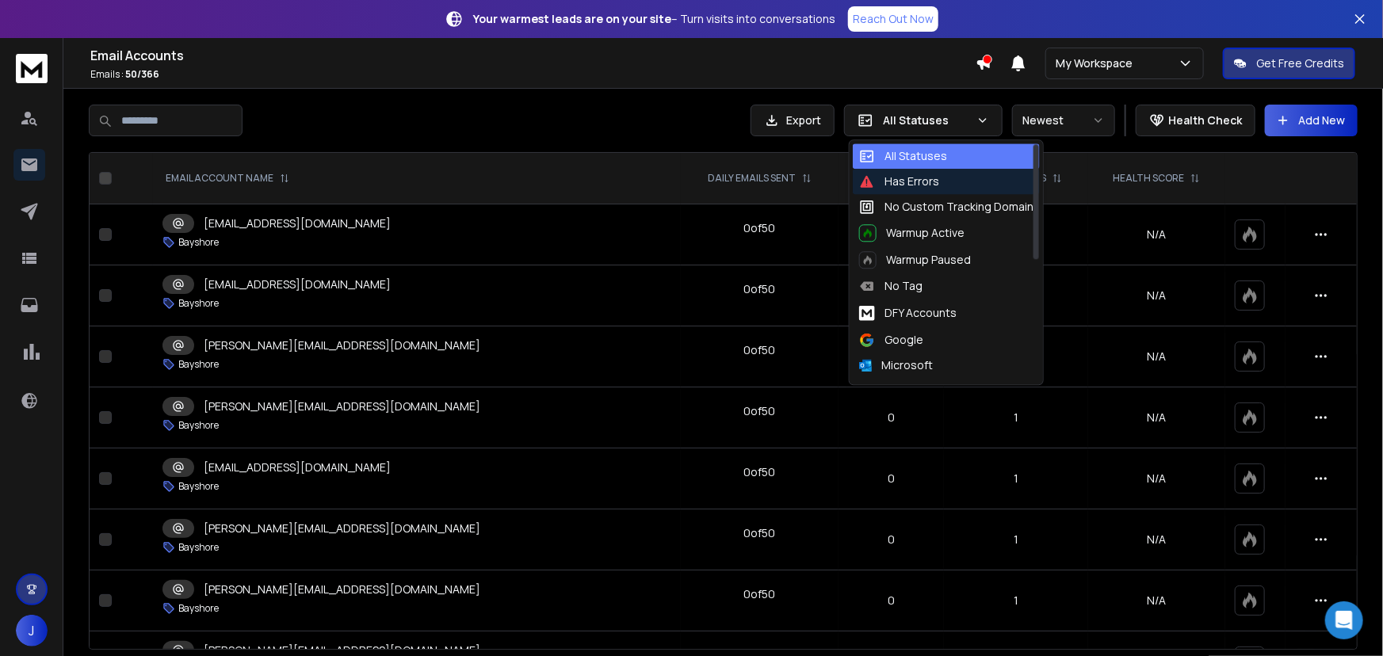
click at [883, 181] on div "Has Errors" at bounding box center [899, 182] width 80 height 16
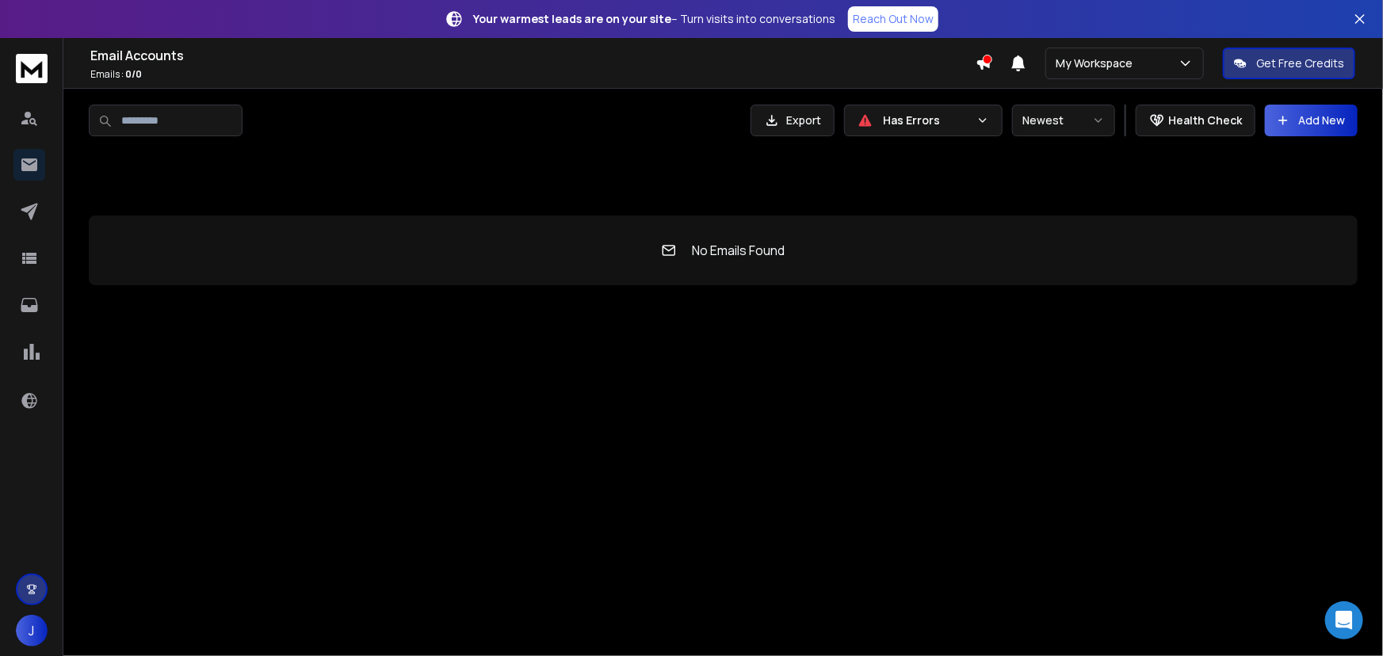
click at [927, 117] on p "Has Errors" at bounding box center [926, 121] width 87 height 16
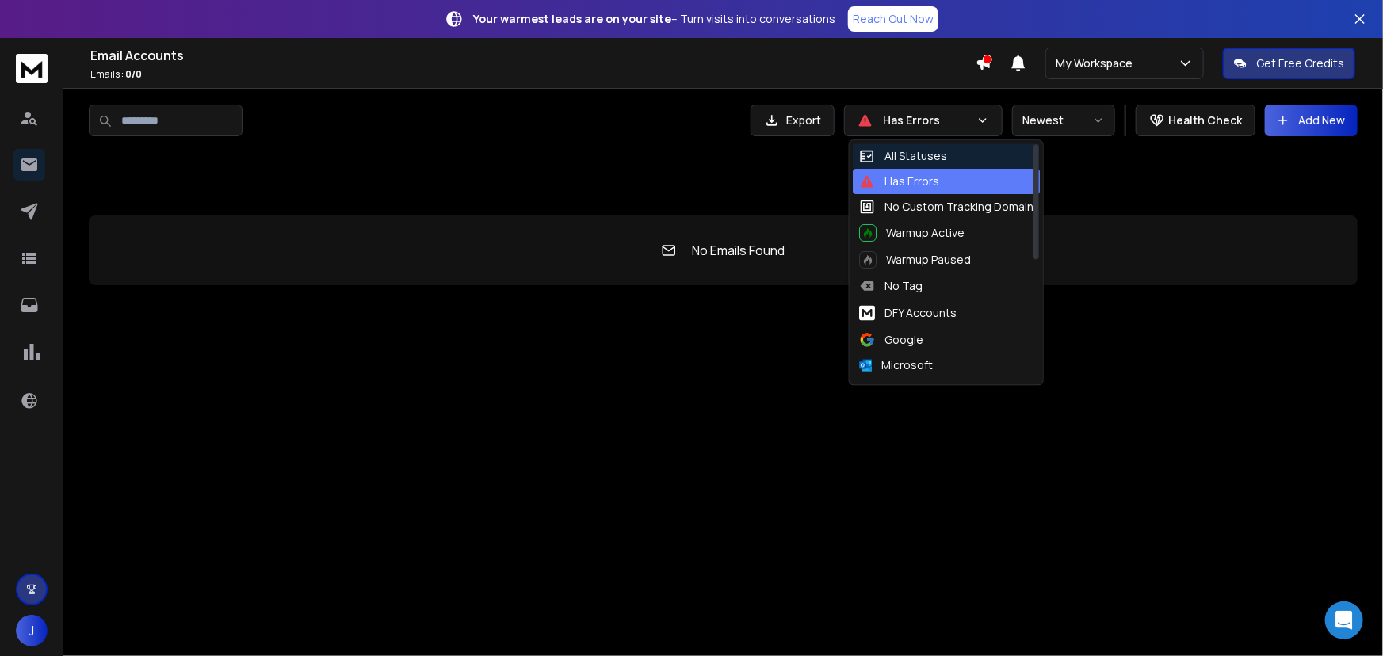
click at [903, 152] on div "All Statuses" at bounding box center [903, 156] width 88 height 16
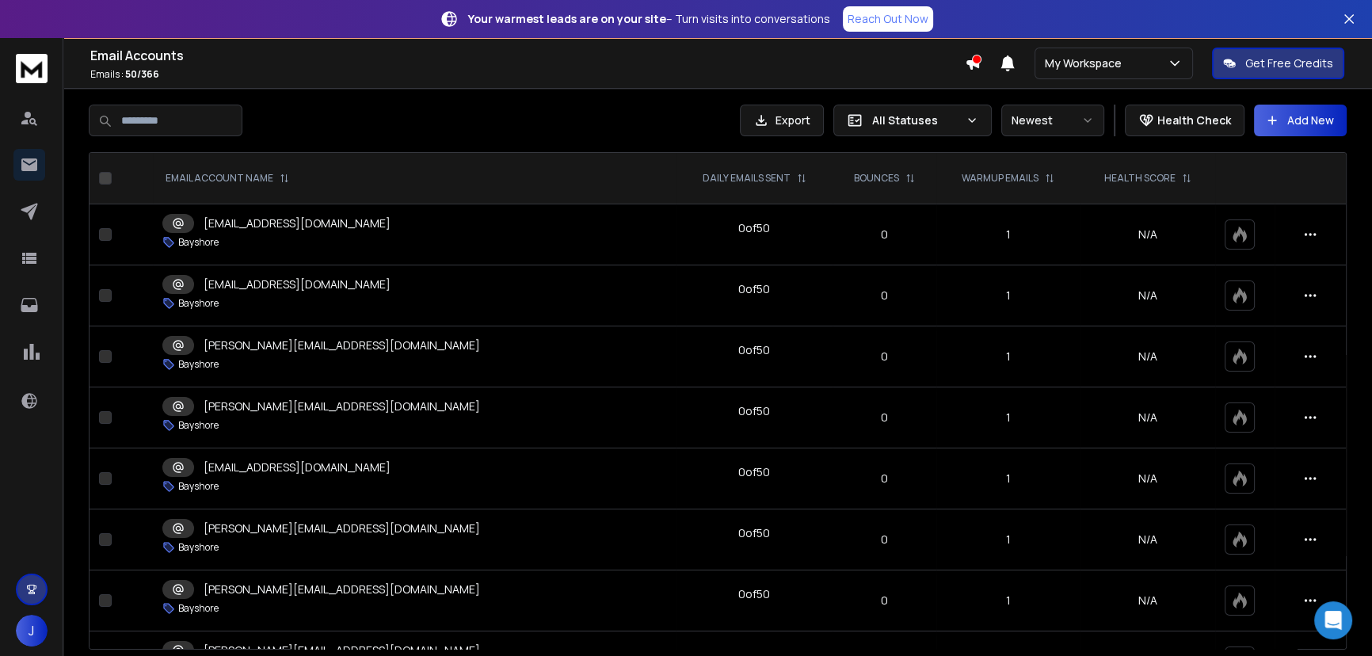
click at [495, 119] on div at bounding box center [410, 121] width 642 height 32
click at [284, 100] on div "Export All Statuses Newest Health Check Add New EMAIL ACCOUNT NAME DAILY EMAILS…" at bounding box center [717, 377] width 1309 height 577
click at [1269, 119] on icon at bounding box center [1272, 120] width 11 height 11
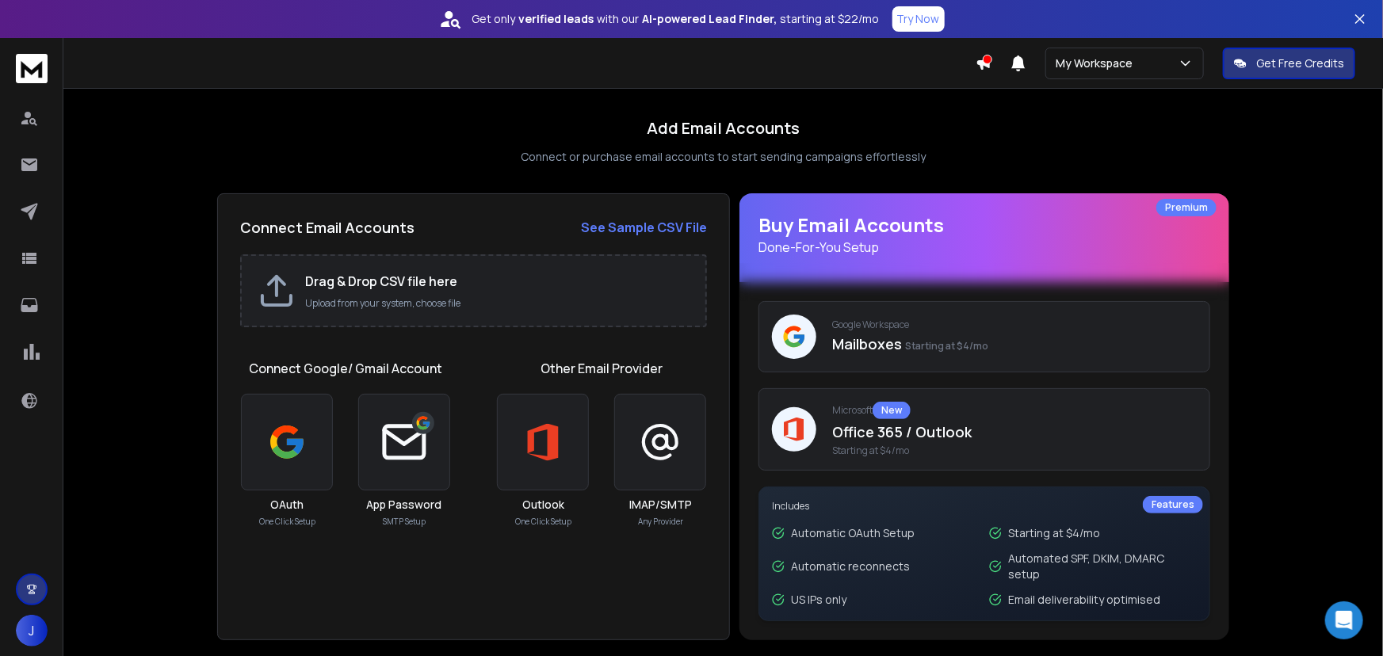
click at [658, 455] on icon at bounding box center [660, 442] width 40 height 48
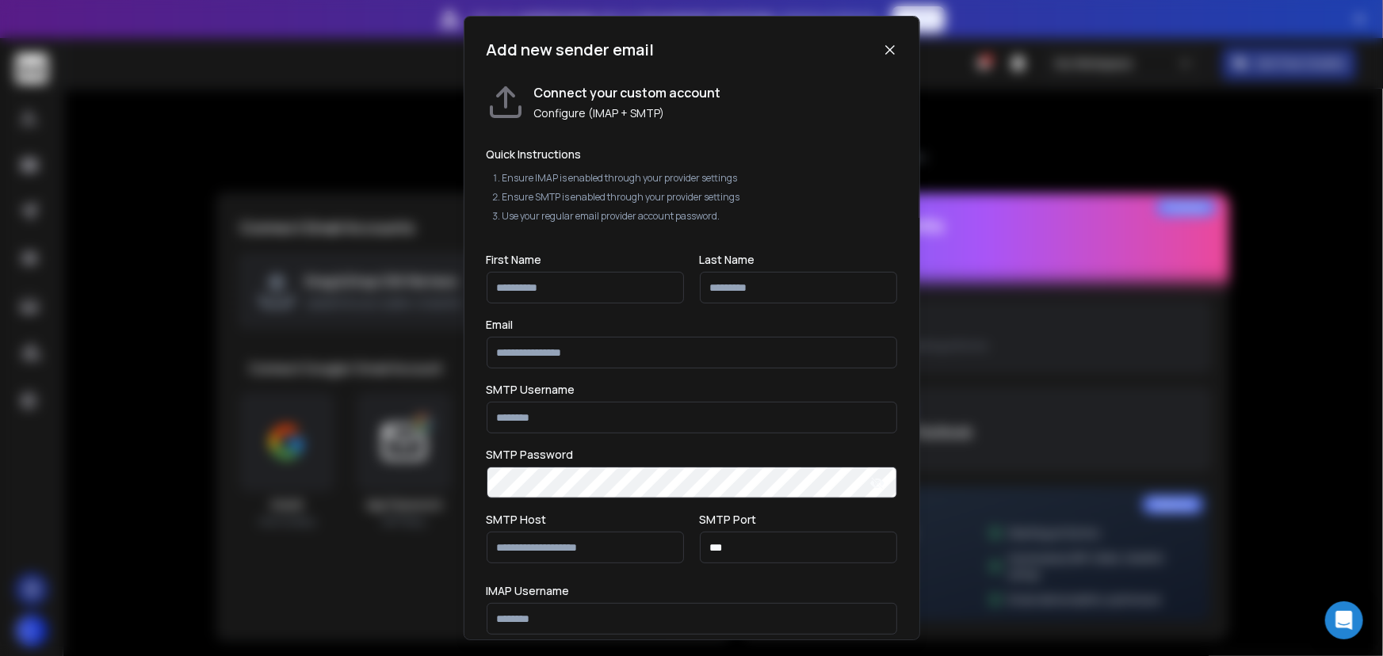
click at [895, 47] on icon at bounding box center [890, 50] width 14 height 14
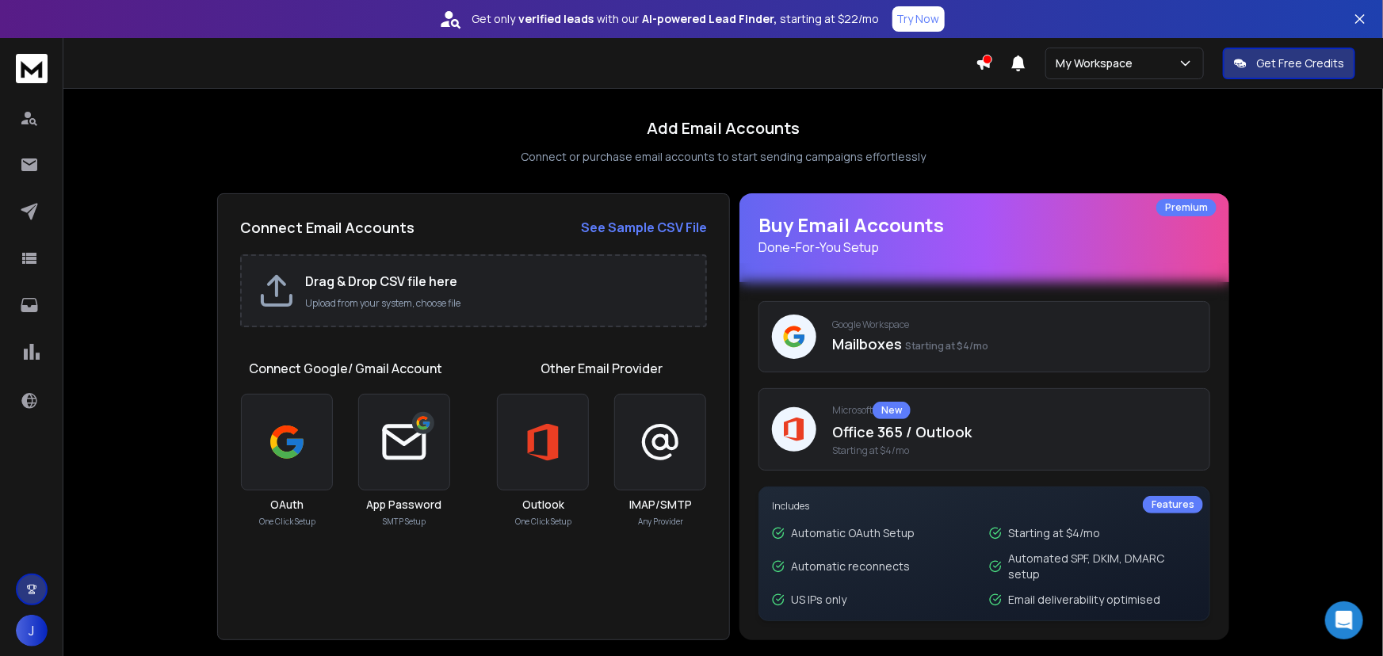
click at [429, 289] on h2 "Drag & Drop CSV file here" at bounding box center [497, 281] width 384 height 19
type input "**********"
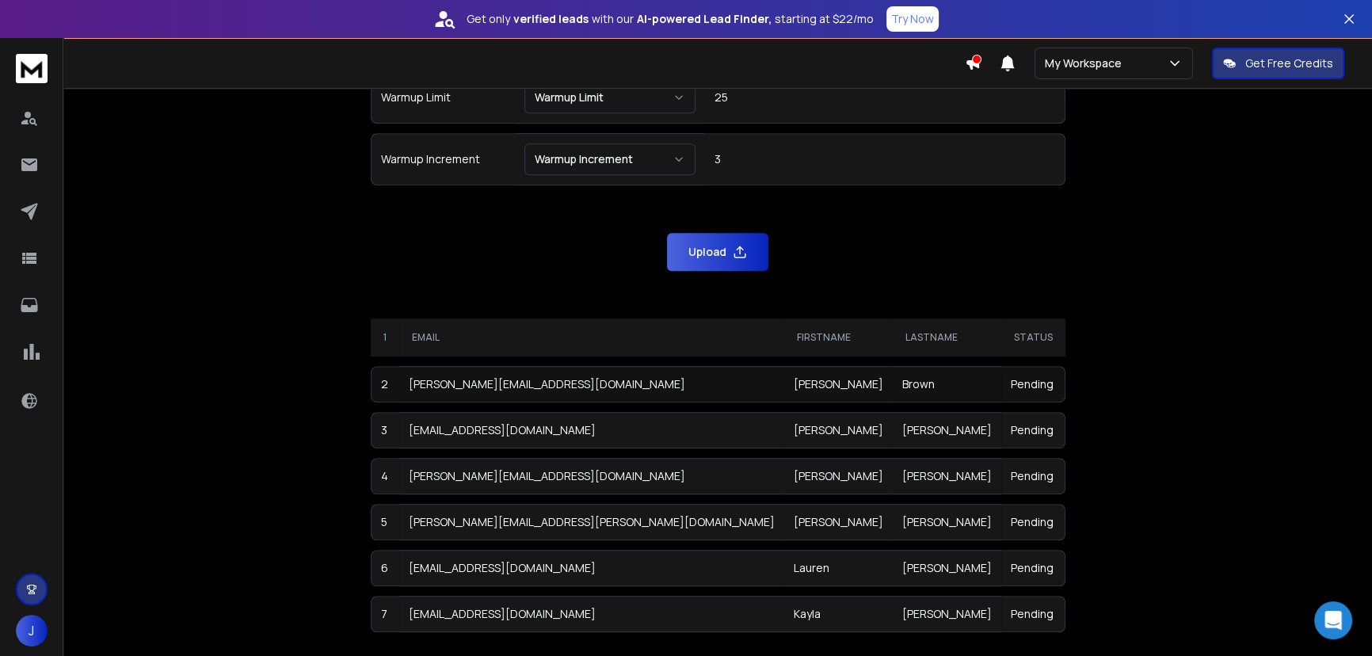
scroll to position [1138, 0]
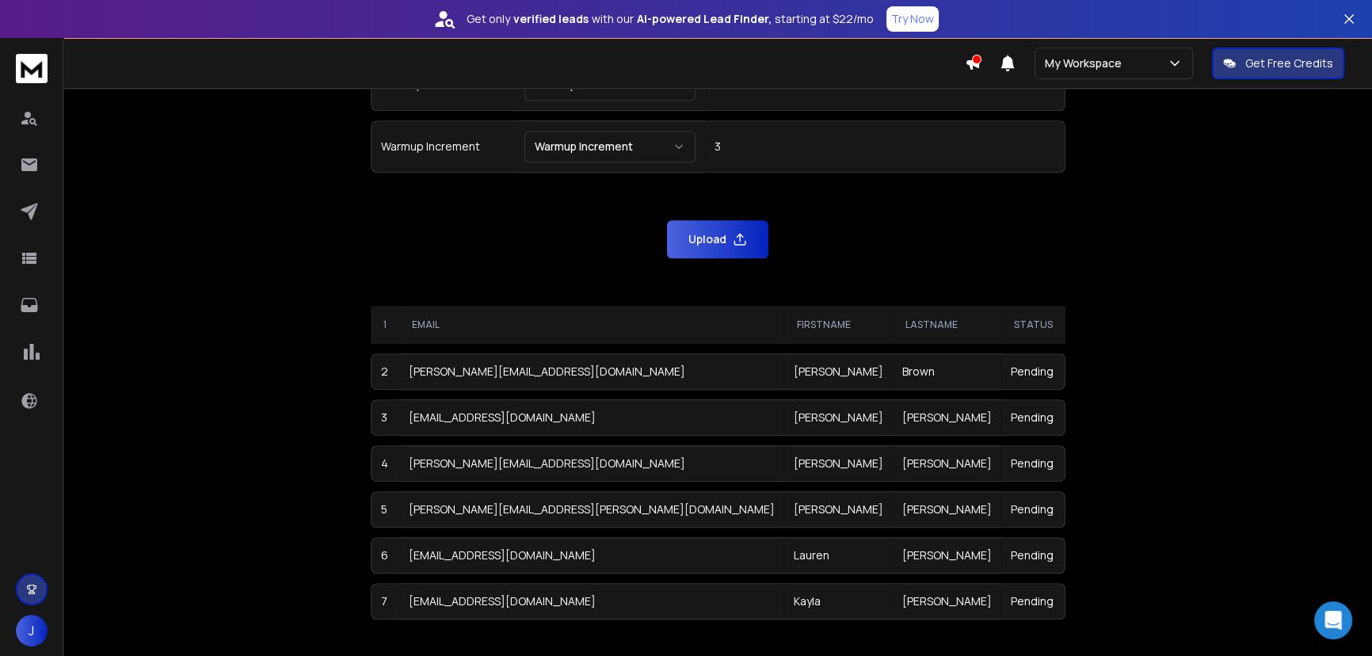
click at [700, 246] on button "Upload" at bounding box center [717, 239] width 101 height 38
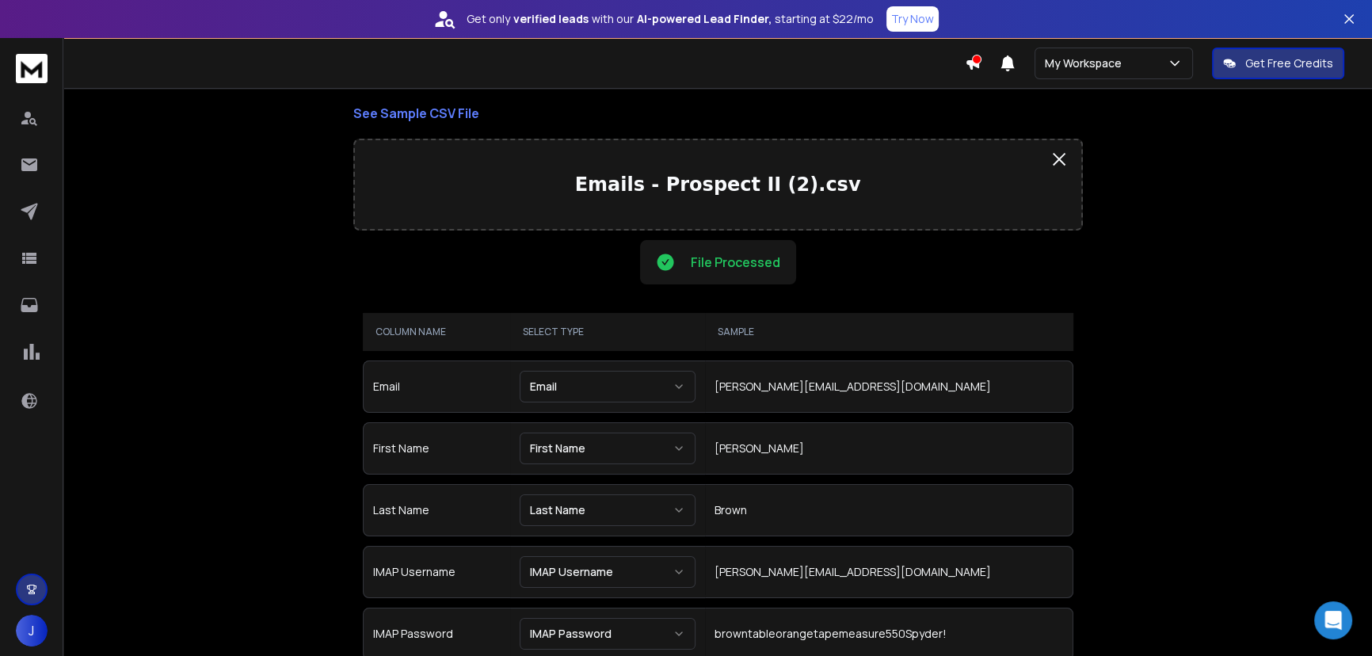
scroll to position [0, 0]
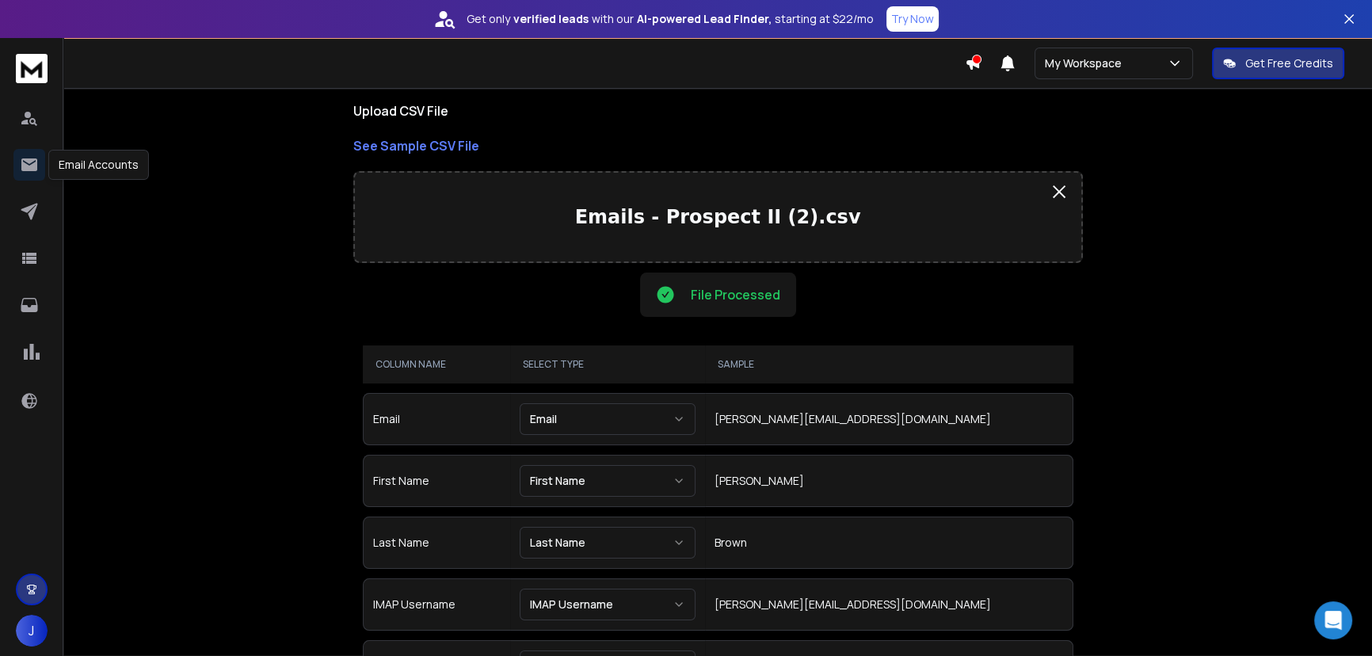
click at [28, 166] on icon at bounding box center [29, 164] width 16 height 13
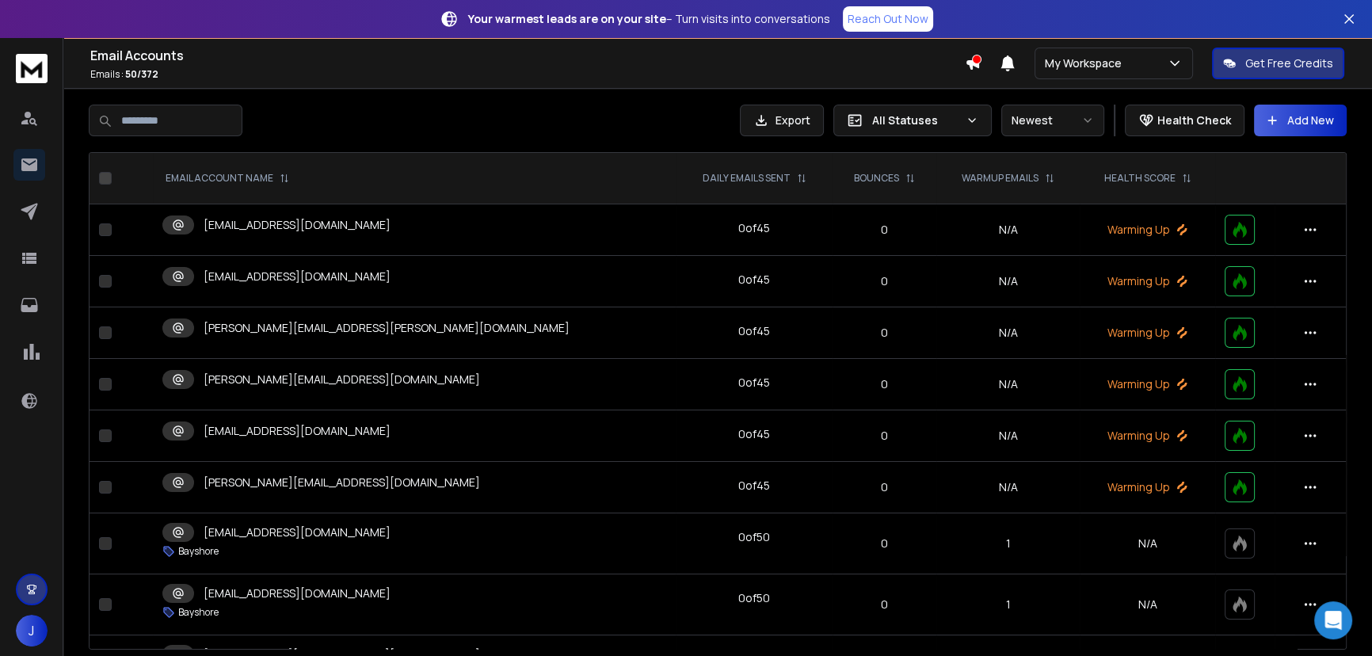
click at [105, 226] on button "button" at bounding box center [105, 229] width 13 height 13
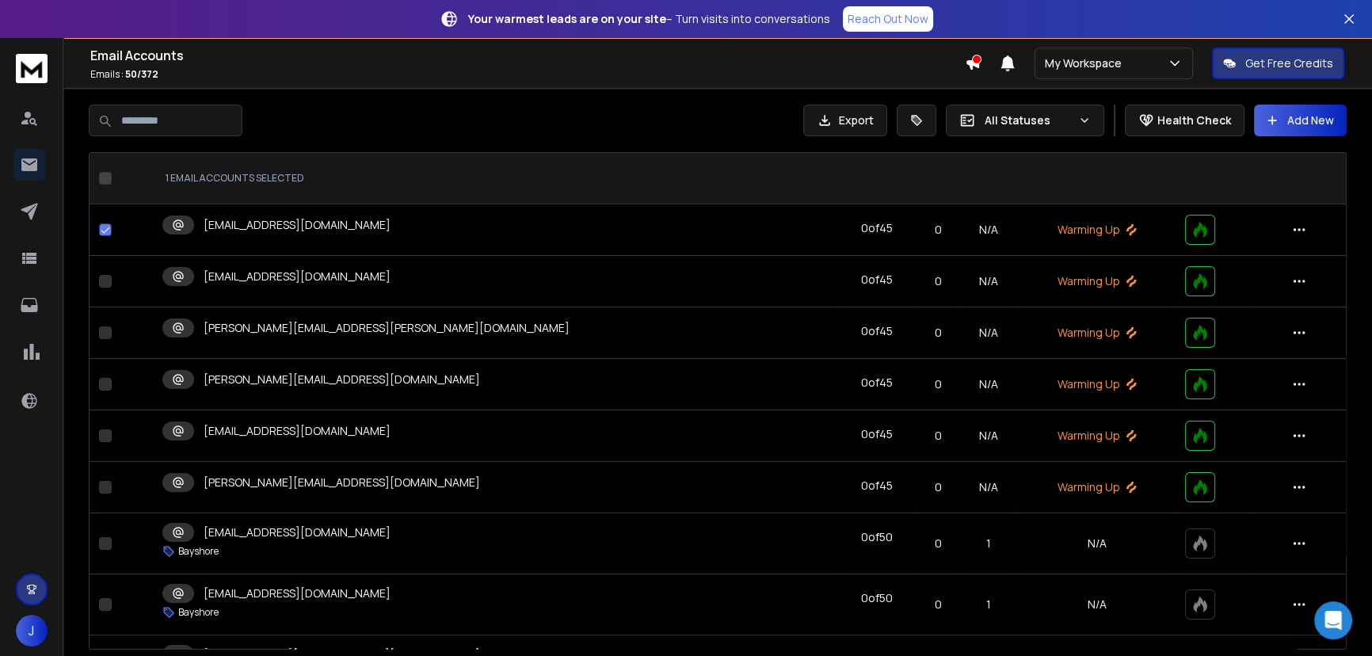
click at [104, 278] on button "button" at bounding box center [105, 281] width 13 height 13
click at [108, 326] on button "button" at bounding box center [105, 332] width 13 height 13
click at [111, 382] on button "button" at bounding box center [105, 384] width 13 height 13
click at [109, 440] on button "button" at bounding box center [105, 435] width 13 height 13
click at [106, 487] on button "button" at bounding box center [105, 487] width 13 height 13
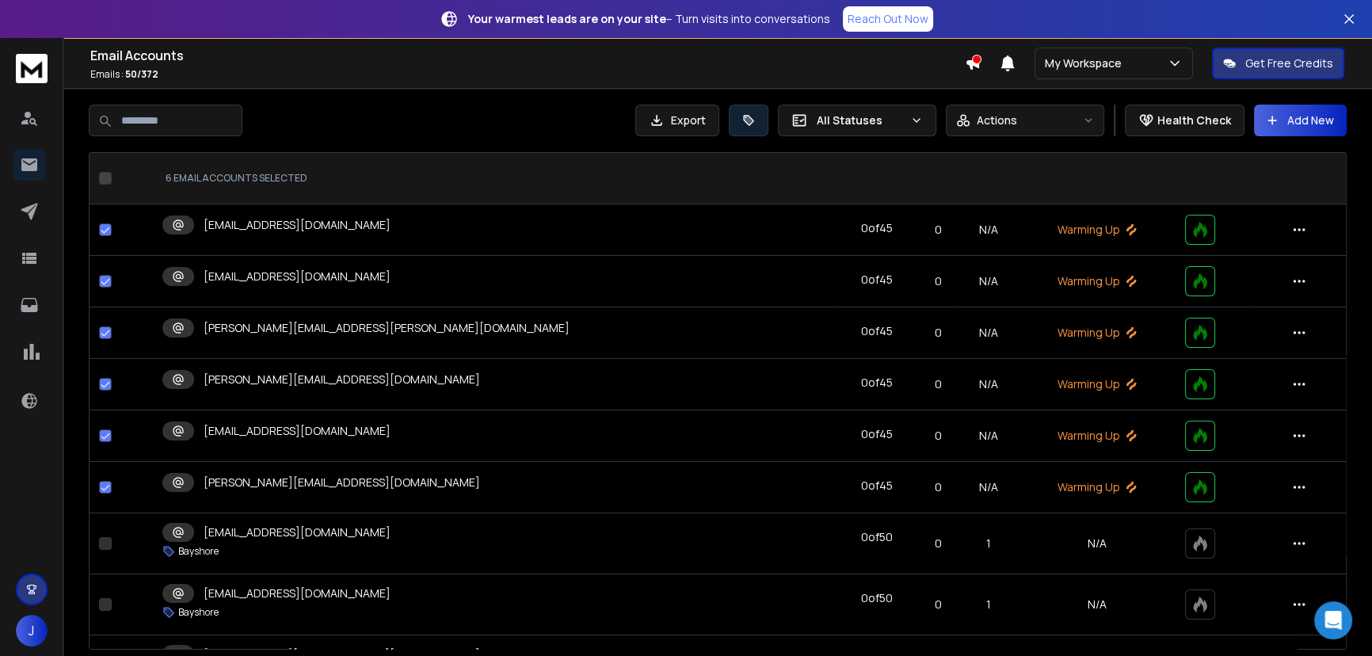
click at [745, 115] on button at bounding box center [749, 121] width 40 height 32
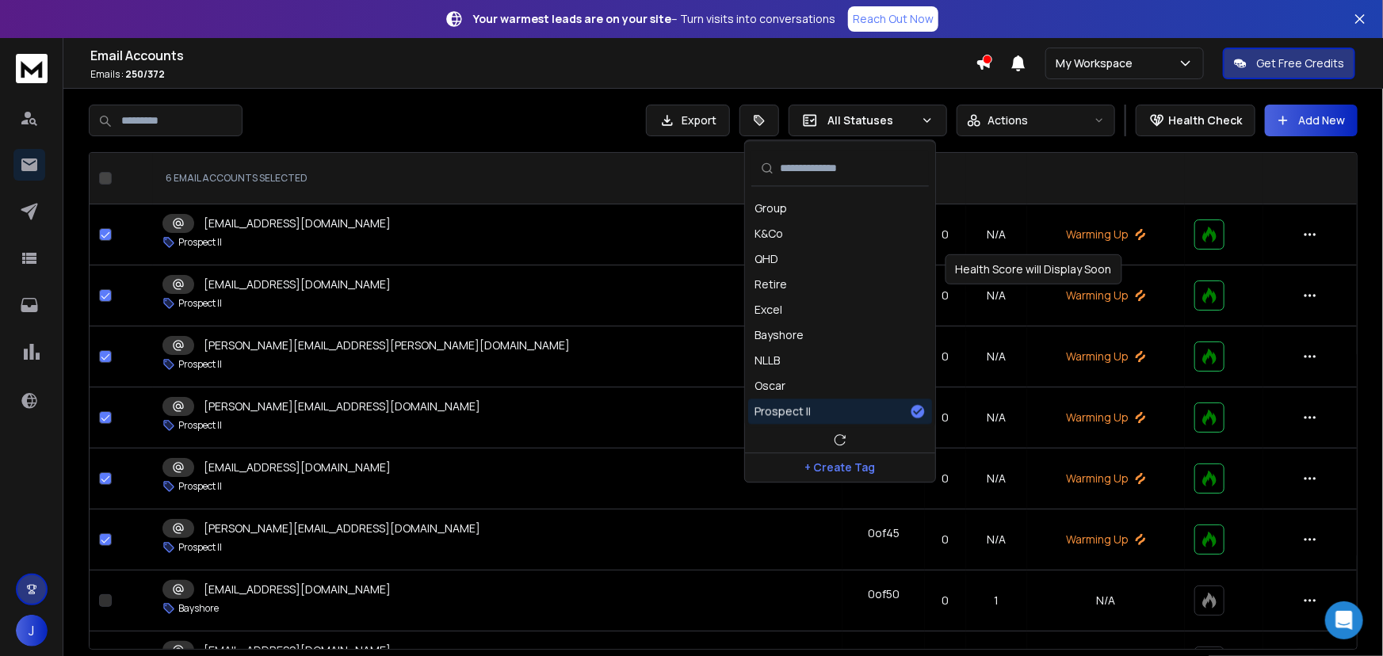
click at [1194, 227] on div at bounding box center [1209, 234] width 30 height 30
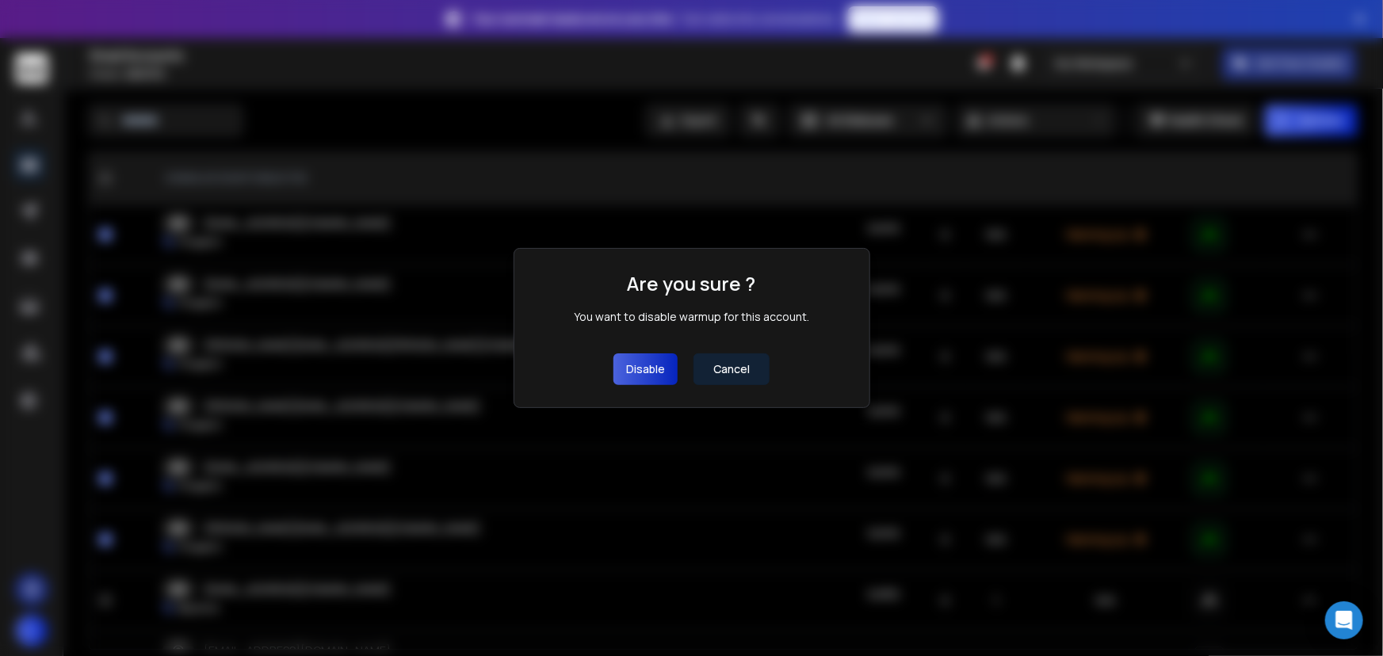
click at [661, 372] on button "Disable" at bounding box center [645, 369] width 64 height 32
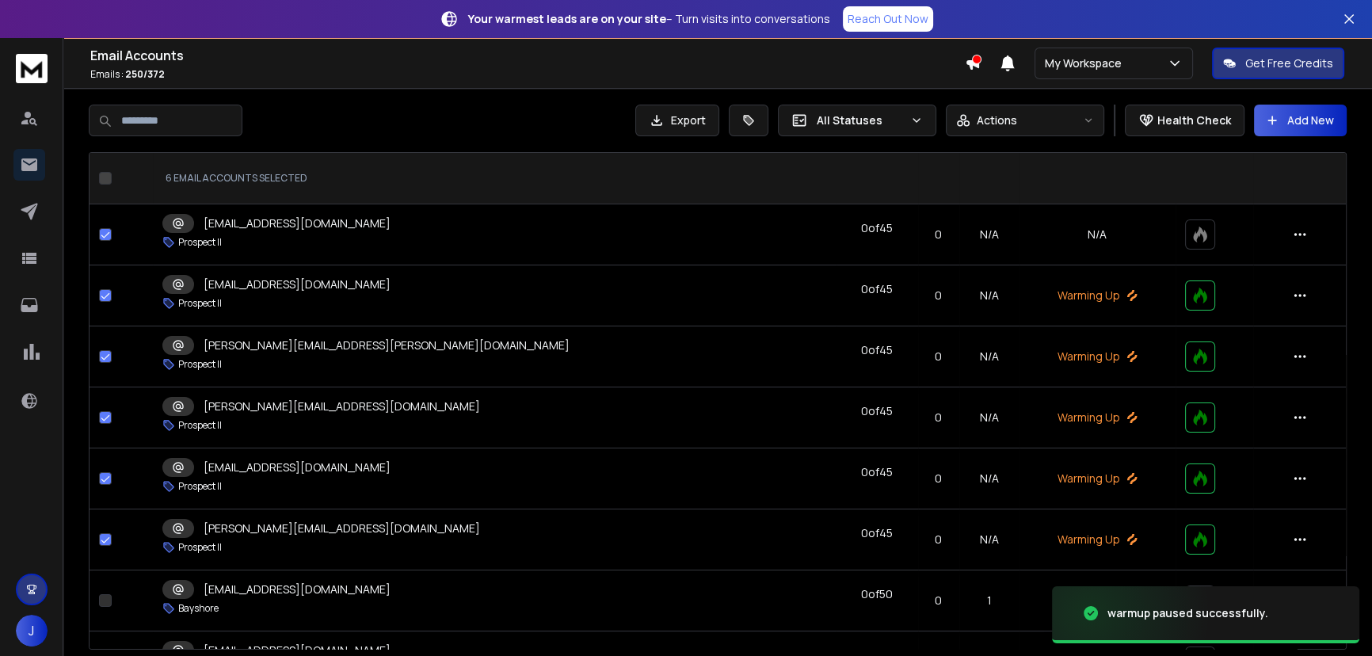
click at [1185, 295] on div at bounding box center [1200, 296] width 30 height 30
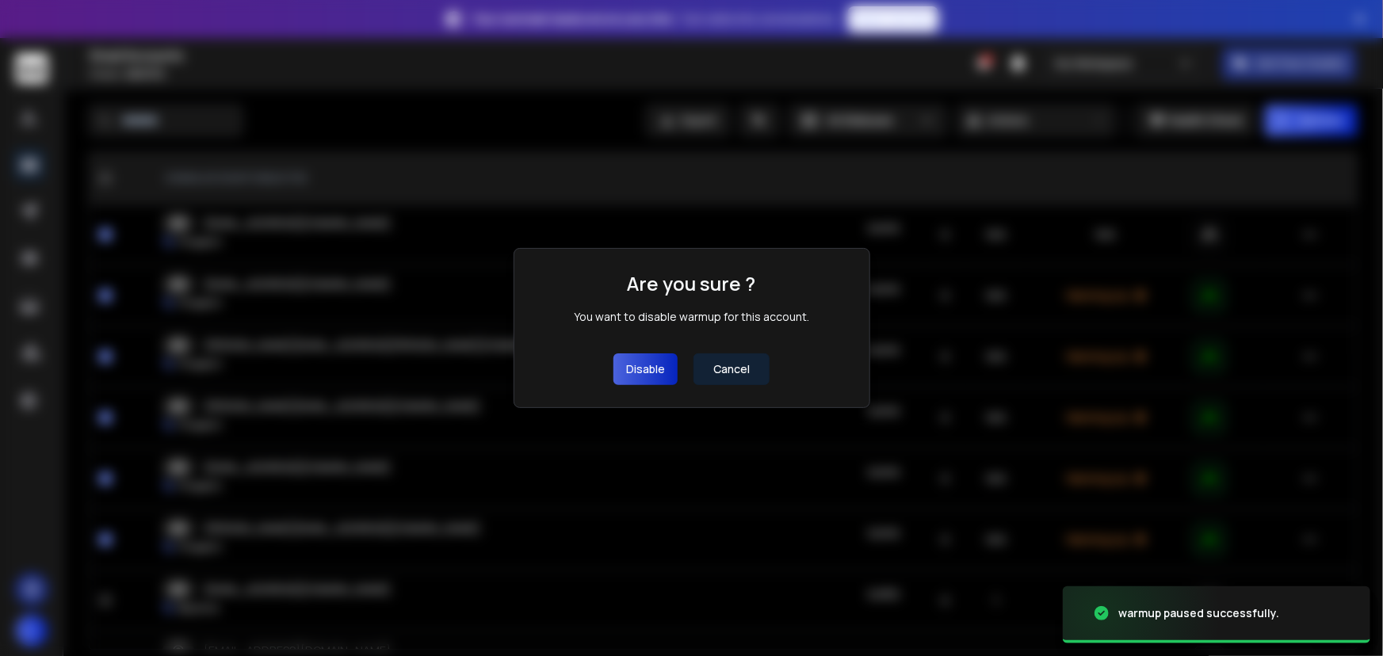
drag, startPoint x: 637, startPoint y: 380, endPoint x: 646, endPoint y: 380, distance: 8.7
click at [637, 380] on button "Disable" at bounding box center [645, 369] width 64 height 32
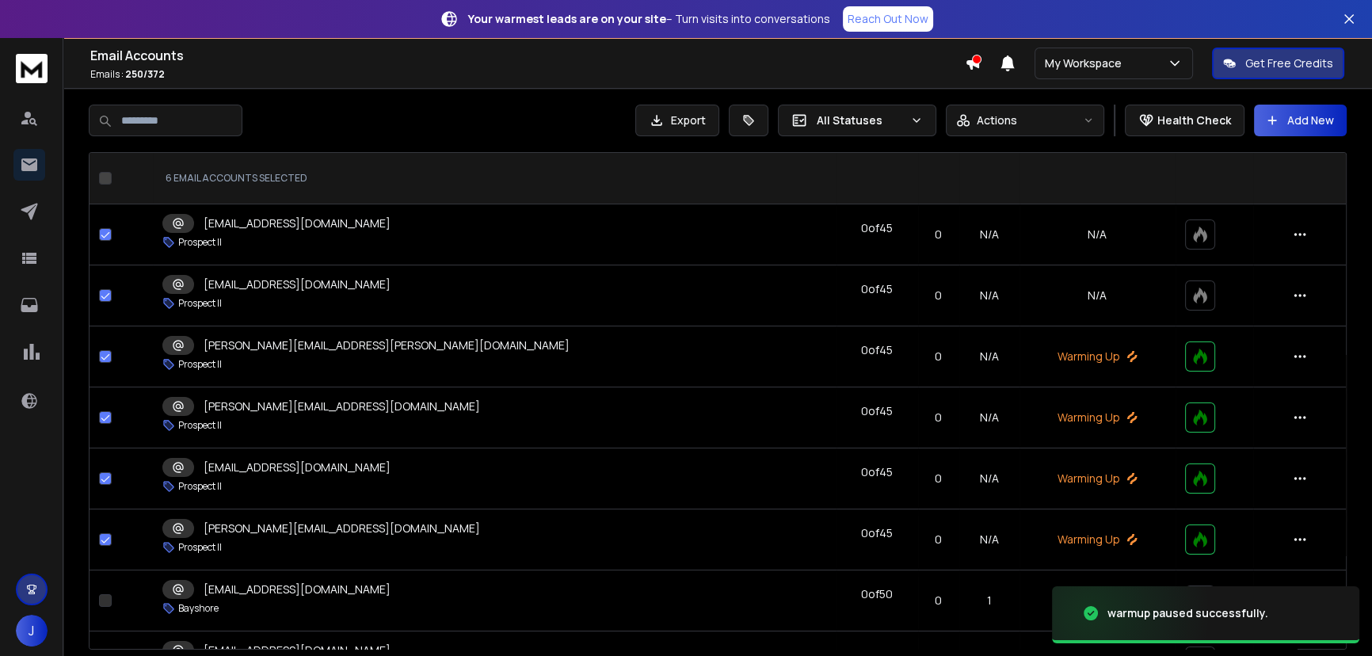
click at [1193, 349] on icon at bounding box center [1201, 357] width 16 height 16
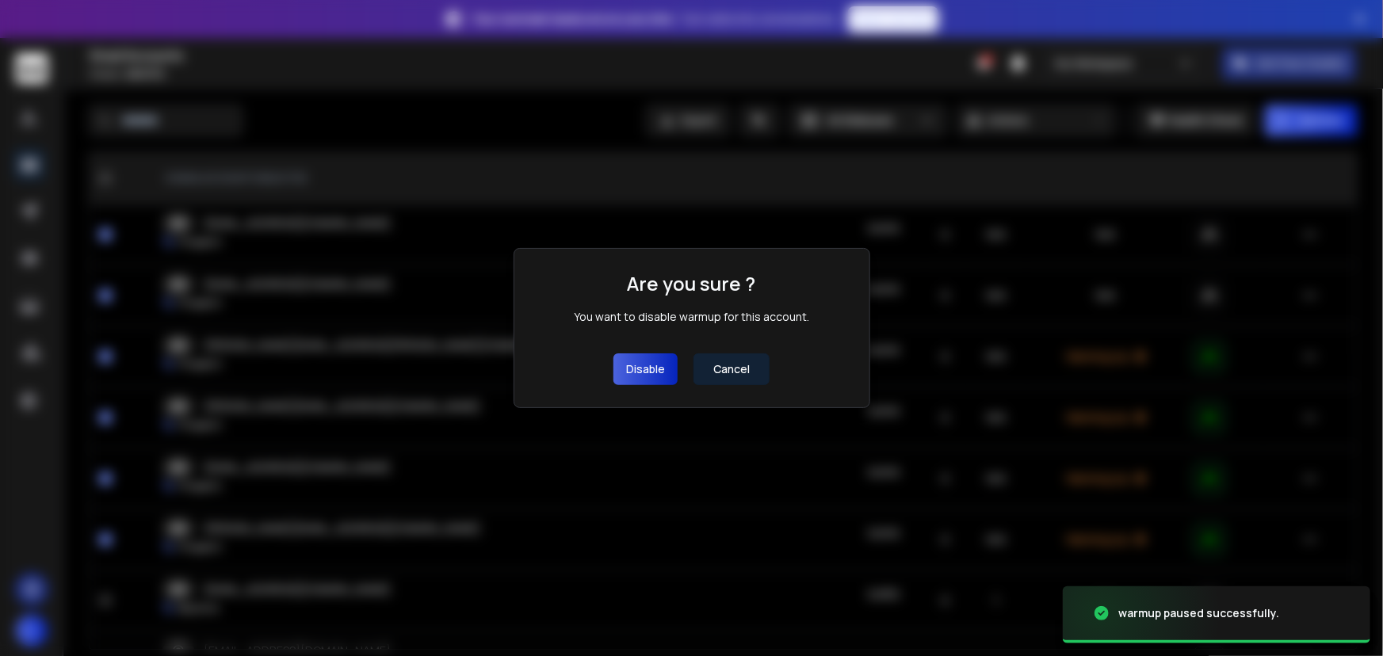
click at [641, 375] on button "Disable" at bounding box center [645, 369] width 64 height 32
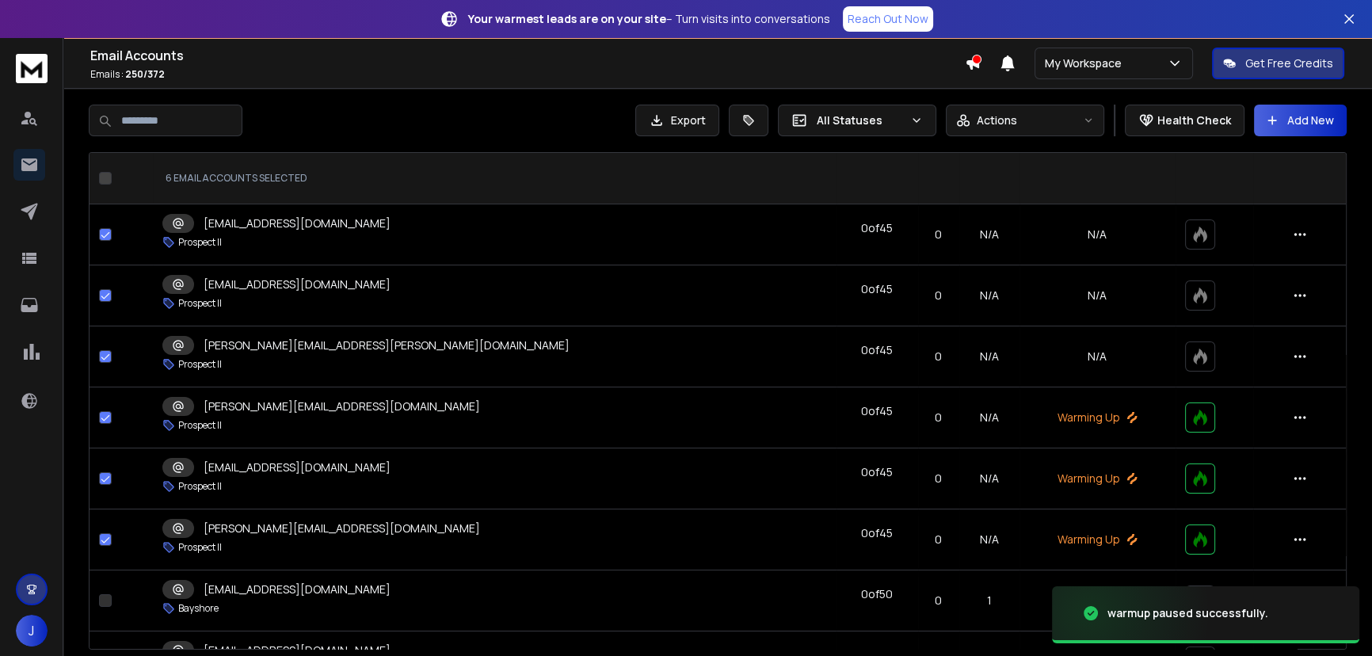
click at [1193, 411] on icon at bounding box center [1199, 418] width 13 height 16
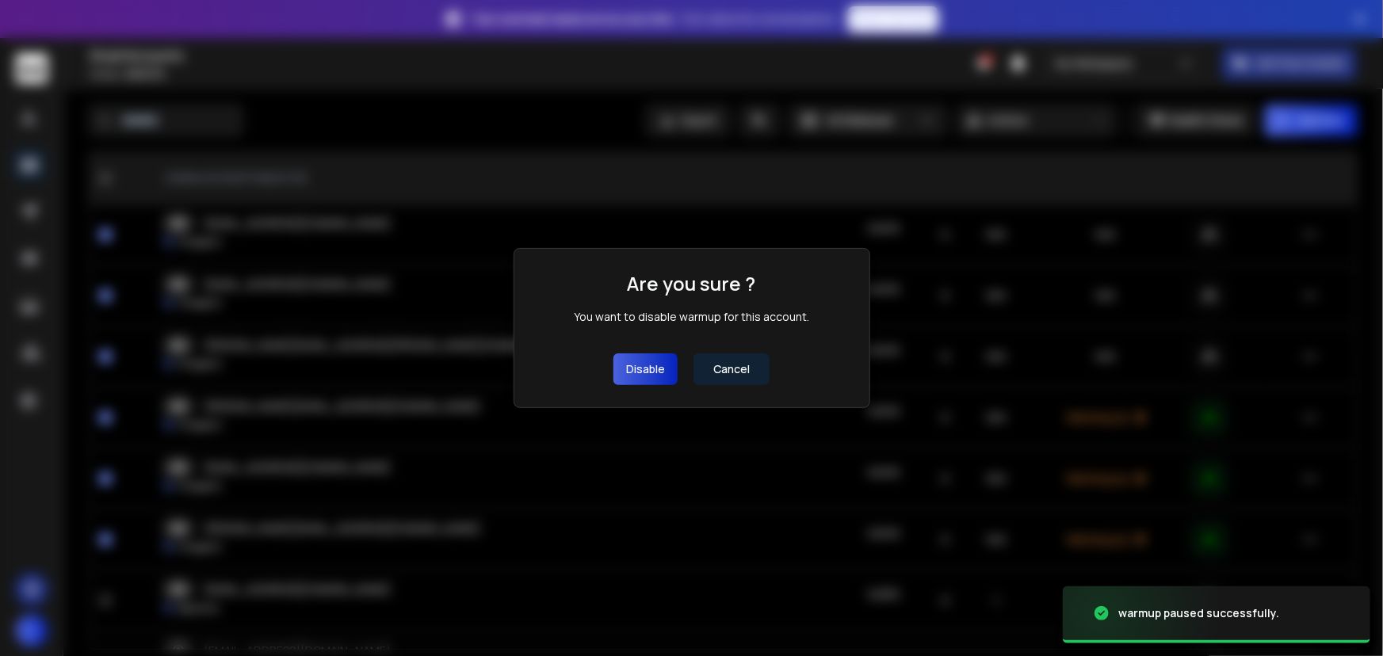
click at [649, 370] on button "Disable" at bounding box center [645, 369] width 64 height 32
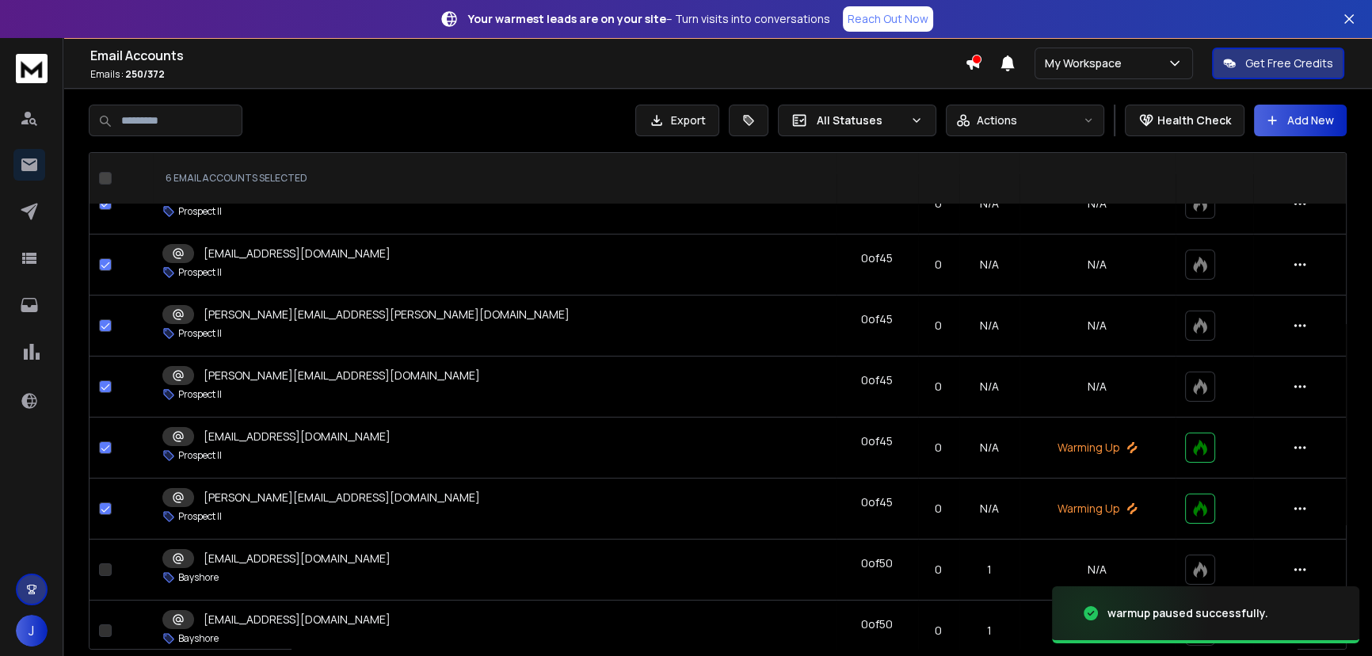
scroll to position [120, 0]
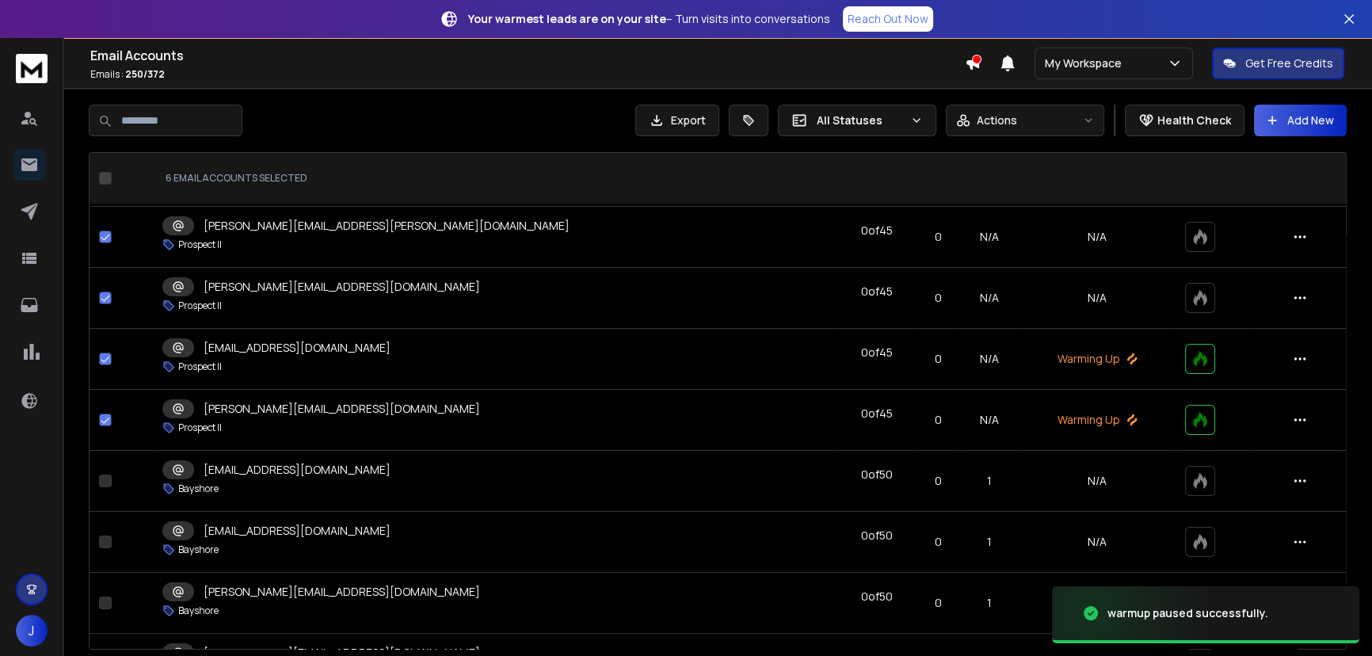
click at [1193, 357] on icon at bounding box center [1199, 359] width 13 height 16
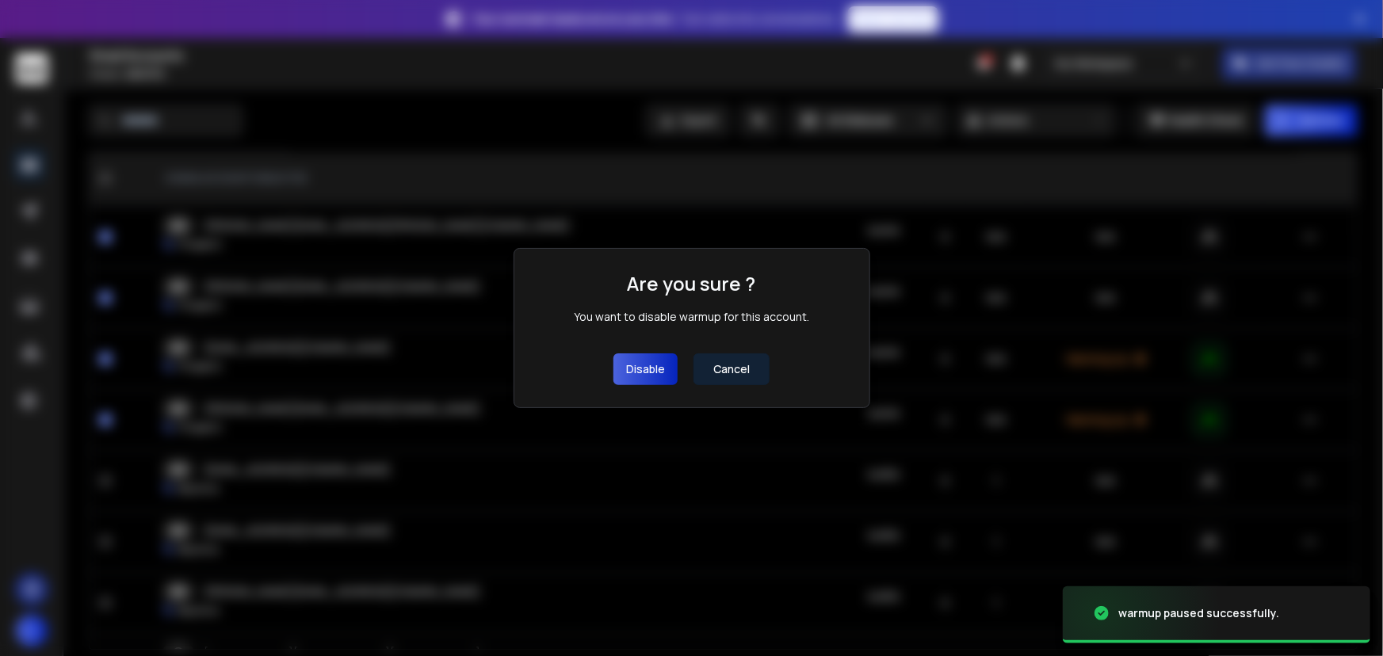
click at [640, 371] on button "Disable" at bounding box center [645, 369] width 64 height 32
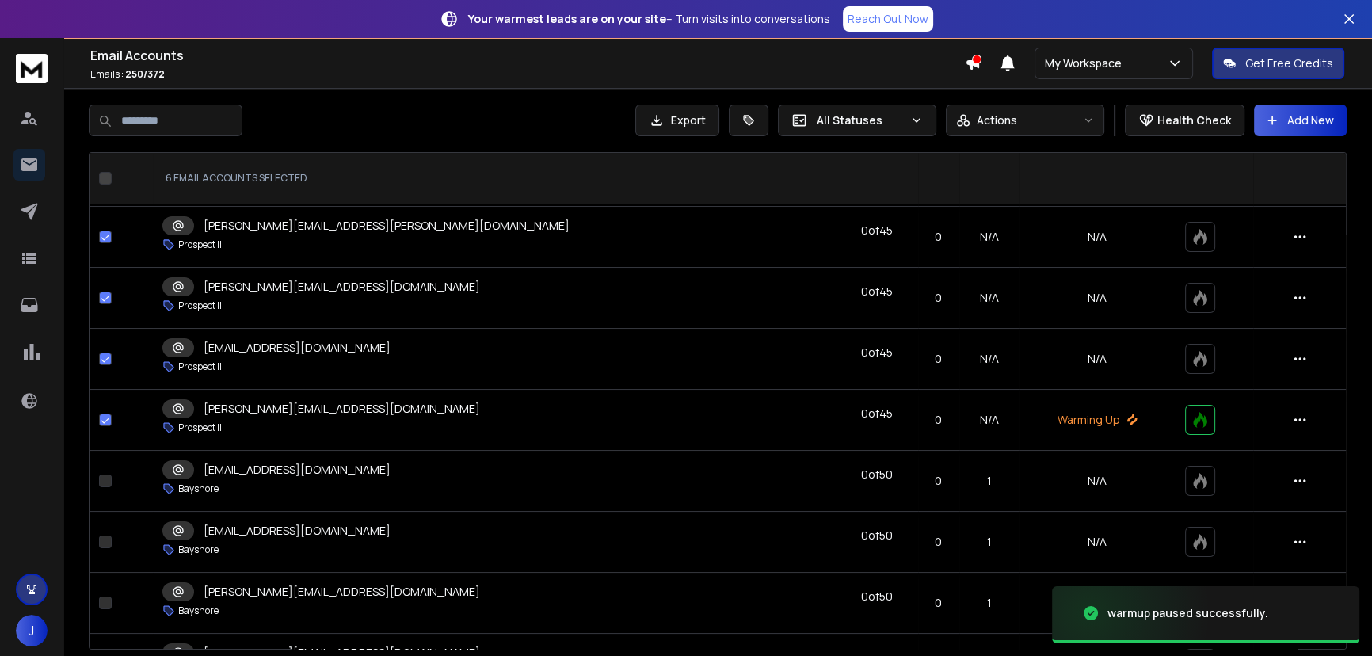
click at [1193, 416] on icon at bounding box center [1199, 420] width 13 height 16
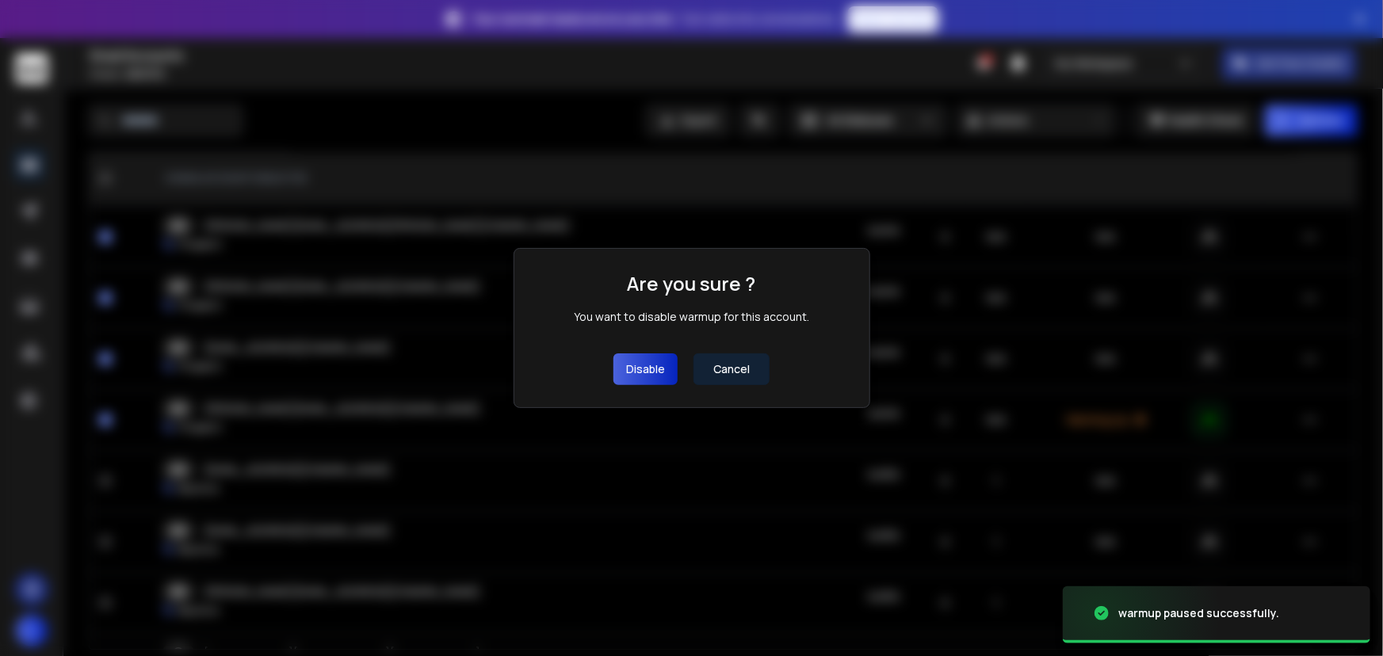
click at [633, 361] on button "Disable" at bounding box center [645, 369] width 64 height 32
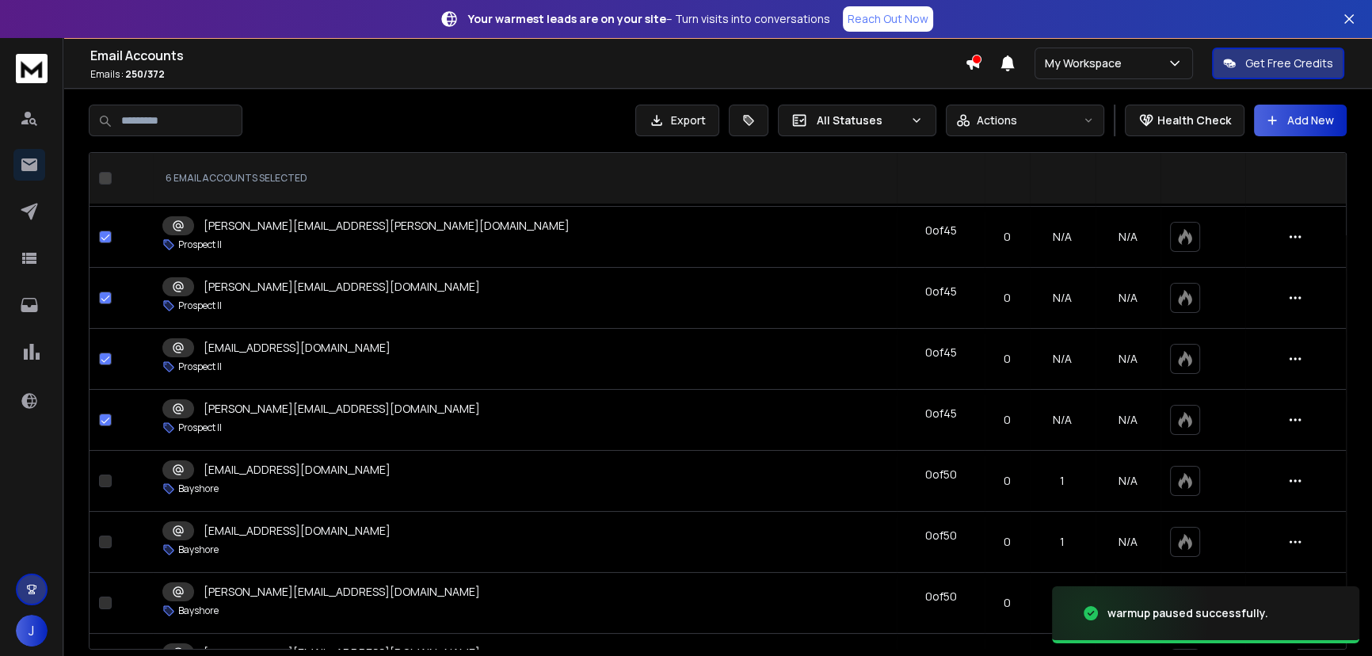
click at [387, 105] on div at bounding box center [357, 121] width 537 height 32
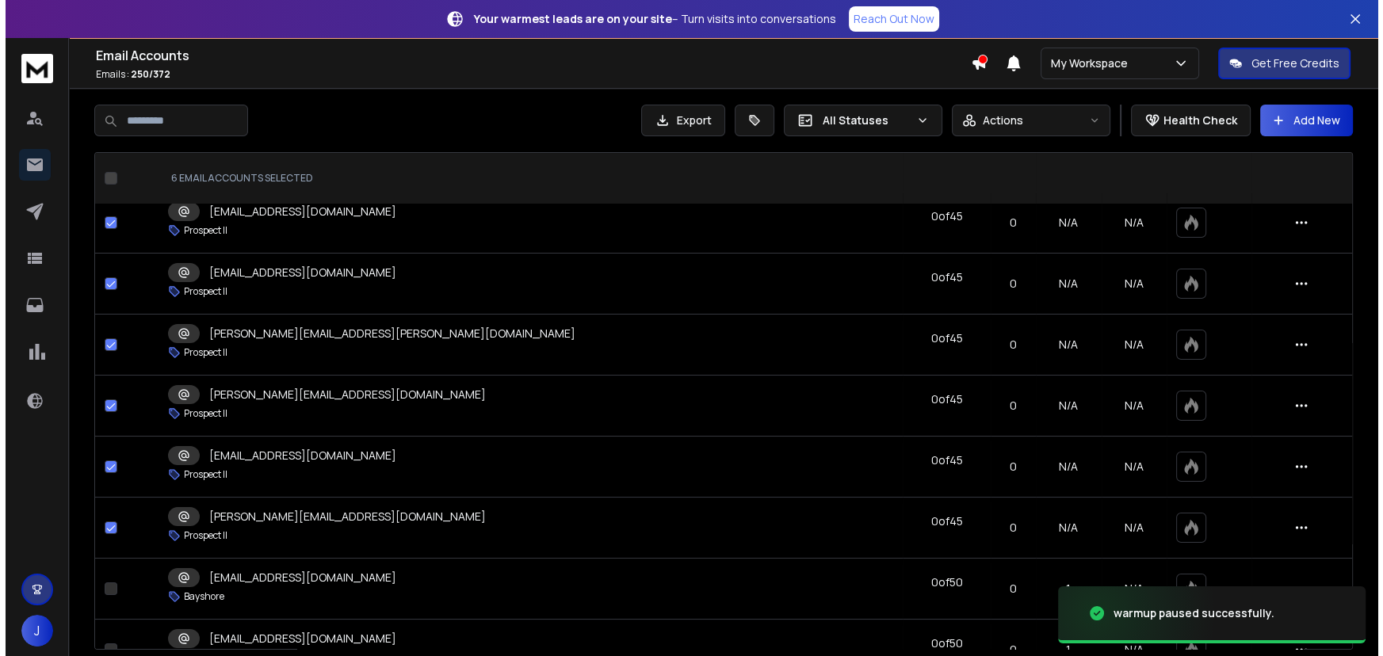
scroll to position [0, 0]
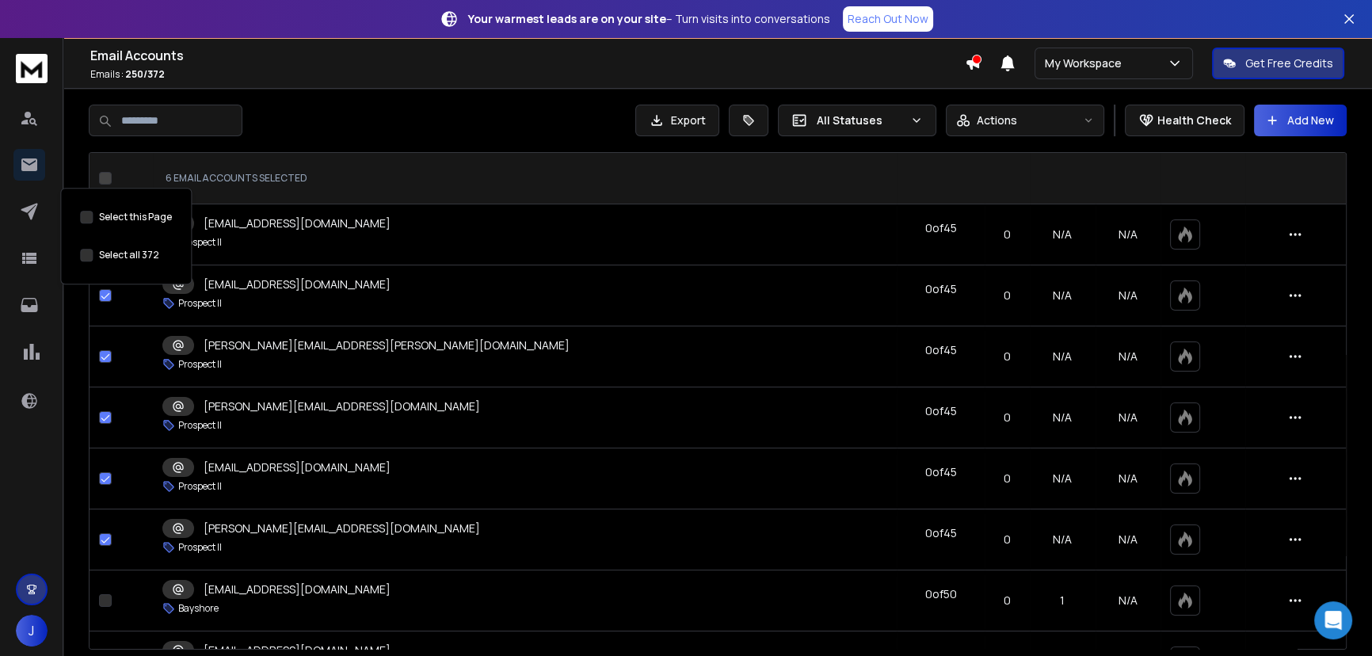
click at [109, 181] on button "Select this Page" at bounding box center [105, 178] width 13 height 13
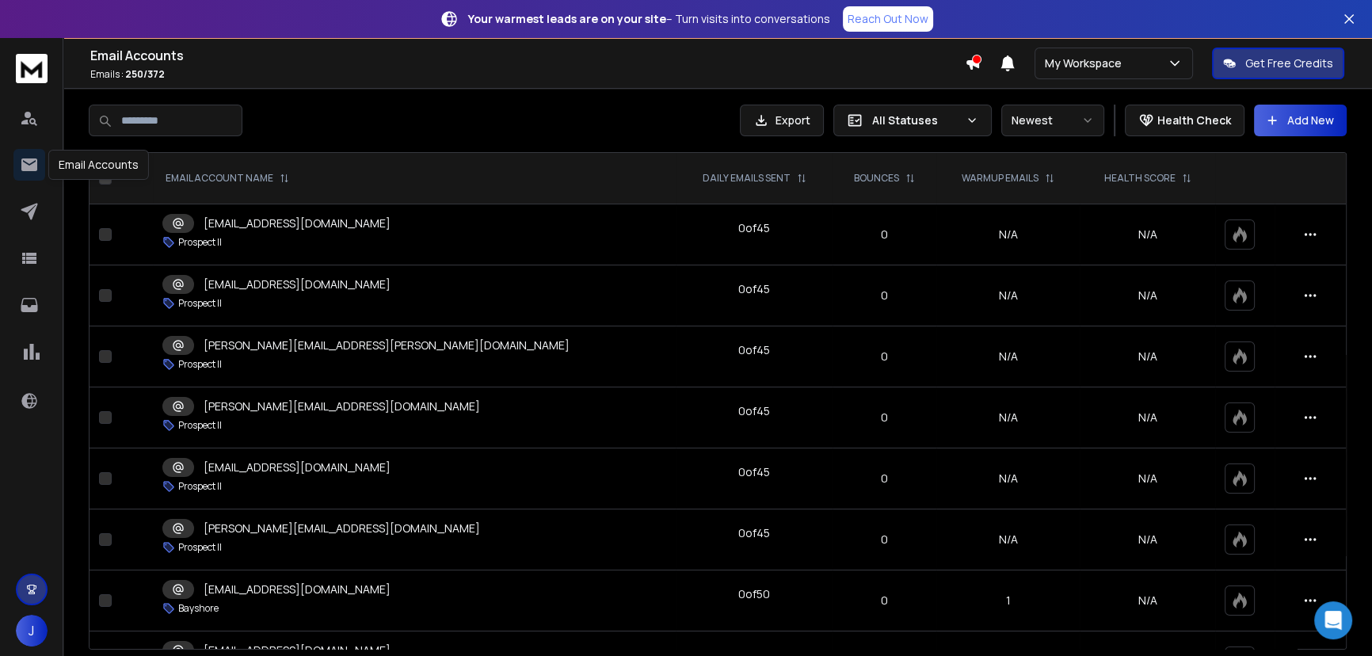
click at [29, 168] on icon at bounding box center [29, 164] width 16 height 13
click at [29, 209] on icon at bounding box center [29, 211] width 17 height 17
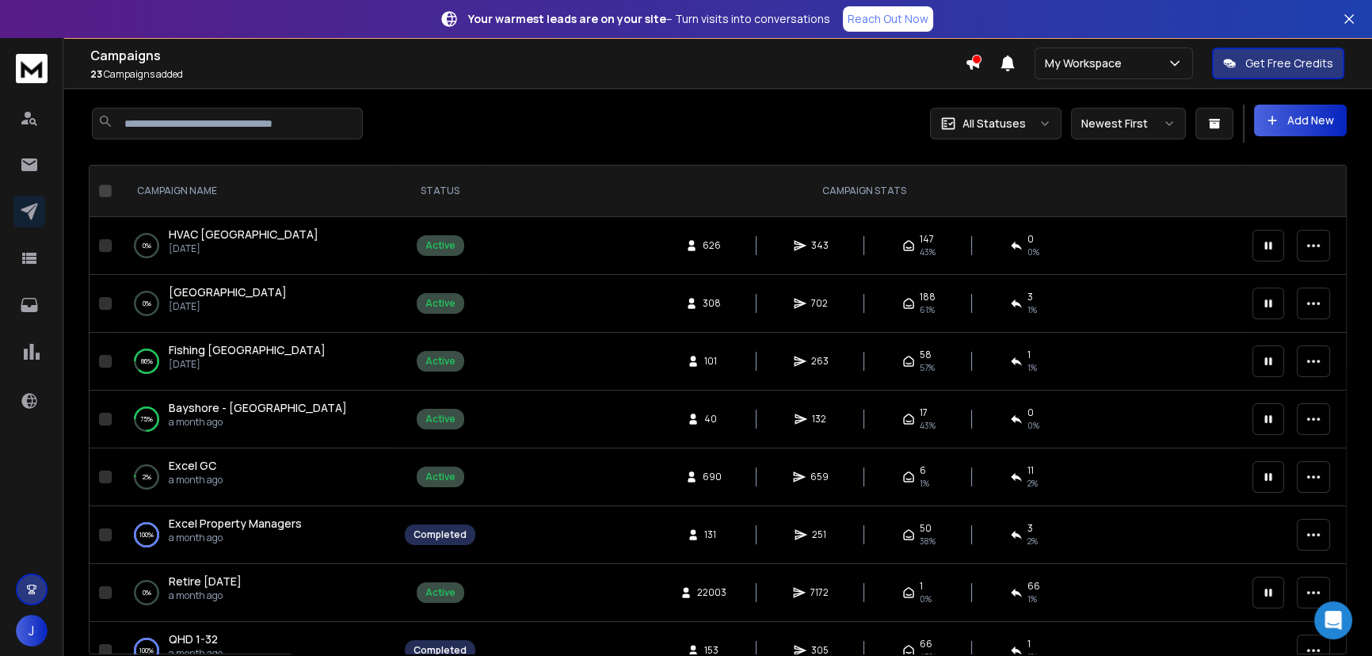
click at [277, 235] on div "0 % HVAC [GEOGRAPHIC_DATA] [DATE]" at bounding box center [257, 246] width 246 height 38
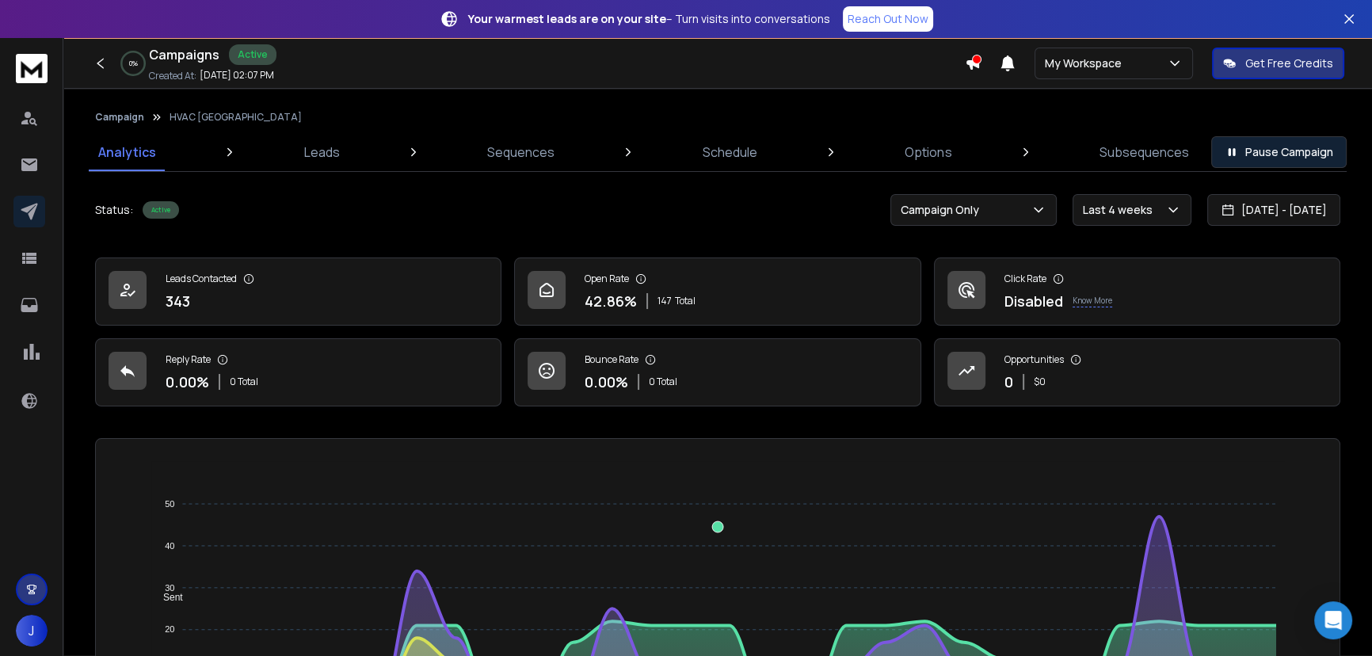
click at [1246, 155] on button "Pause Campaign" at bounding box center [1280, 152] width 136 height 32
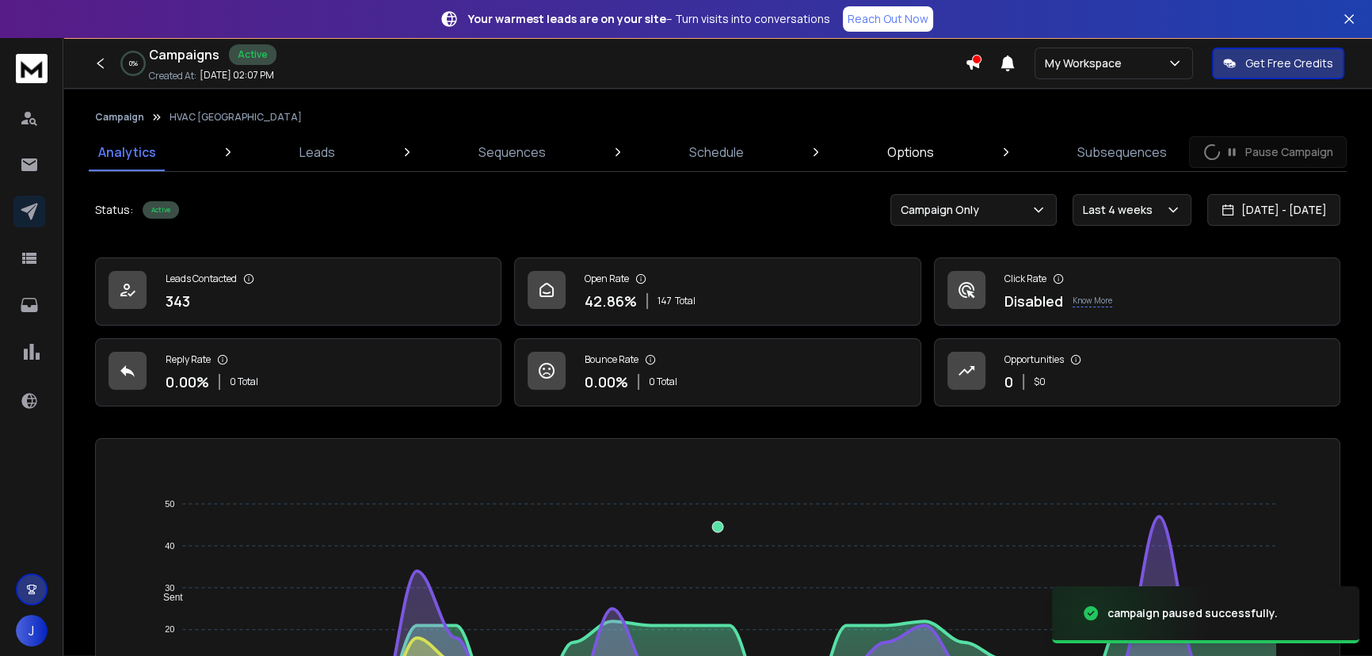
click at [925, 154] on p "Options" at bounding box center [911, 152] width 47 height 19
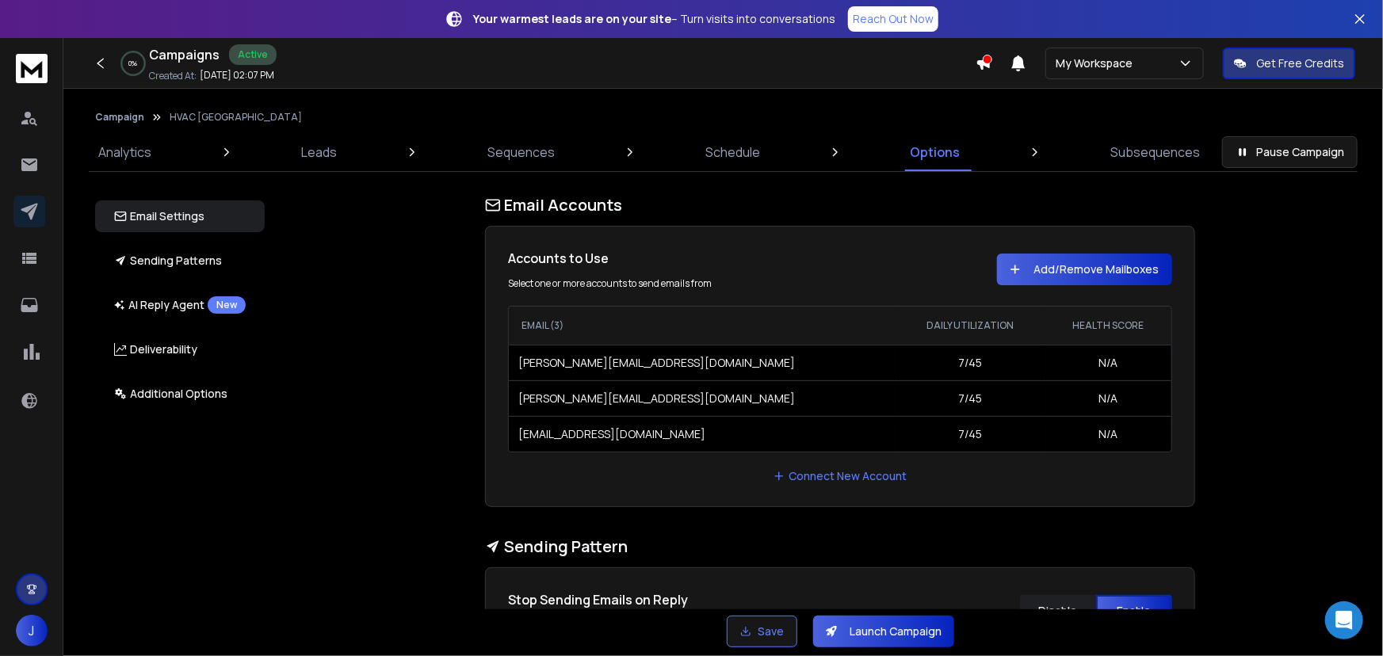
click at [1063, 264] on button "Add/Remove Mailboxes" at bounding box center [1084, 270] width 175 height 32
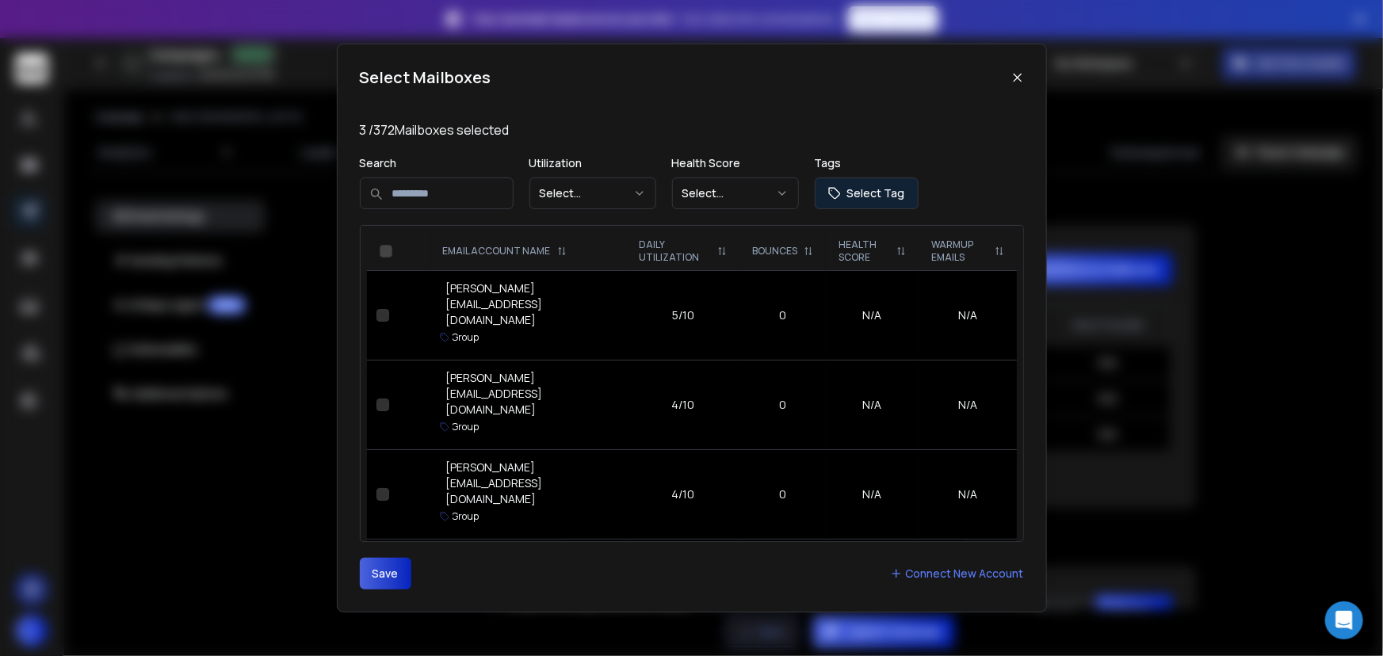
click at [858, 190] on button "Select Tag" at bounding box center [867, 194] width 104 height 32
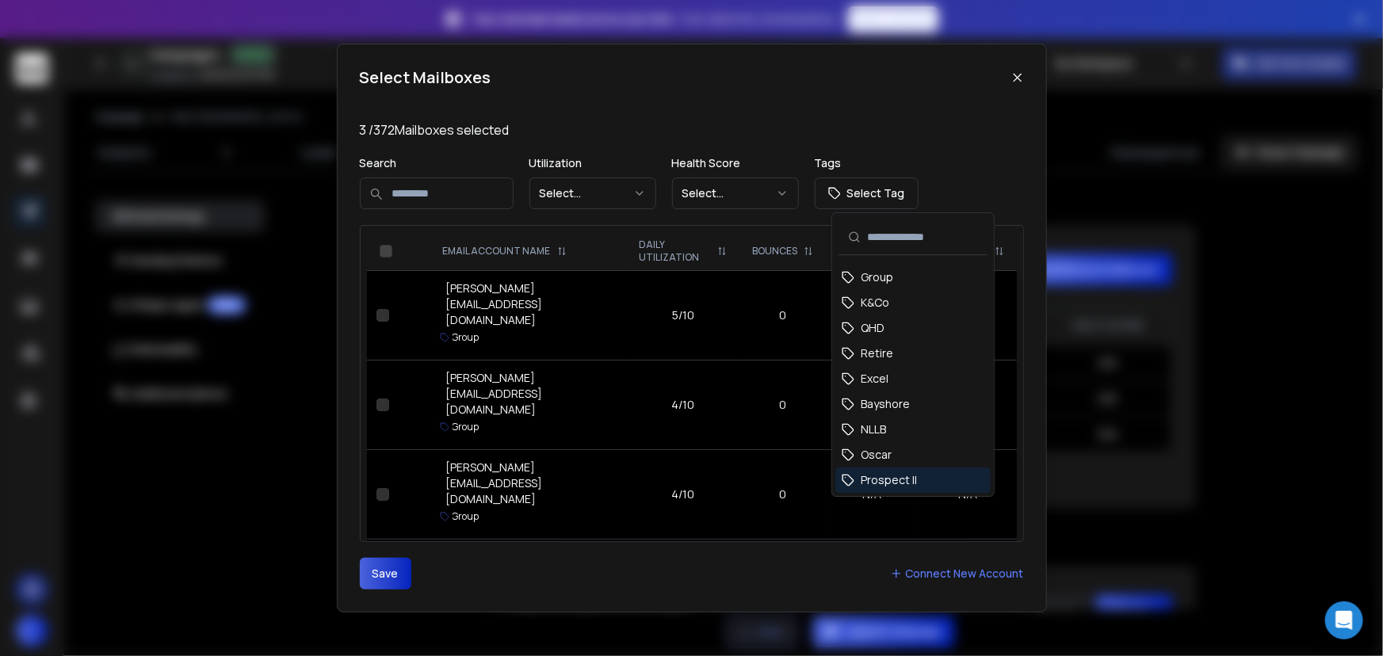
click at [907, 476] on span "Prospect II" at bounding box center [889, 480] width 56 height 16
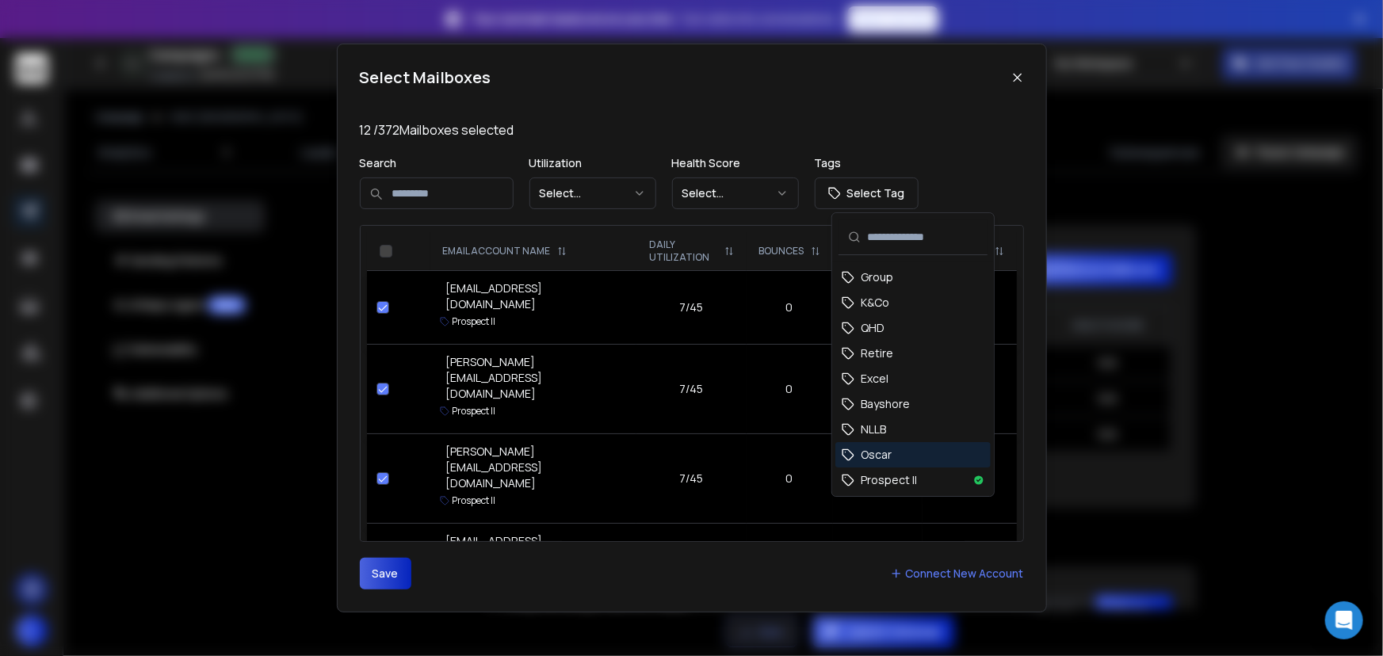
click at [387, 578] on button "Save" at bounding box center [386, 574] width 52 height 32
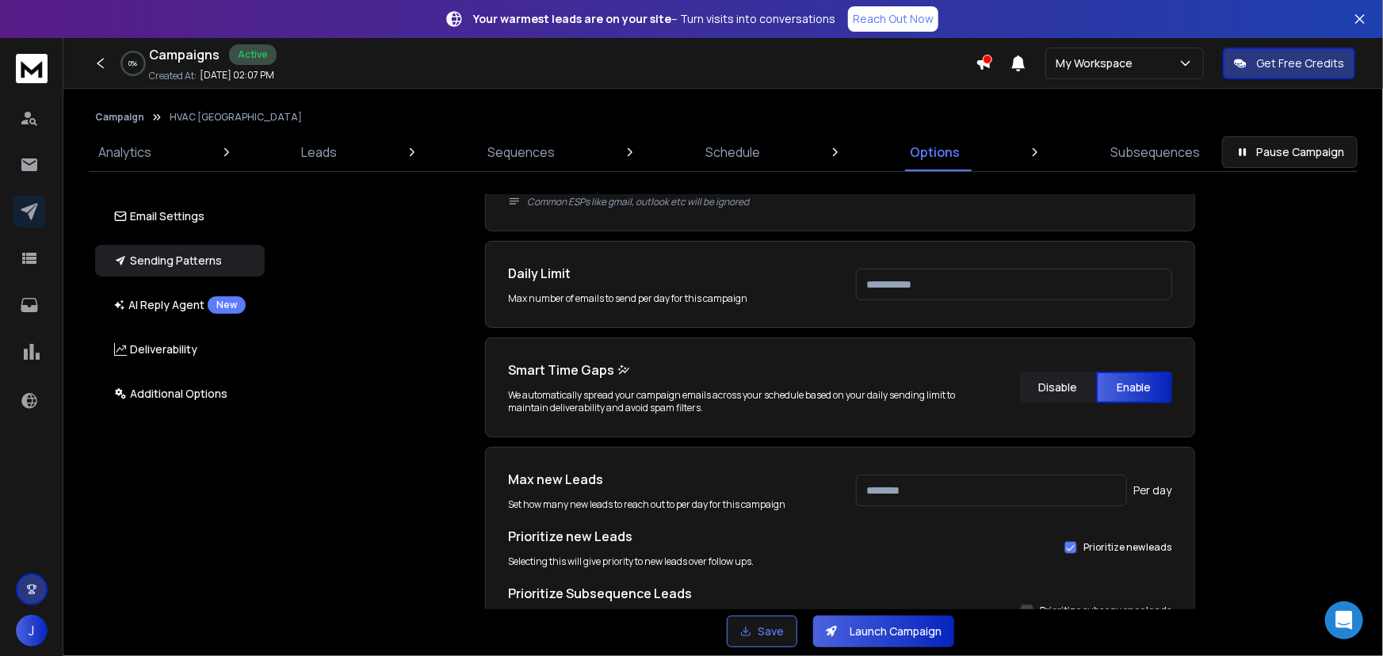
scroll to position [744, 0]
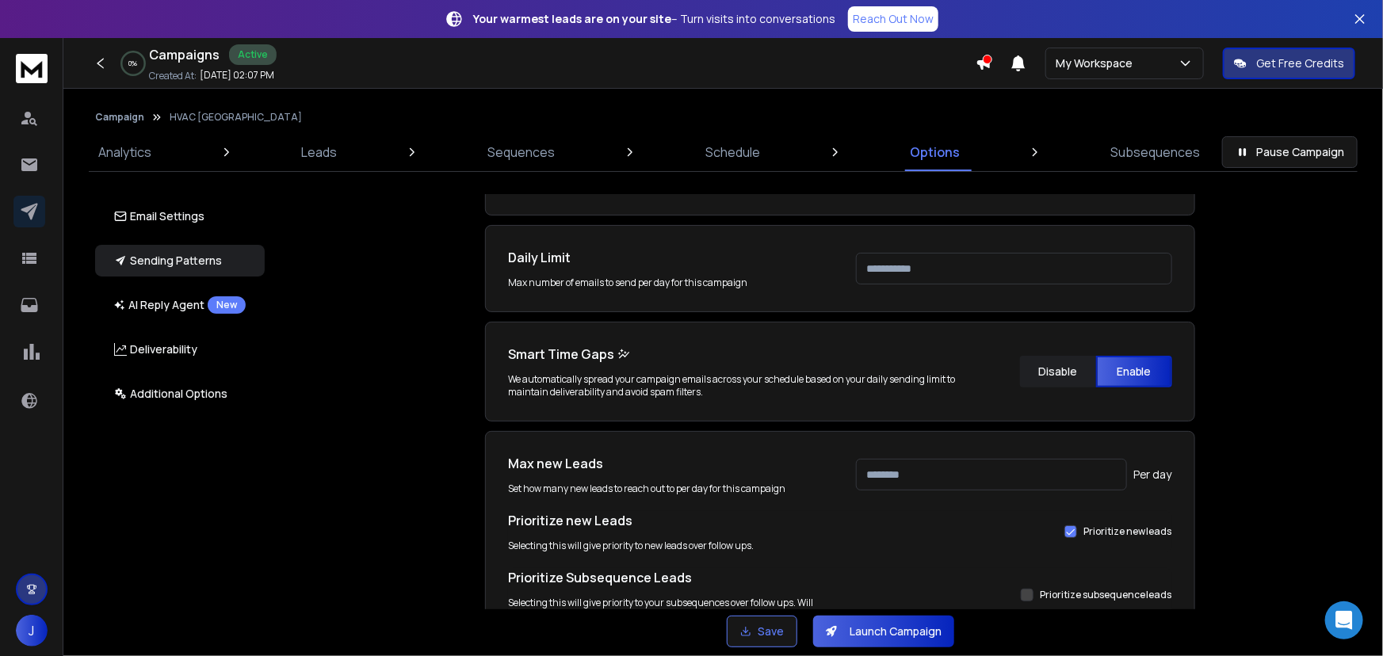
click at [857, 636] on button "Launch Campaign" at bounding box center [883, 632] width 141 height 32
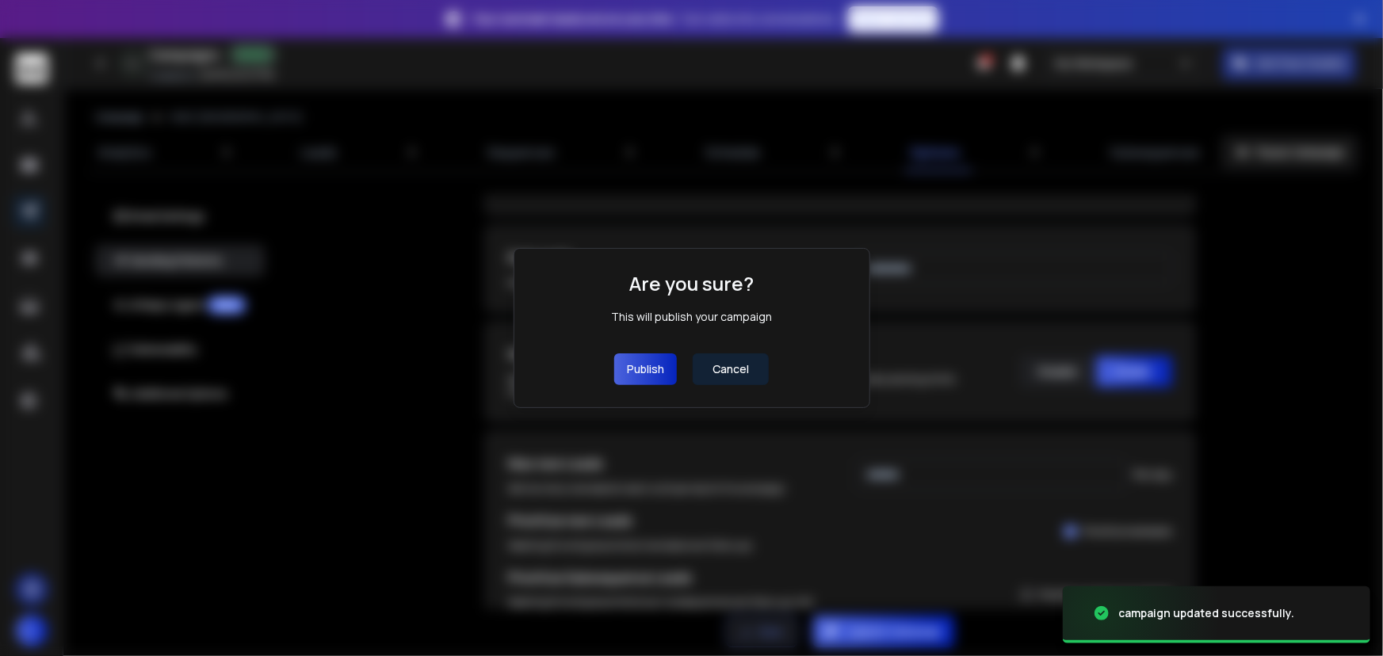
click at [653, 362] on button "Publish" at bounding box center [645, 369] width 63 height 32
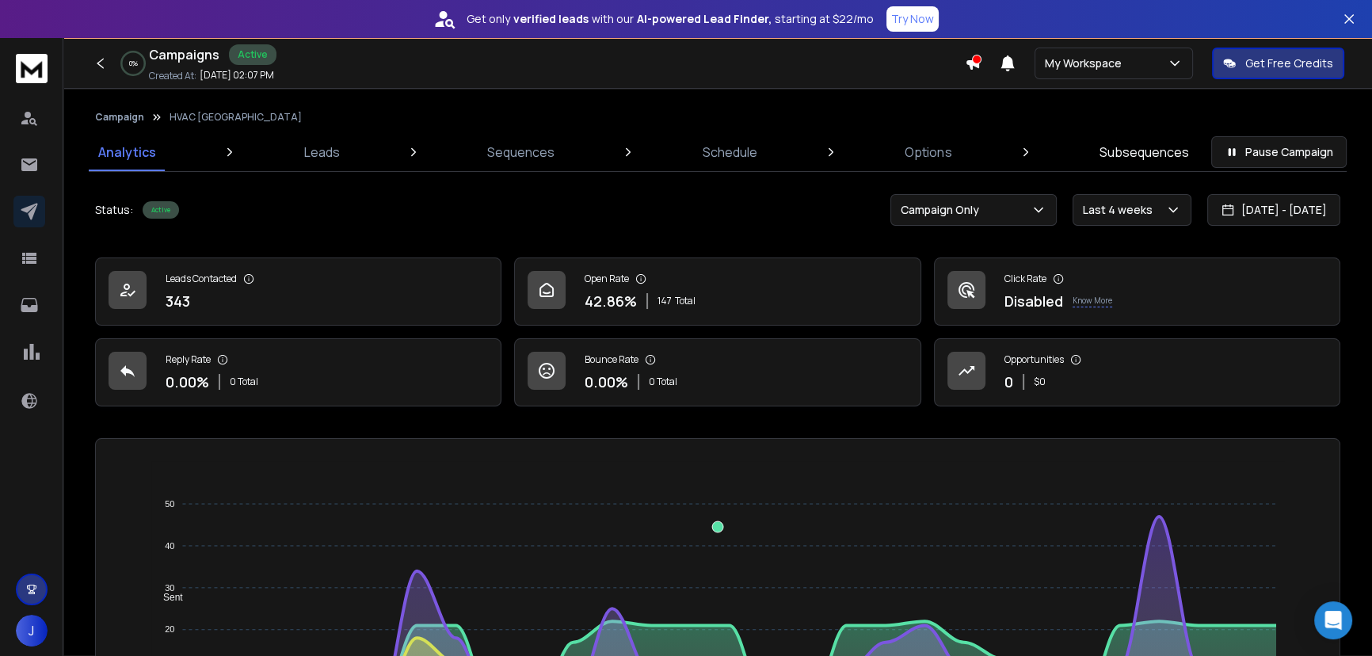
click at [1093, 148] on link "Subsequences" at bounding box center [1144, 152] width 109 height 38
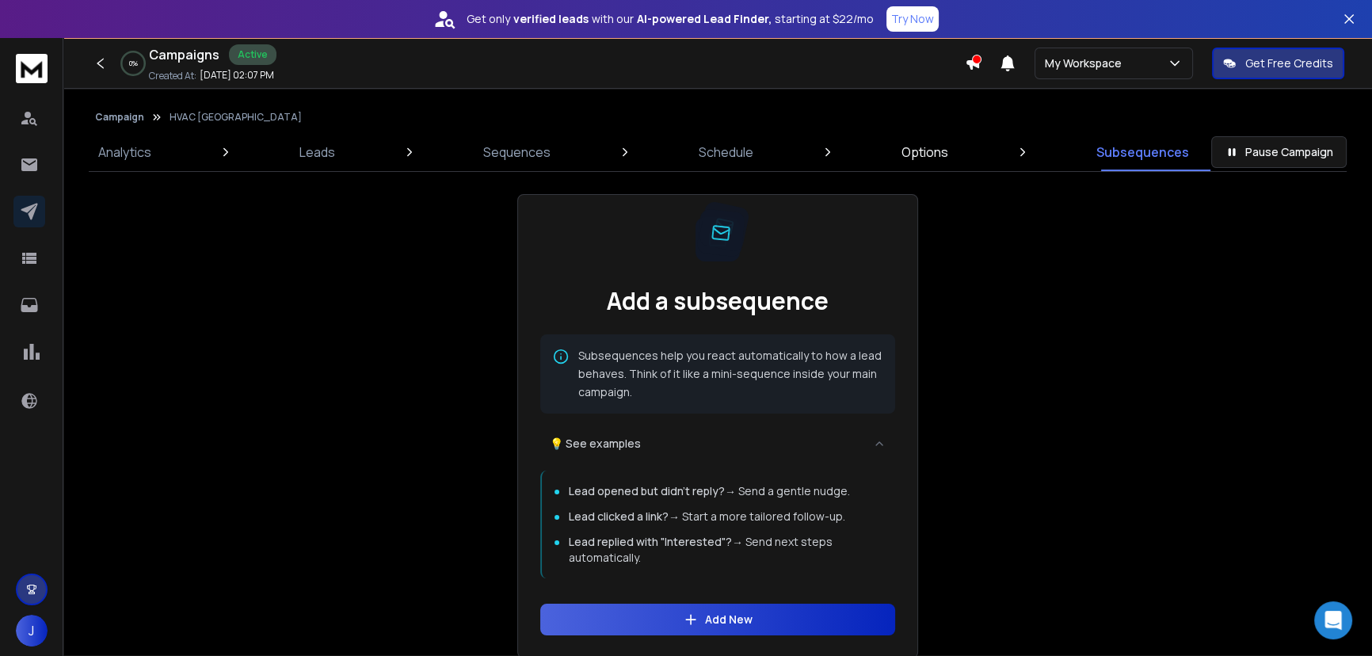
click at [933, 147] on p "Options" at bounding box center [925, 152] width 47 height 19
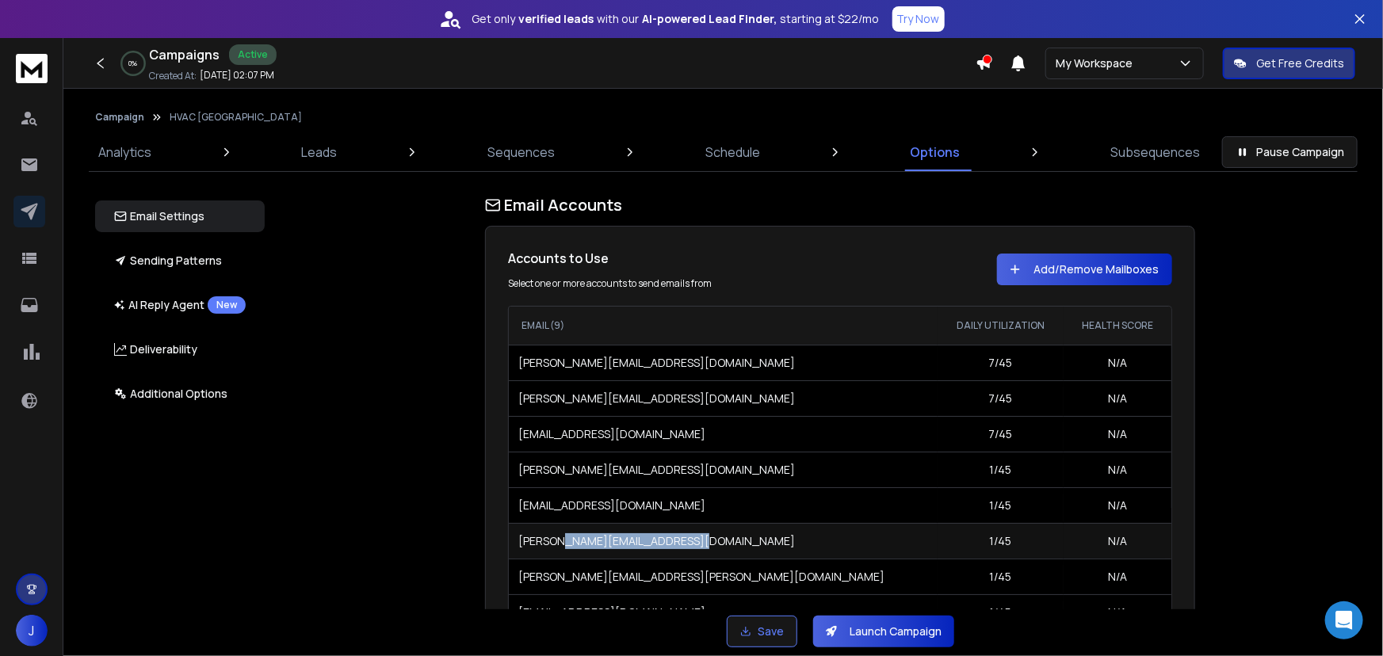
drag, startPoint x: 704, startPoint y: 540, endPoint x: 562, endPoint y: 547, distance: 142.8
click at [562, 547] on div "[PERSON_NAME][EMAIL_ADDRESS][DOMAIN_NAME]" at bounding box center [723, 541] width 410 height 16
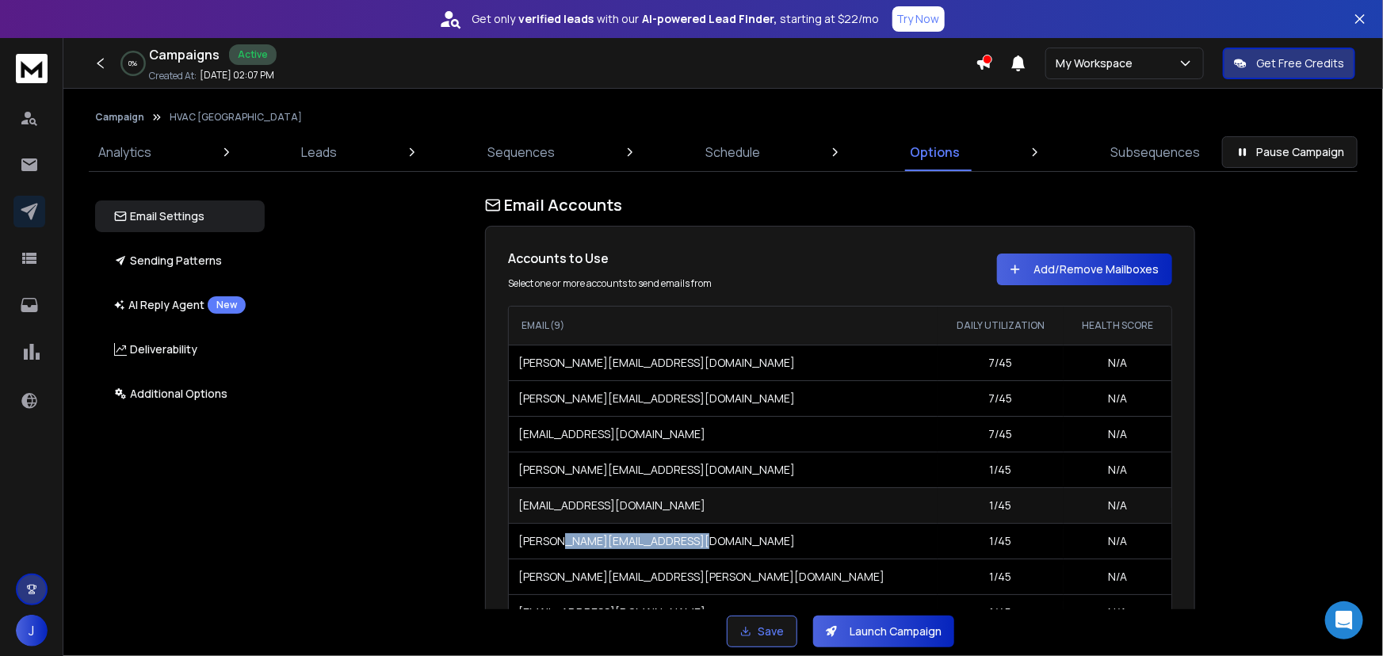
copy p "acquisitionpath.online"
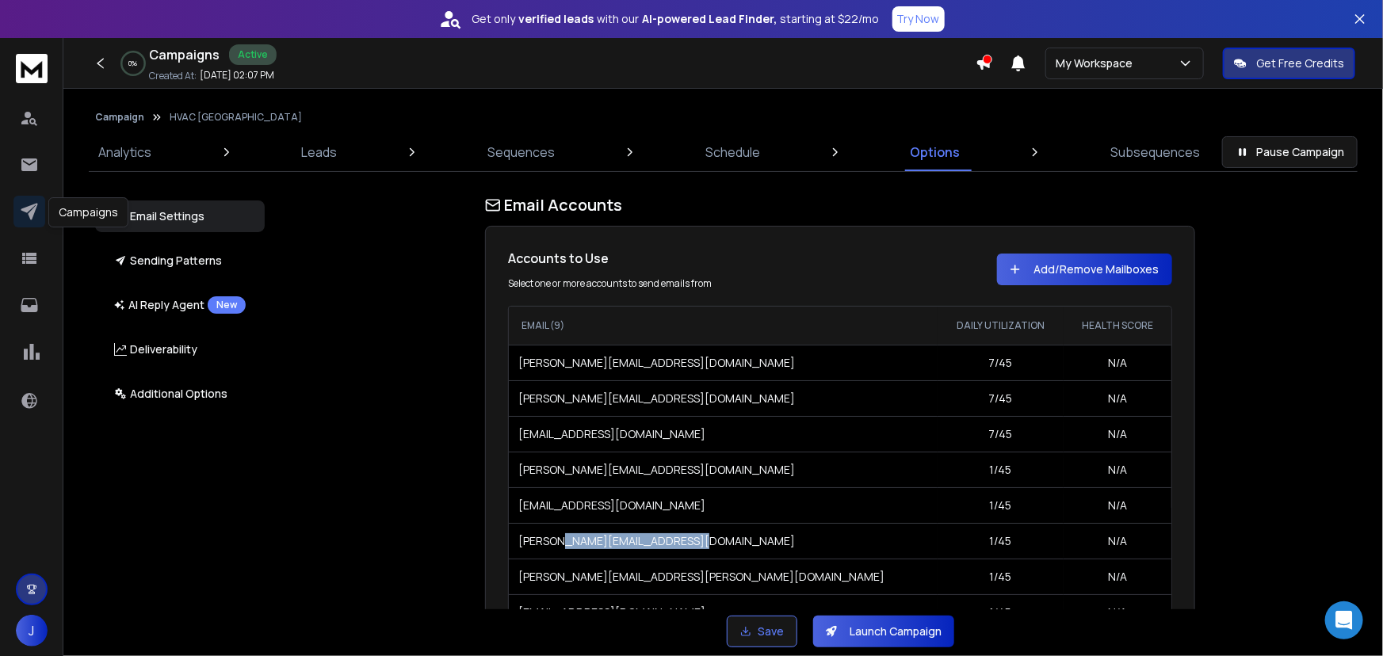
click at [36, 210] on icon at bounding box center [29, 211] width 19 height 19
